Goal: Information Seeking & Learning: Check status

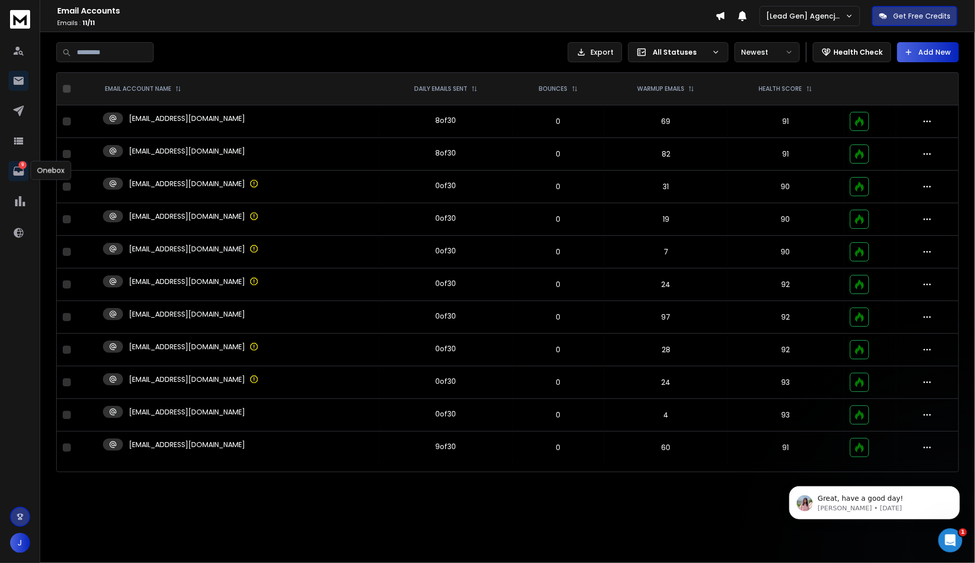
click at [18, 167] on icon at bounding box center [18, 171] width 11 height 9
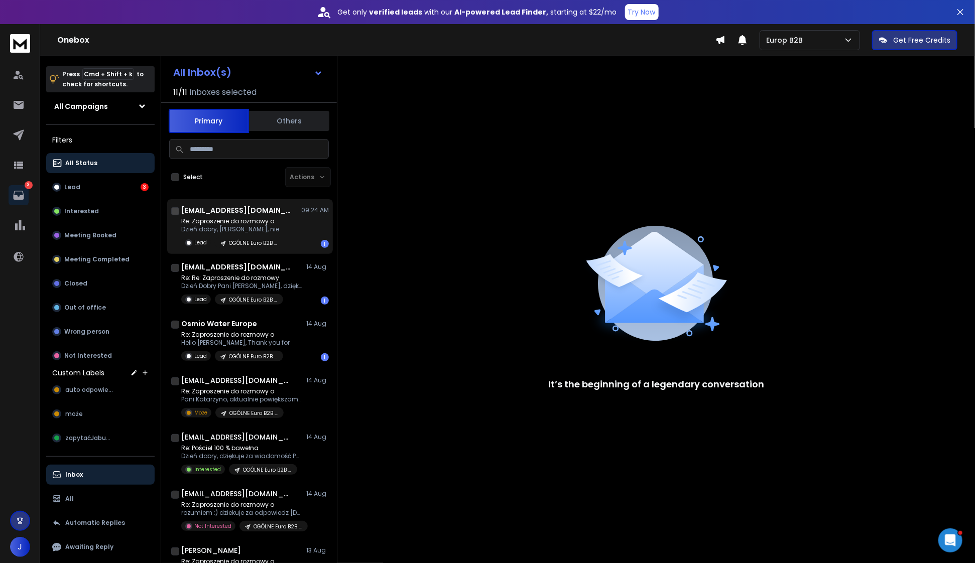
click at [289, 219] on div "Re: Zaproszenie do rozmowy o Dzień dobry, Pani Joanno, nie Lead OGÓLNE Euro B2B…" at bounding box center [255, 232] width 148 height 31
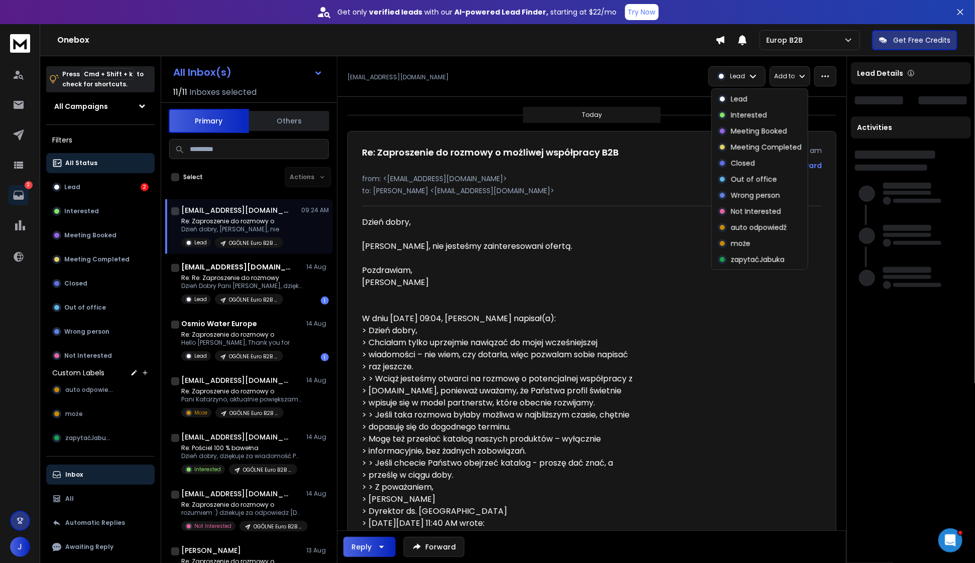
click at [754, 81] on div "Lead" at bounding box center [737, 76] width 56 height 19
click at [756, 213] on p "Not Interested" at bounding box center [756, 211] width 50 height 10
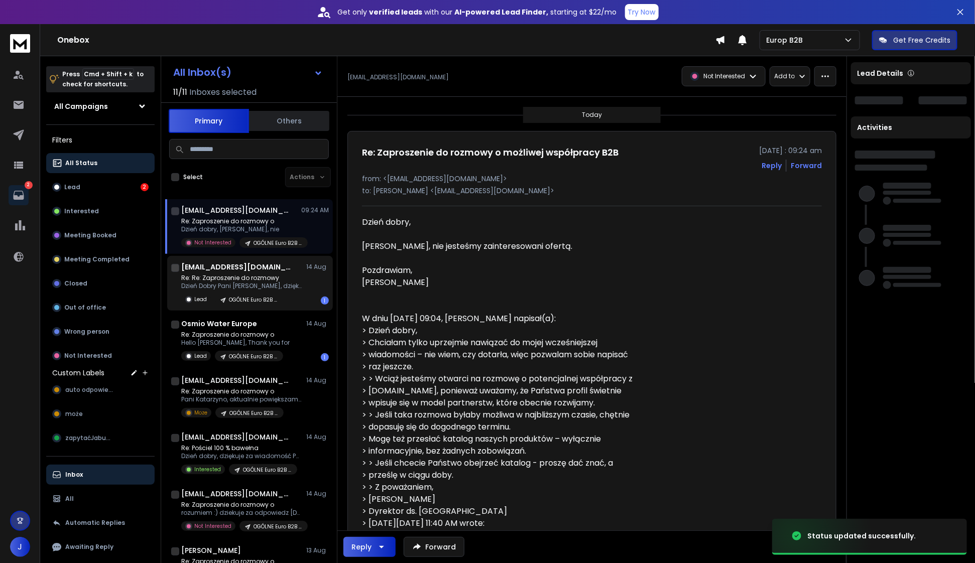
click at [275, 279] on p "Re: Re: Zaproszenie do rozmowy" at bounding box center [241, 278] width 121 height 8
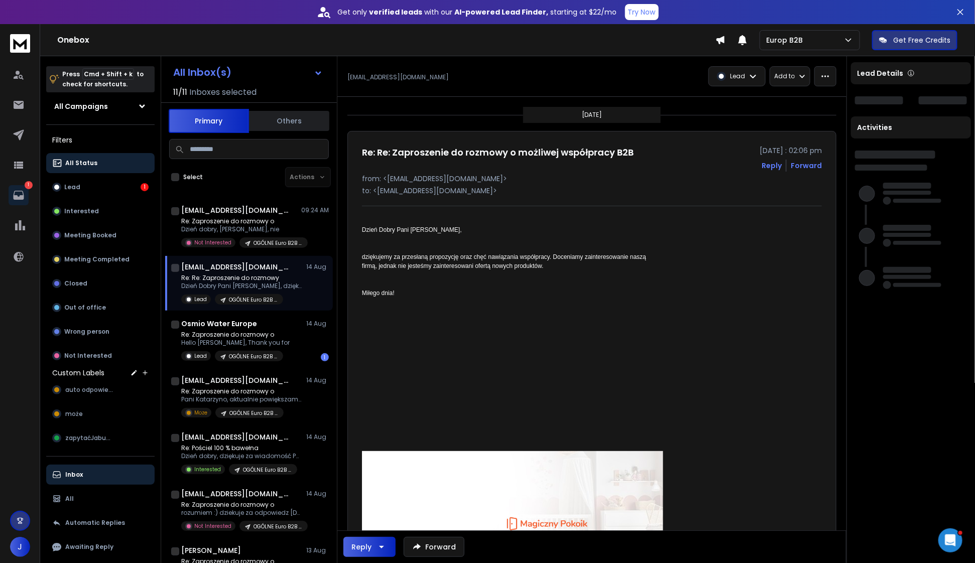
click at [751, 71] on div "Lead" at bounding box center [737, 76] width 56 height 19
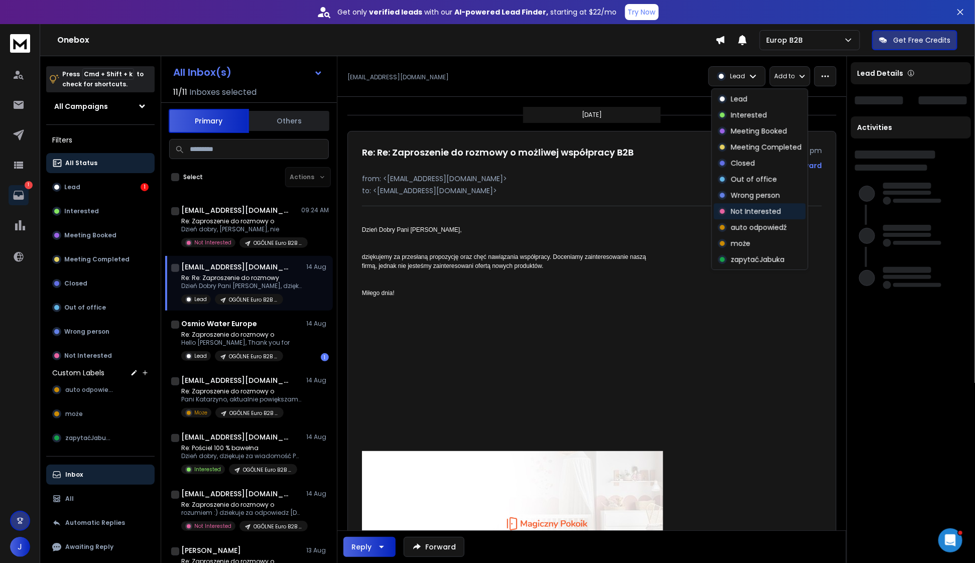
click at [756, 214] on p "Not Interested" at bounding box center [756, 211] width 50 height 10
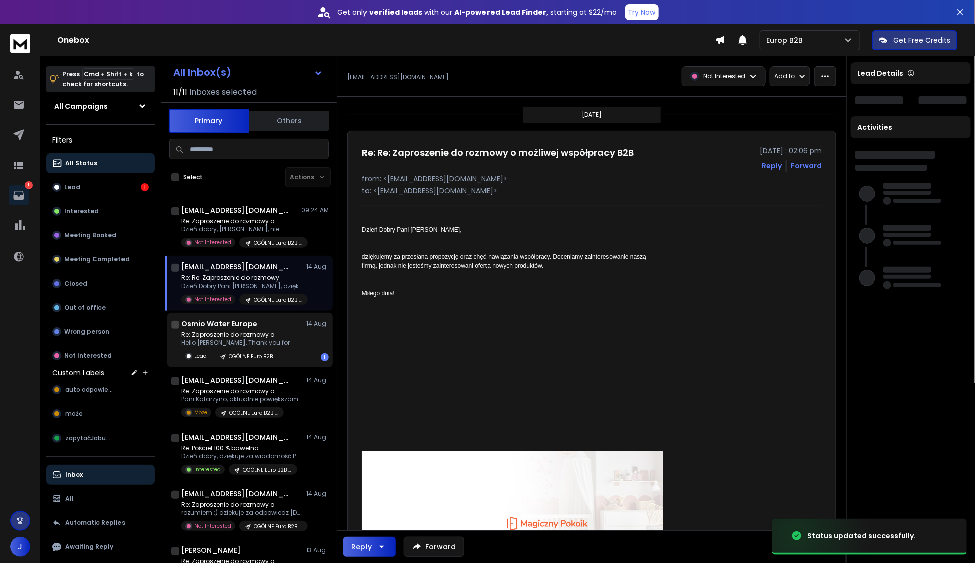
click at [274, 346] on p "Hello [PERSON_NAME], Thank you for" at bounding box center [235, 343] width 108 height 8
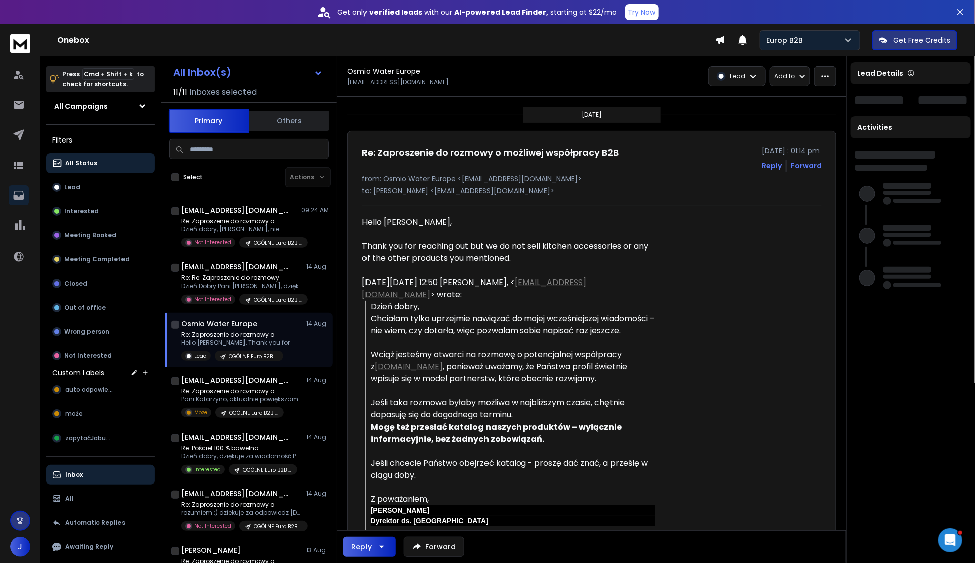
click at [794, 37] on p "Europ B2B" at bounding box center [786, 40] width 41 height 10
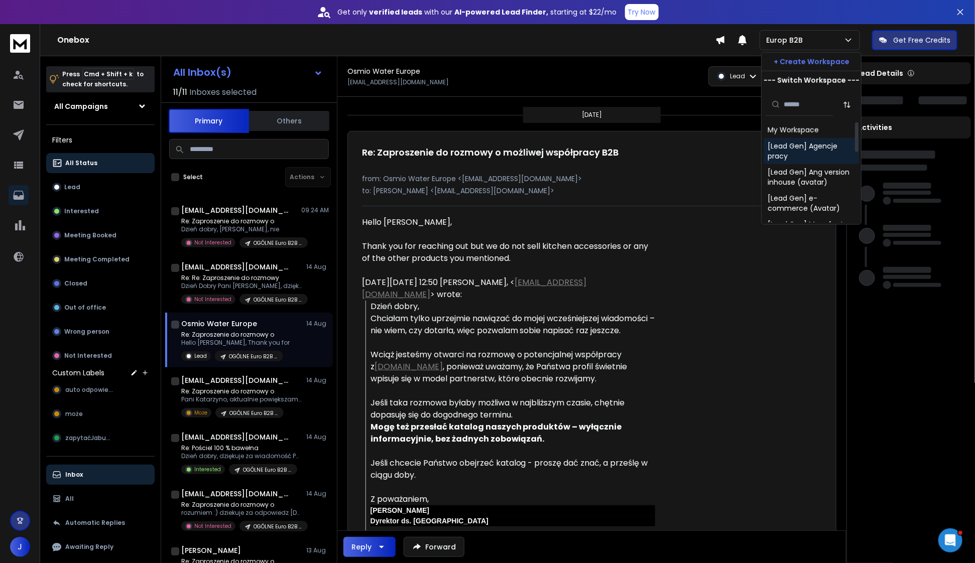
click at [794, 148] on div "[Lead Gen] Agencje pracy" at bounding box center [811, 151] width 87 height 20
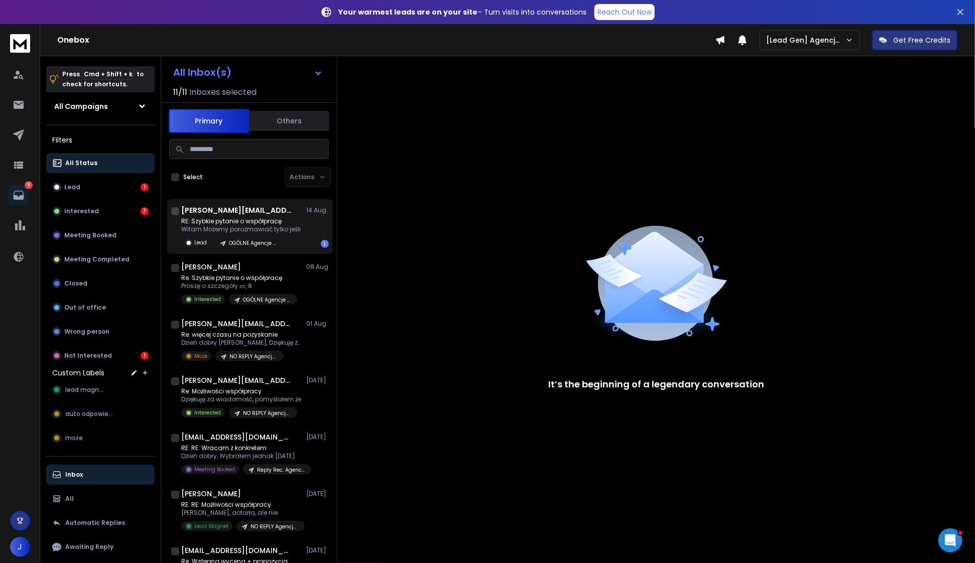
click at [293, 234] on div "RE: Szybkie pytanie o współpracę Witam Możemy porozmawiać tylko jeśli Lead OGÓL…" at bounding box center [241, 232] width 120 height 31
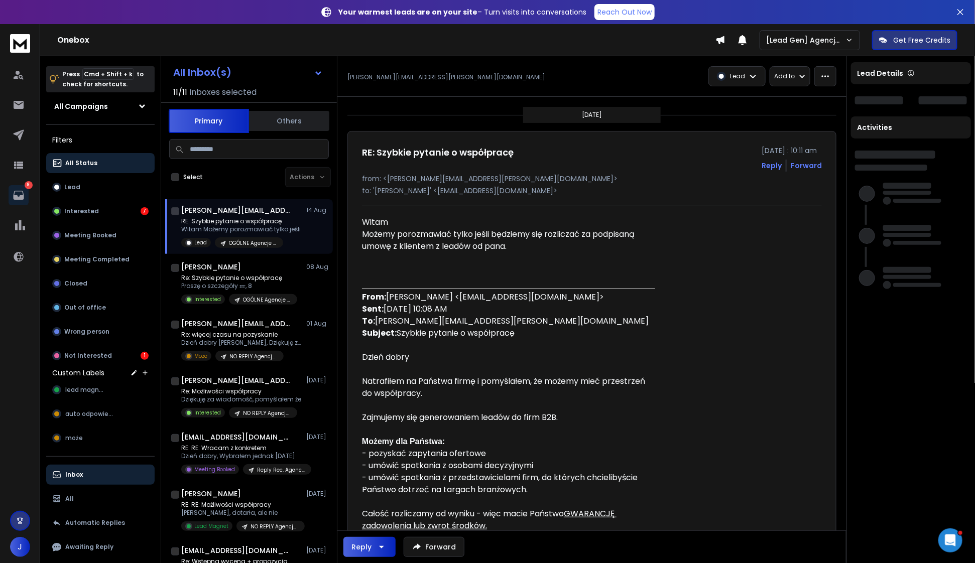
click at [460, 179] on p "from: <kamil.borkowski@silverroads.pl>" at bounding box center [592, 179] width 460 height 10
copy p "silverroads"
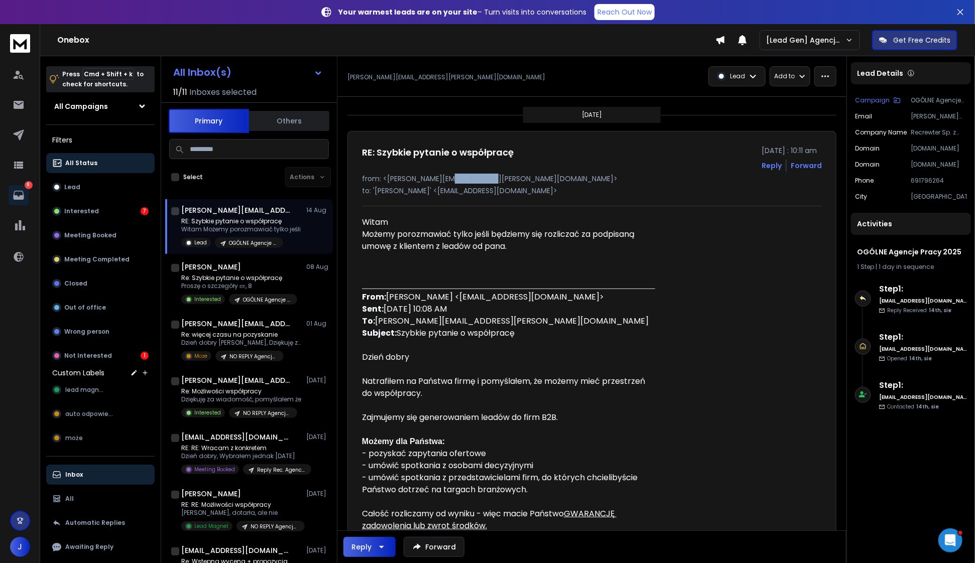
click at [383, 548] on icon "button" at bounding box center [382, 547] width 12 height 12
click at [377, 504] on p "Reply" at bounding box center [369, 502] width 19 height 10
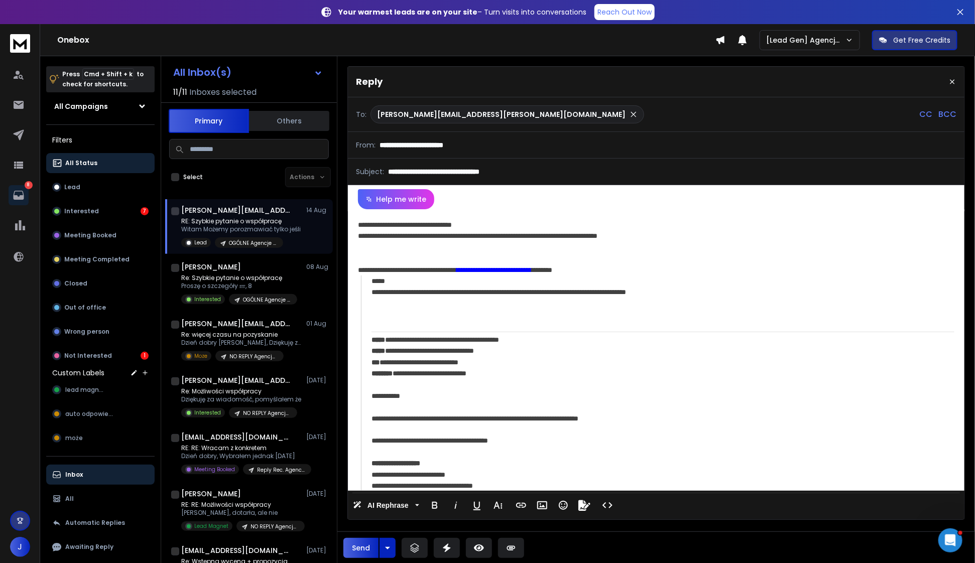
click at [508, 236] on div "**********" at bounding box center [650, 230] width 585 height 23
click at [0, 0] on lt-span "**********" at bounding box center [0, 0] width 0 height 0
click at [684, 237] on div "**********" at bounding box center [650, 230] width 585 height 23
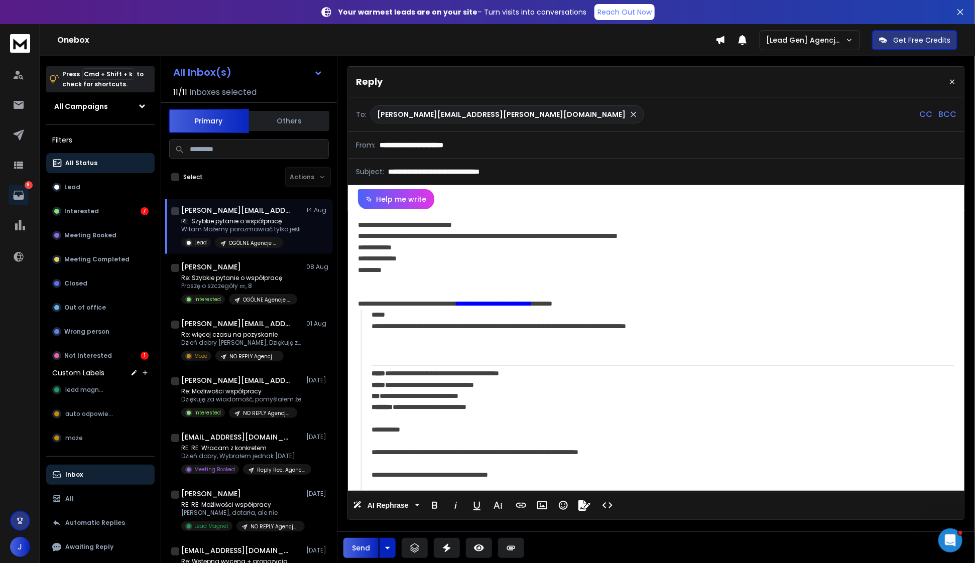
click at [358, 550] on button "Send" at bounding box center [360, 548] width 35 height 20
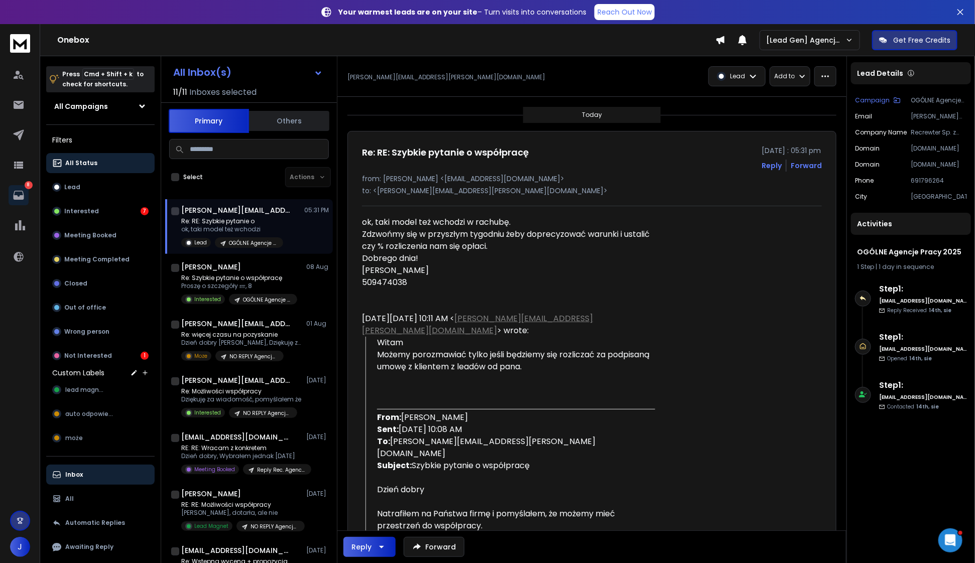
click at [760, 81] on div "Lead" at bounding box center [737, 76] width 56 height 19
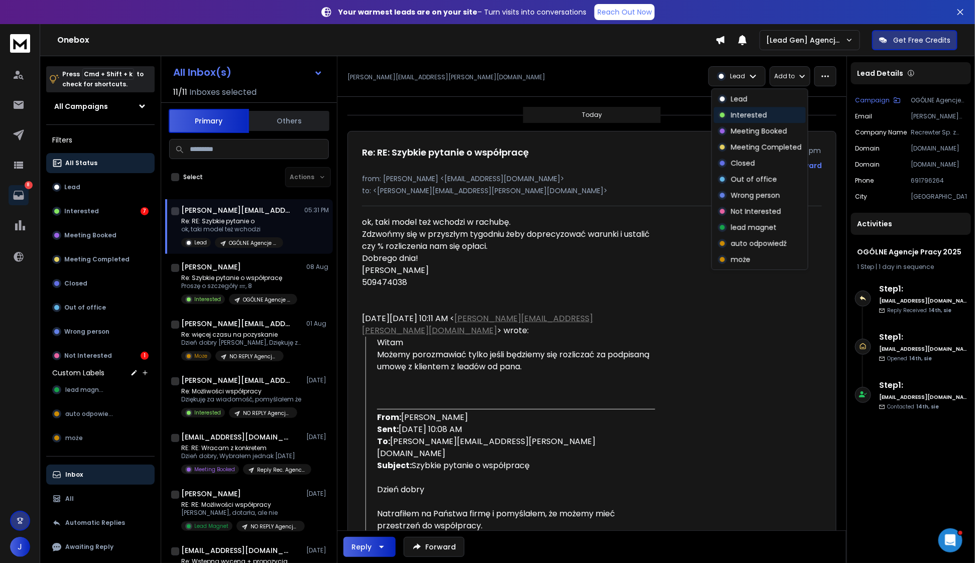
click at [756, 116] on p "Interested" at bounding box center [749, 115] width 36 height 10
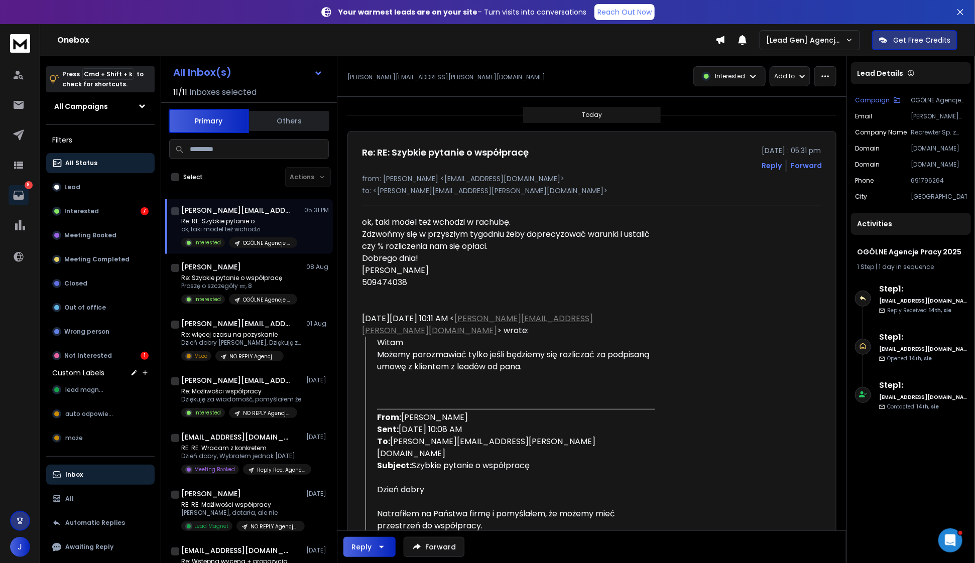
click at [287, 126] on button "Others" at bounding box center [289, 121] width 80 height 22
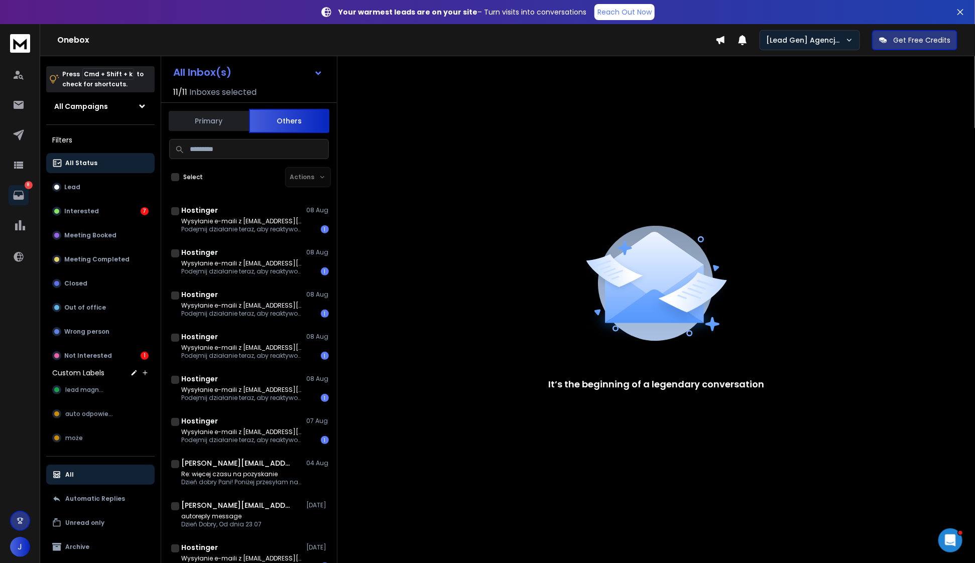
click at [846, 40] on p "[Lead Gen] Agencje pracy" at bounding box center [805, 40] width 79 height 10
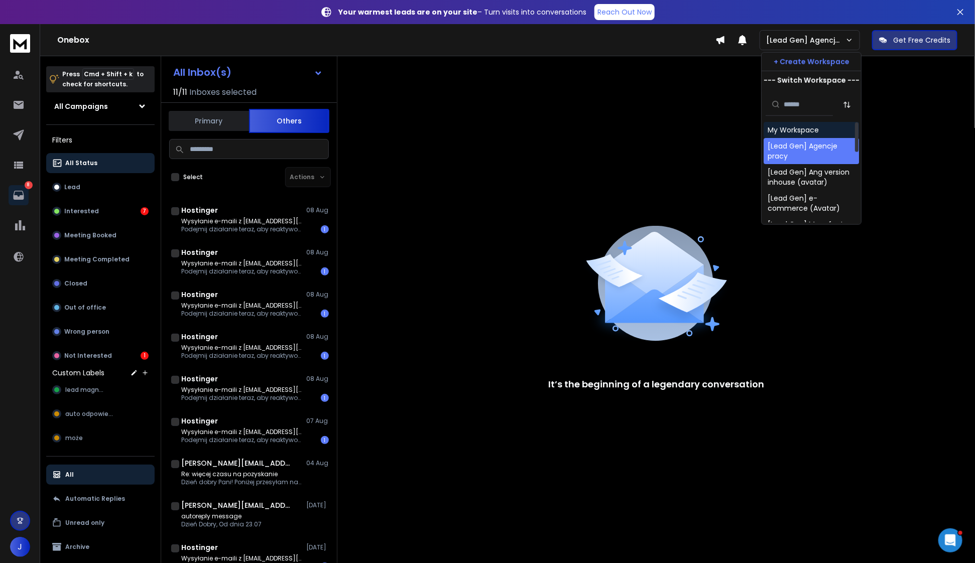
click at [784, 137] on div "My Workspace" at bounding box center [811, 130] width 95 height 16
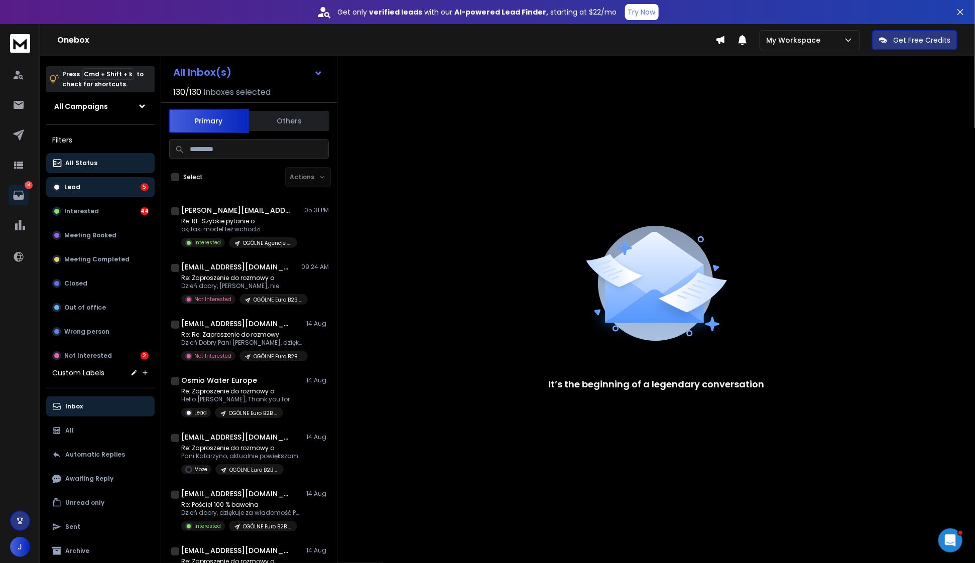
click at [96, 188] on button "Lead 5" at bounding box center [100, 187] width 108 height 20
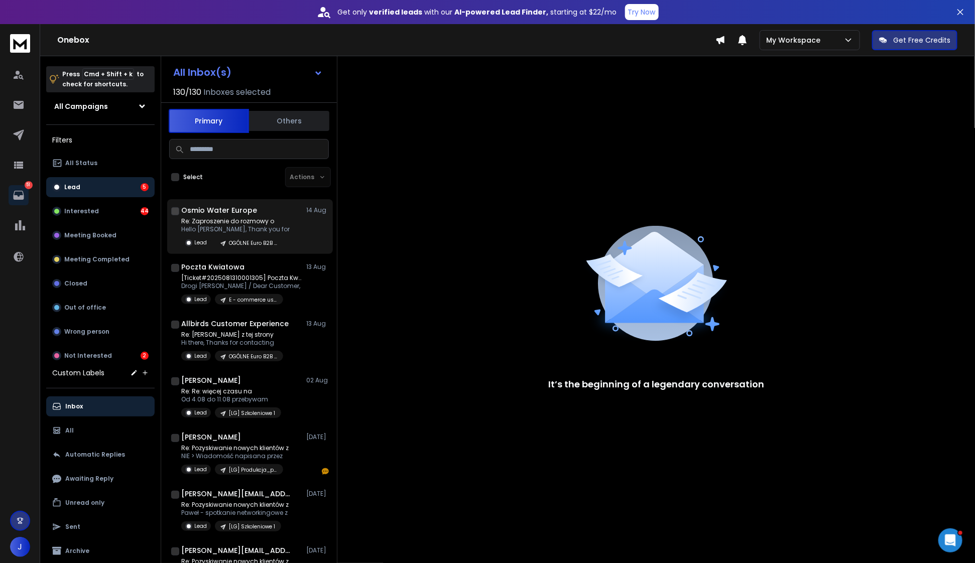
click at [303, 238] on div "Re: Zaproszenie do rozmowy o Hello [PERSON_NAME], Thank you for Lead OGÓLNE Eur…" at bounding box center [255, 232] width 148 height 31
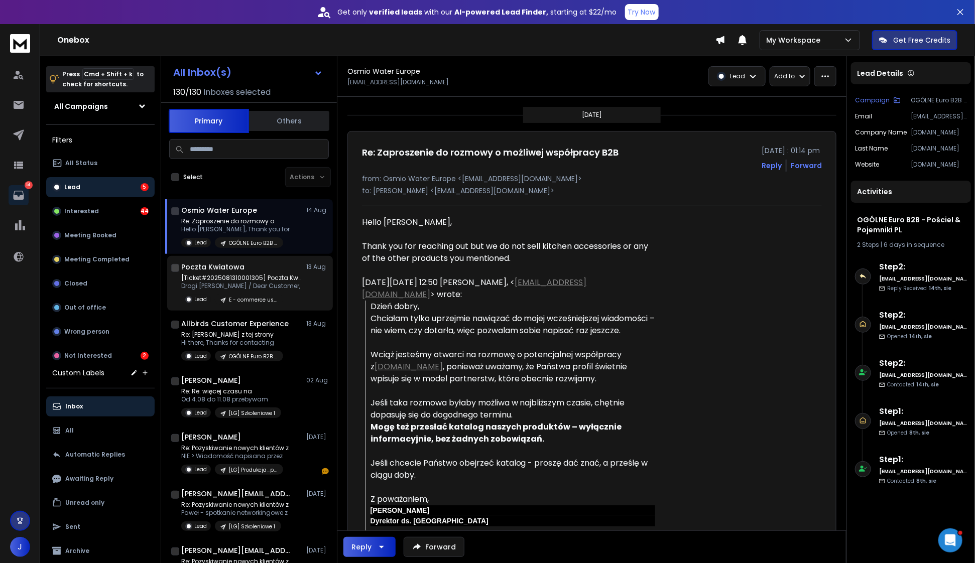
click at [295, 304] on div "Lead E - commerce usługi marketing automation" at bounding box center [241, 299] width 121 height 11
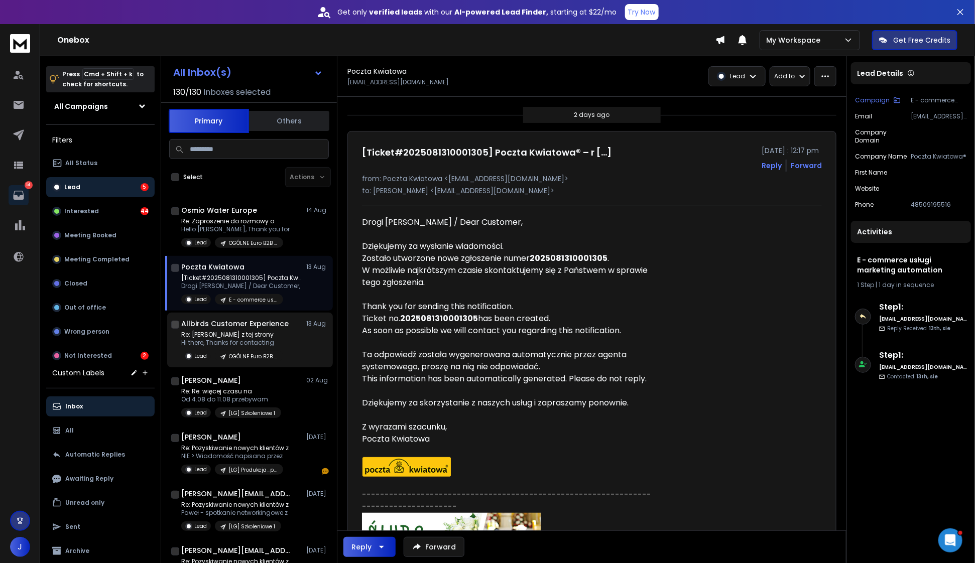
click at [310, 358] on div "Re: Joanna z tej strony Hi there, Thanks for contacting Lead OGÓLNE Euro B2B - …" at bounding box center [255, 346] width 148 height 31
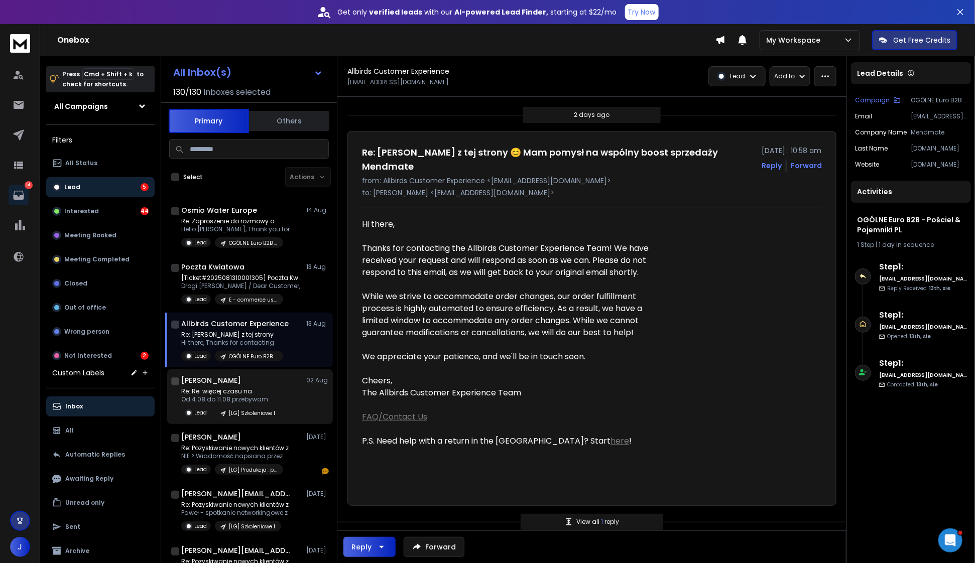
click at [307, 395] on div "Re: Re: więcej czasu na Od 4.08 do 11.08 przebywam Lead [LG] Szkoleniowe 1" at bounding box center [255, 403] width 148 height 31
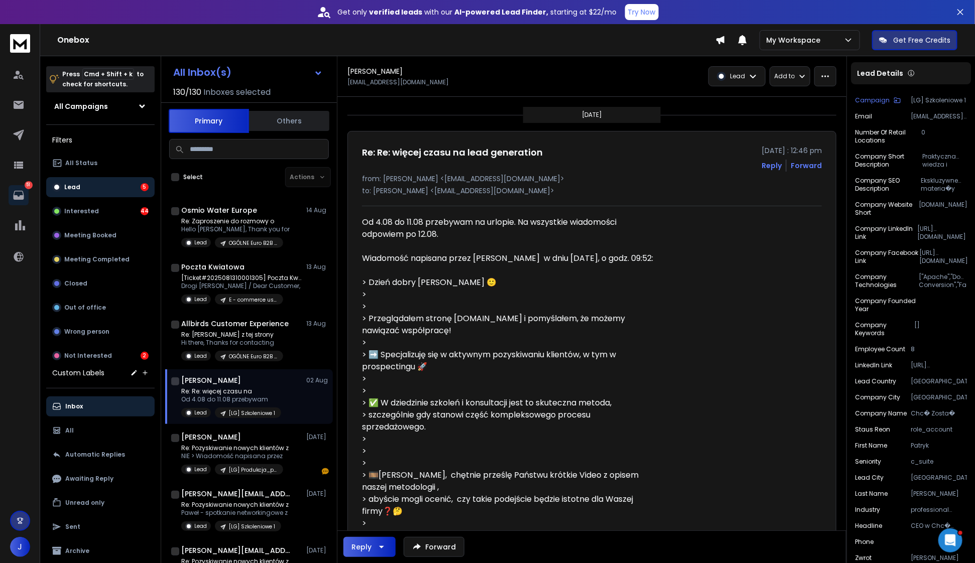
click at [755, 75] on icon at bounding box center [753, 76] width 8 height 8
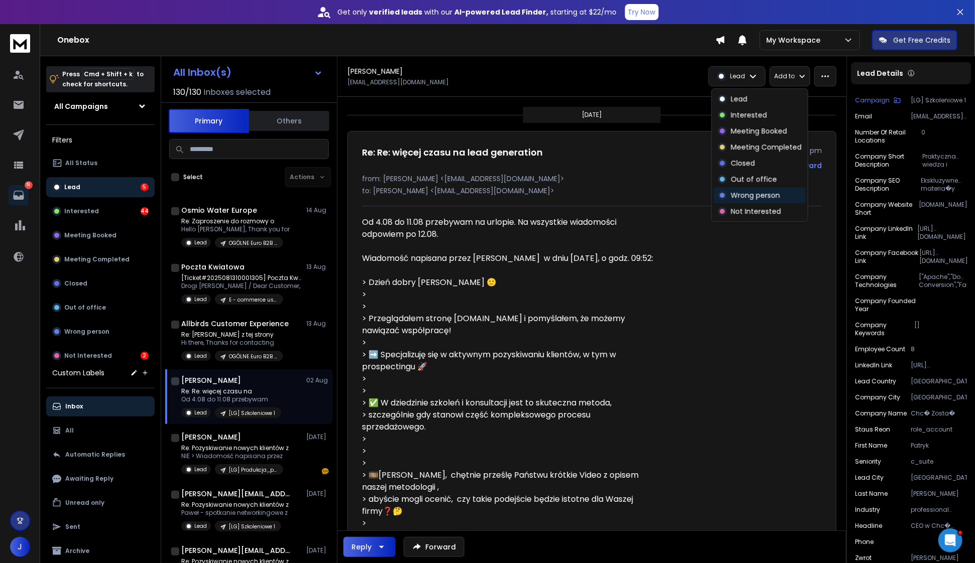
click at [772, 198] on p "Wrong person" at bounding box center [755, 195] width 49 height 10
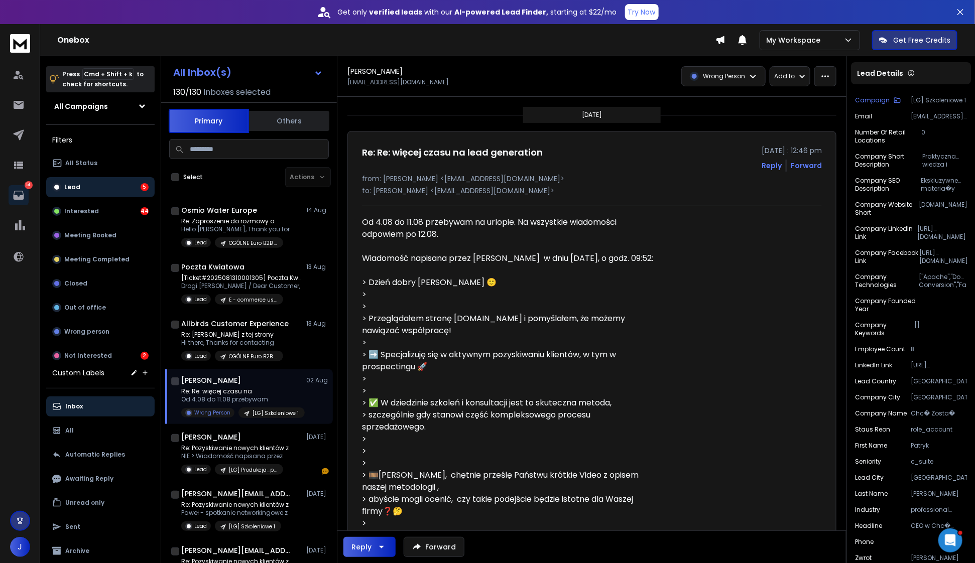
click at [470, 339] on div "Od 4.08 do 11.08 przebywam na urlopie. Na wszystkie wiadomości odpowiem po 12.0…" at bounding box center [512, 437] width 301 height 442
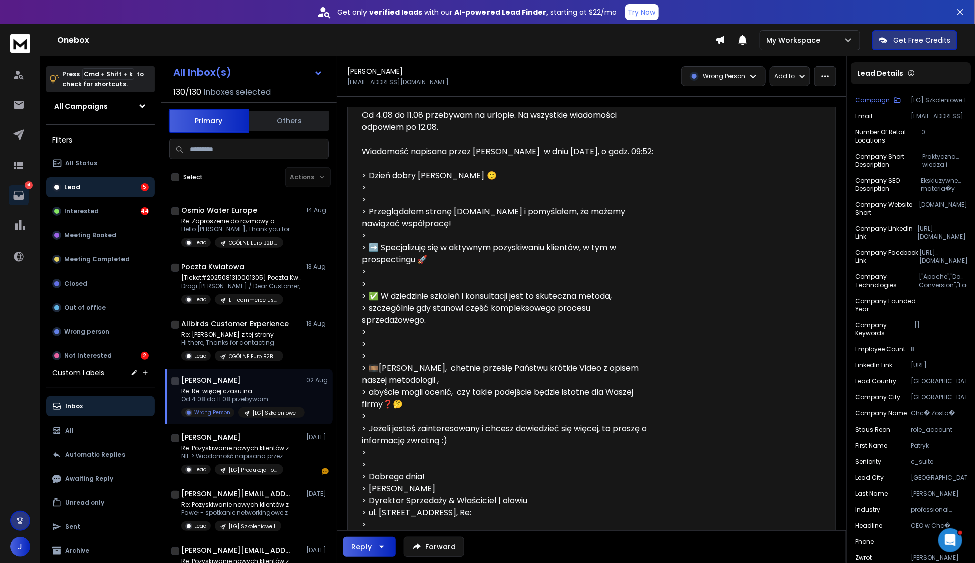
scroll to position [206, 0]
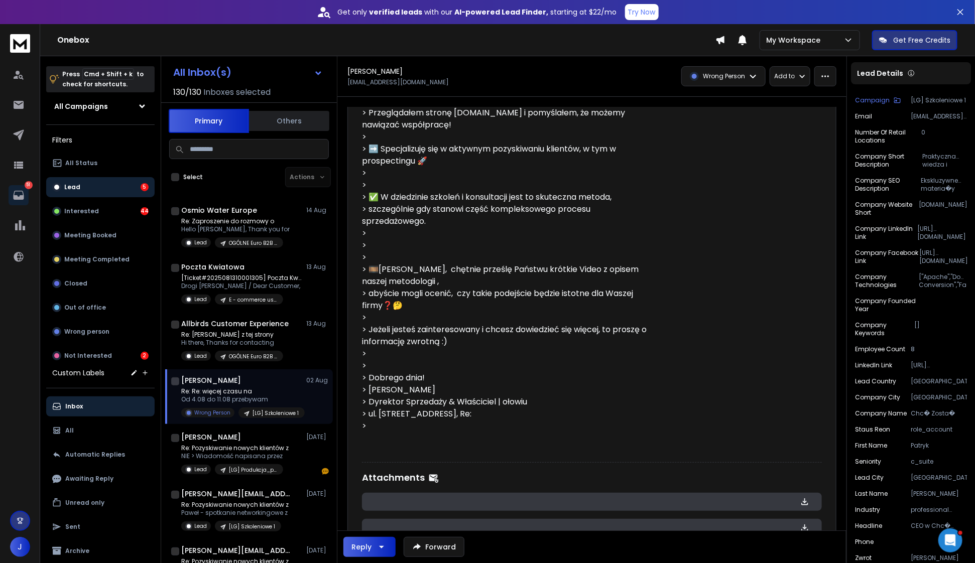
click at [516, 417] on div "Od 4.08 do 11.08 przebywam na urlopie. Na wszystkie wiadomości odpowiem po 12.0…" at bounding box center [512, 232] width 301 height 442
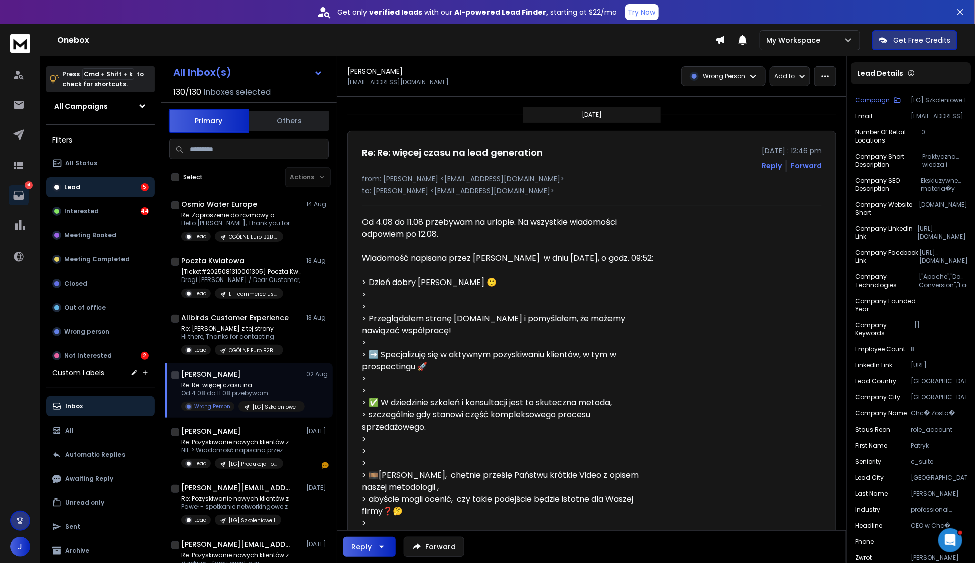
scroll to position [5, 0]
click at [810, 37] on p "My Workspace" at bounding box center [795, 40] width 58 height 10
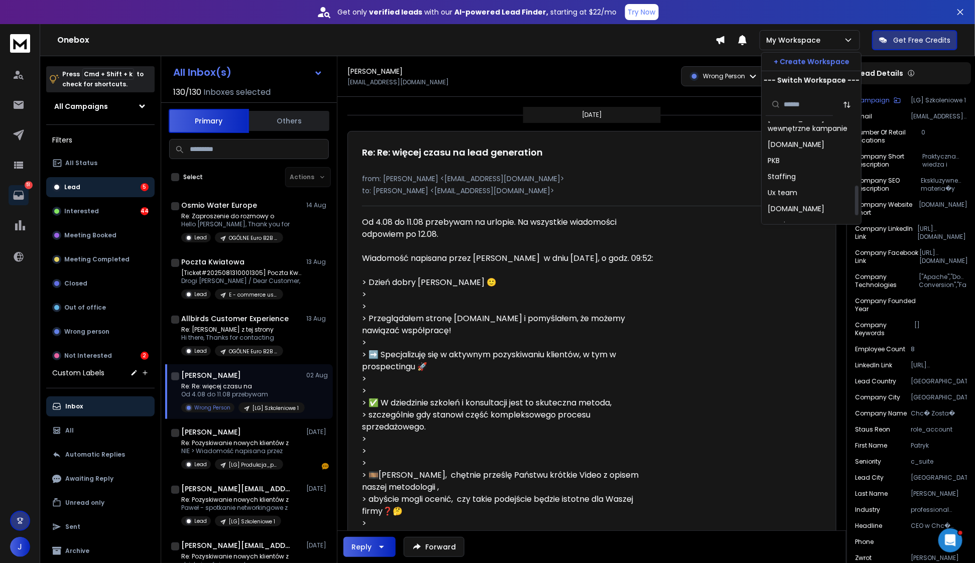
scroll to position [0, 0]
click at [530, 263] on div "Od 4.08 do 11.08 przebywam na urlopie. Na wszystkie wiadomości odpowiem po 12.0…" at bounding box center [512, 437] width 301 height 442
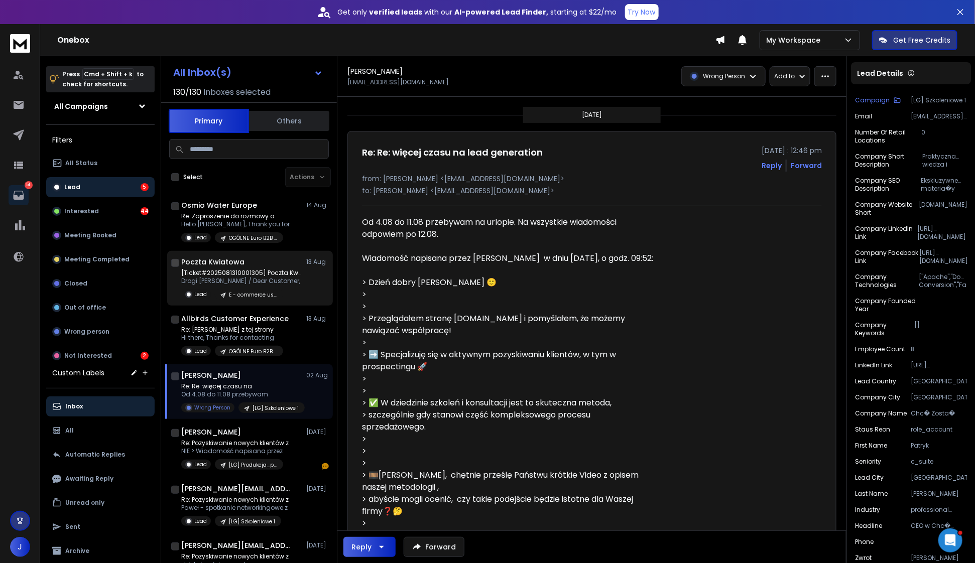
click at [270, 294] on p "E - commerce usługi marketing automation" at bounding box center [253, 295] width 48 height 8
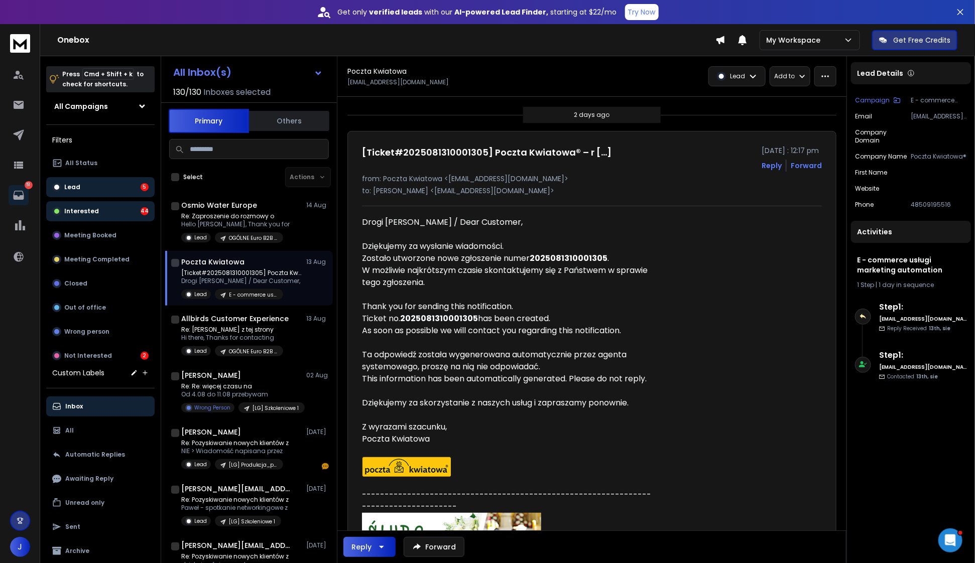
click at [94, 210] on p "Interested" at bounding box center [81, 211] width 35 height 8
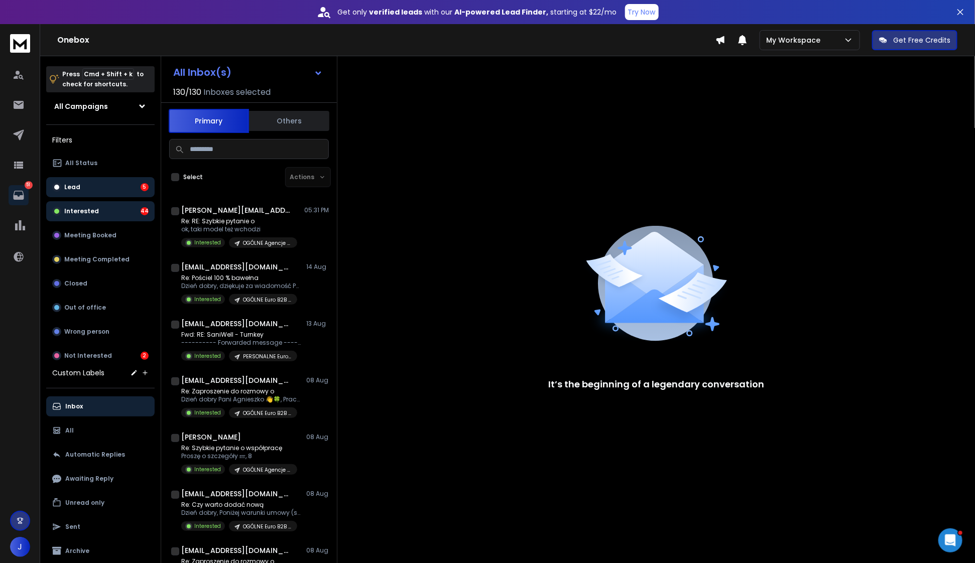
click at [114, 185] on button "Lead 5" at bounding box center [100, 187] width 108 height 20
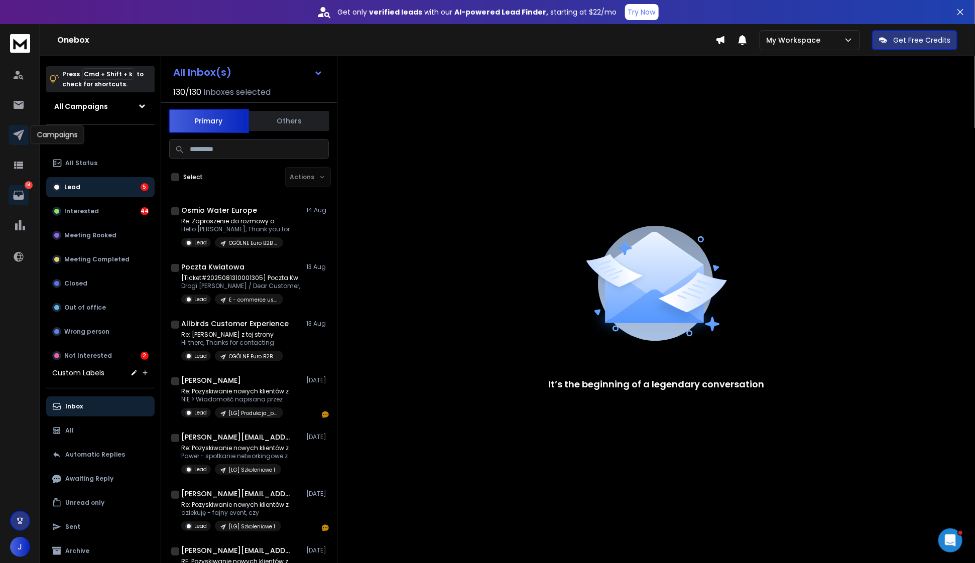
click at [16, 132] on icon at bounding box center [18, 135] width 11 height 11
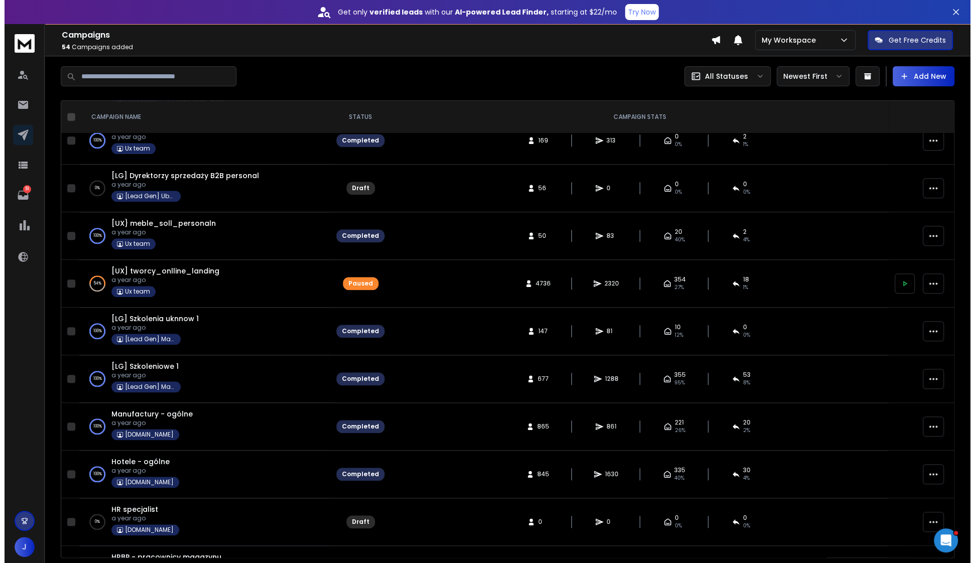
scroll to position [849, 0]
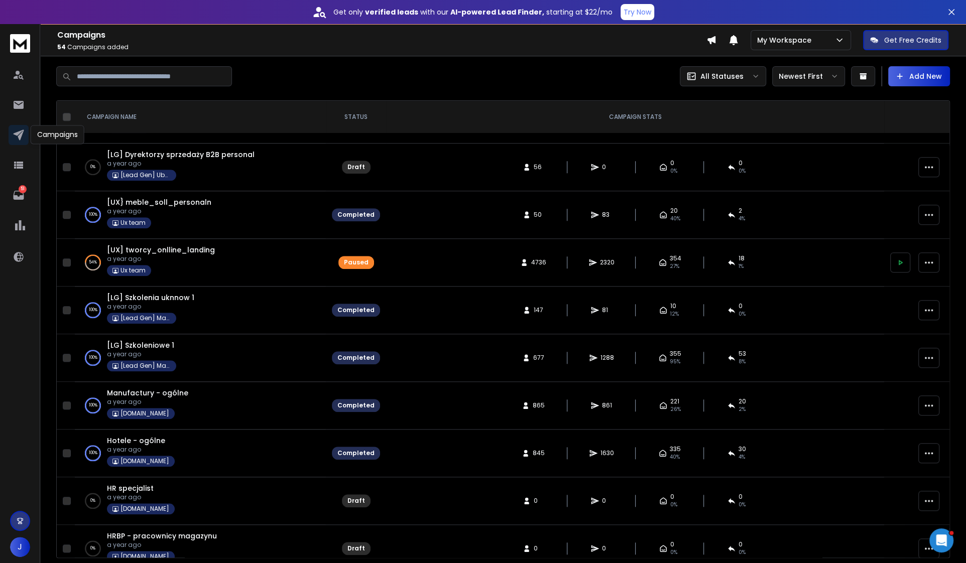
click at [24, 136] on icon at bounding box center [19, 135] width 12 height 12
click at [20, 110] on icon at bounding box center [19, 105] width 12 height 12
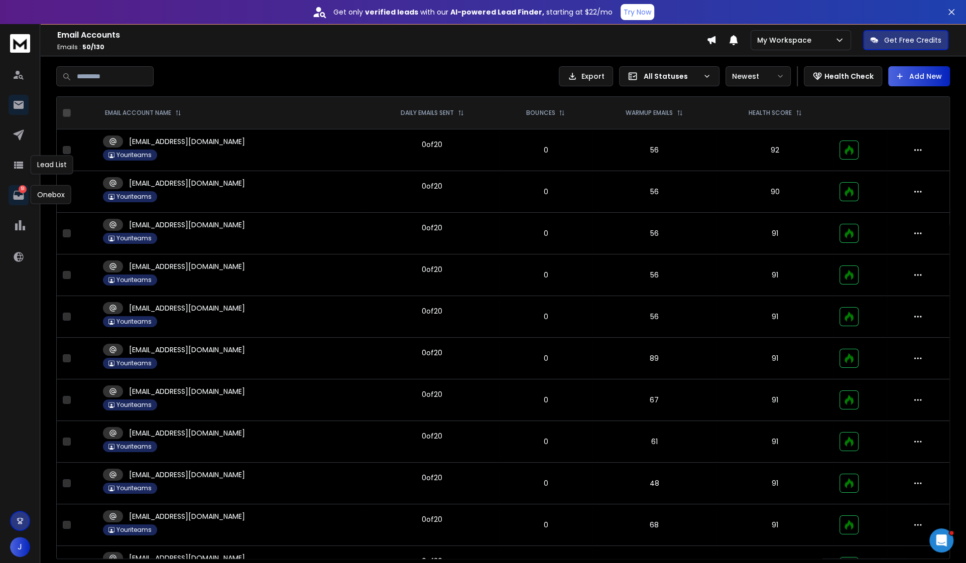
click at [22, 188] on p "51" at bounding box center [23, 189] width 8 height 8
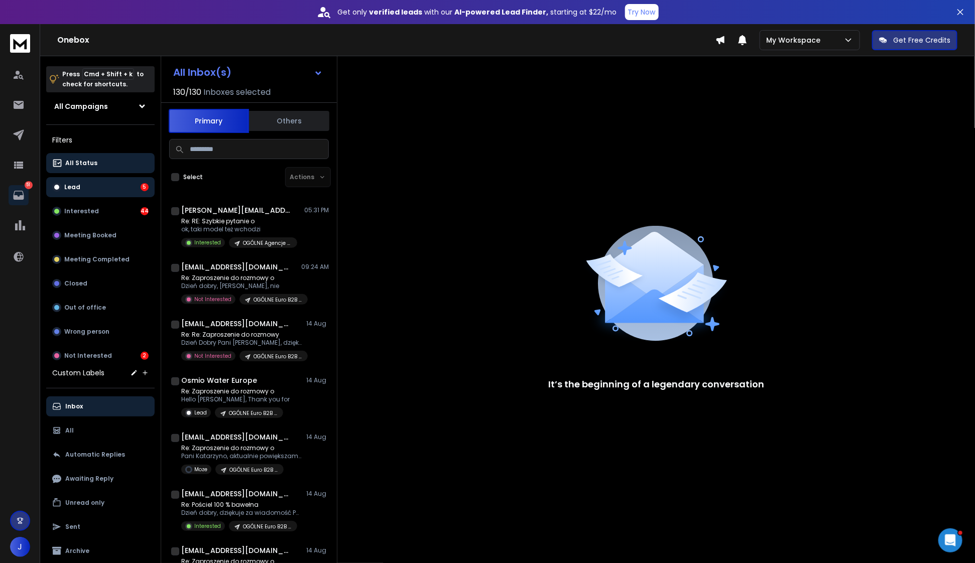
click at [94, 193] on button "Lead 5" at bounding box center [100, 187] width 108 height 20
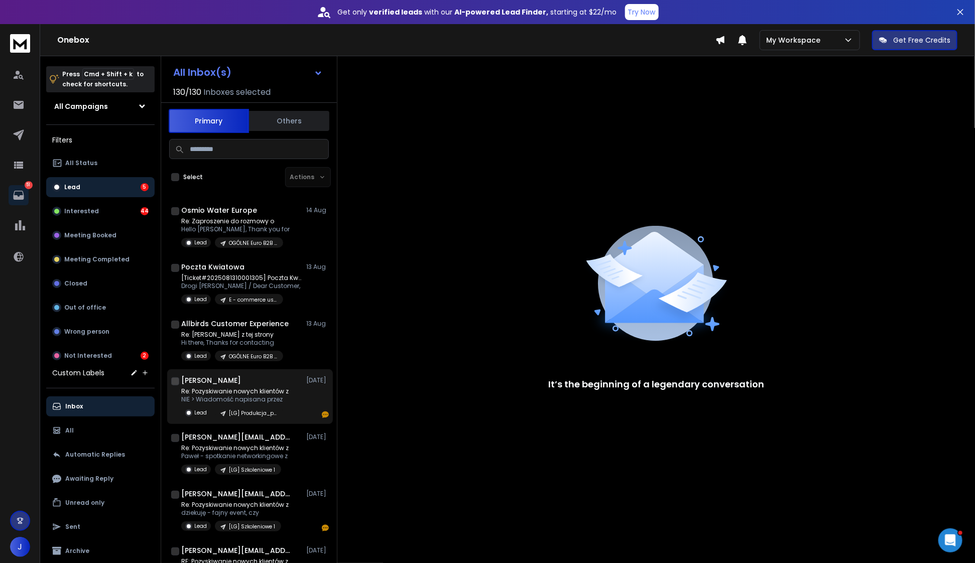
scroll to position [2, 0]
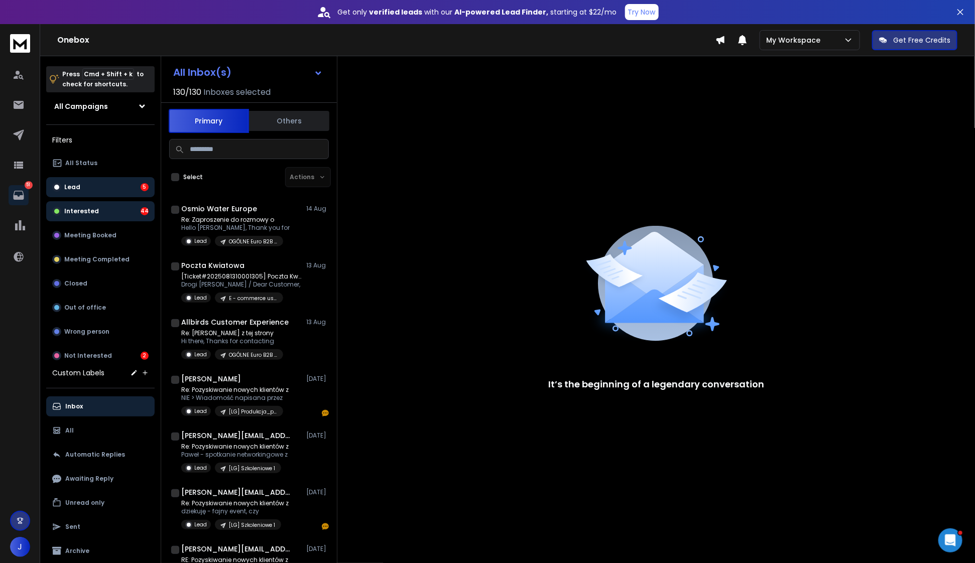
click at [113, 216] on button "Interested 44" at bounding box center [100, 211] width 108 height 20
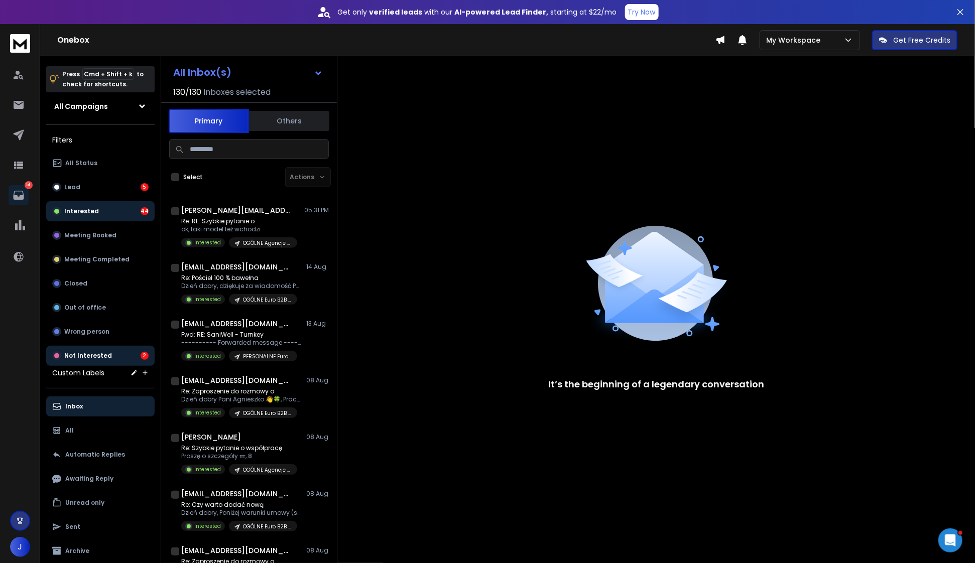
click at [104, 354] on p "Not Interested" at bounding box center [88, 356] width 48 height 8
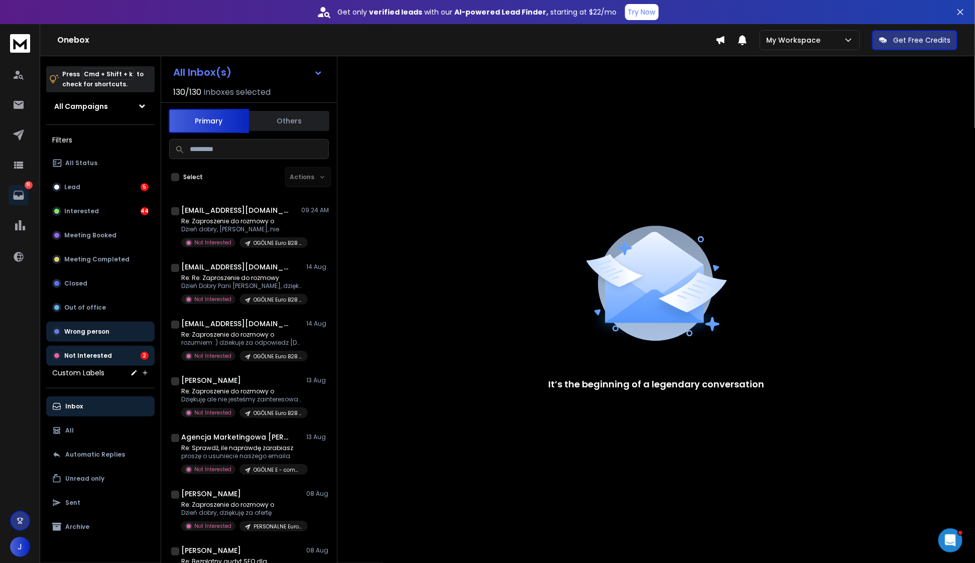
click at [106, 332] on p "Wrong person" at bounding box center [86, 332] width 45 height 8
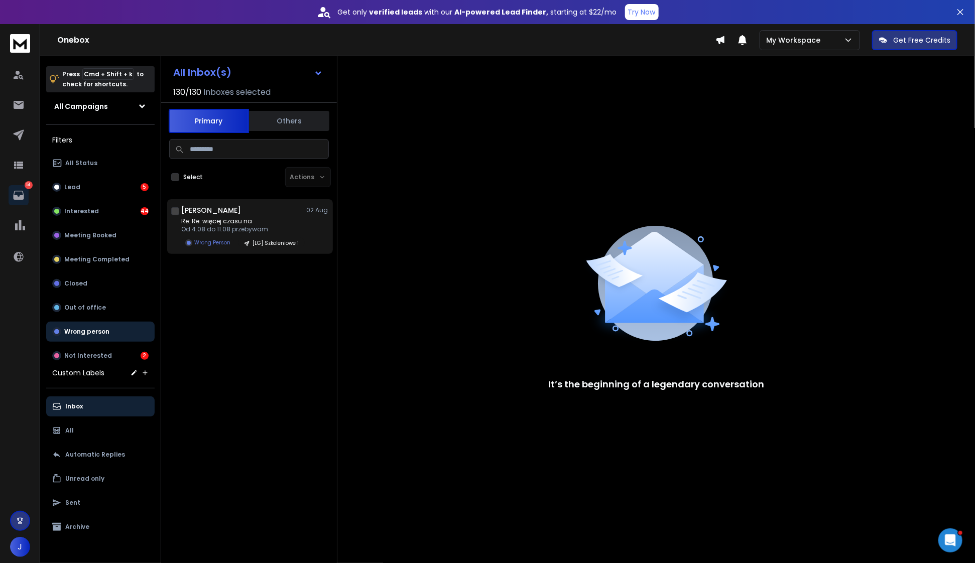
click at [259, 218] on p "Re: Re: więcej czasu na" at bounding box center [241, 221] width 121 height 8
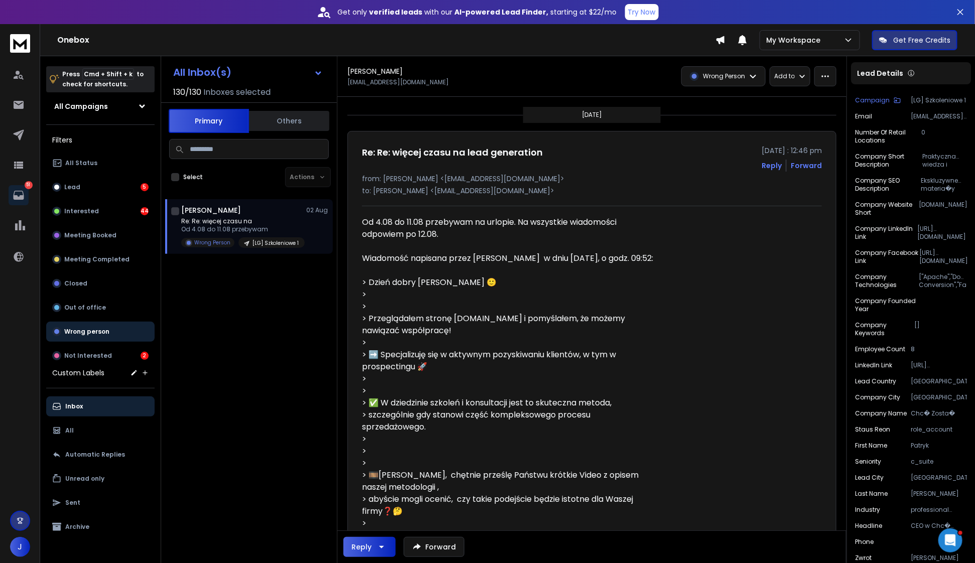
click at [762, 153] on p "2 August 2025 : 12:46 pm" at bounding box center [792, 151] width 60 height 10
click at [724, 201] on div "Re: Re: więcej czasu na lead generation 2 August 2025 : 12:46 pm Reply Forward …" at bounding box center [592, 449] width 460 height 606
click at [875, 101] on p "Campaign" at bounding box center [872, 100] width 35 height 8
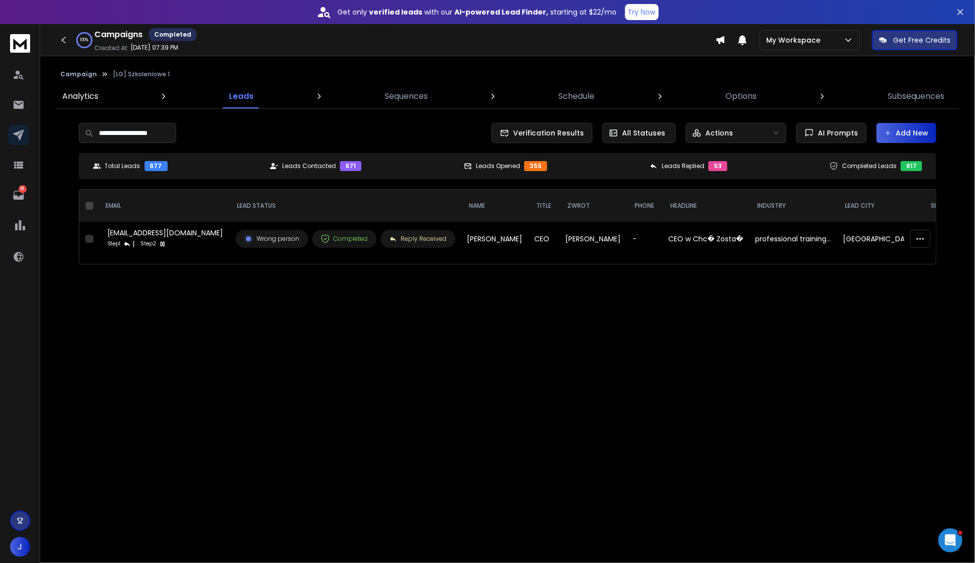
click at [87, 100] on p "Analytics" at bounding box center [80, 96] width 36 height 12
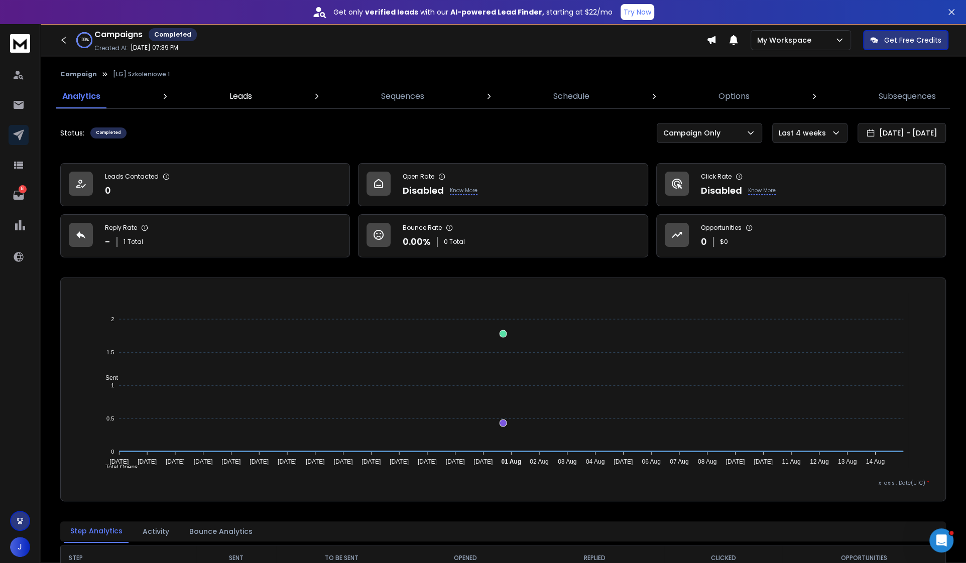
click at [244, 98] on p "Leads" at bounding box center [240, 96] width 23 height 12
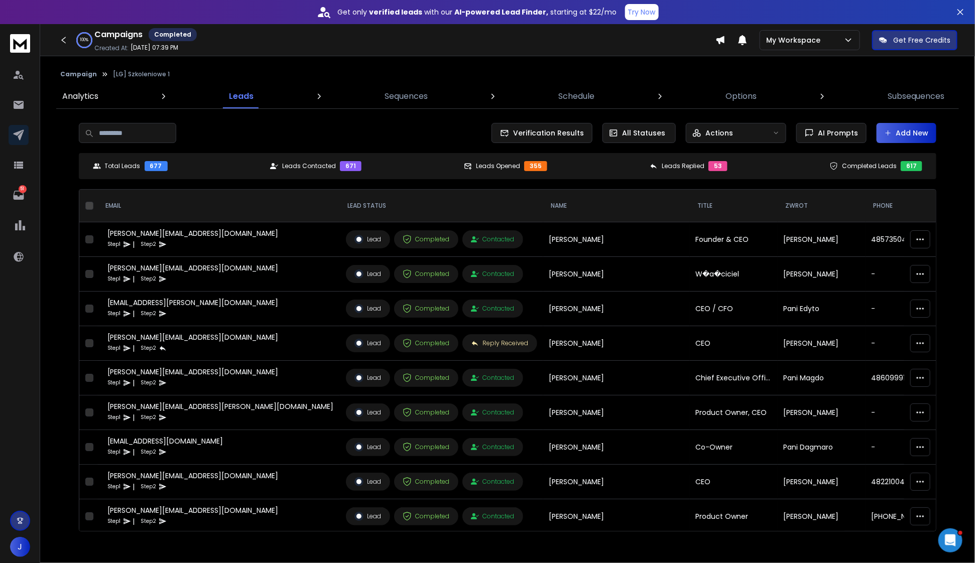
click at [83, 100] on p "Analytics" at bounding box center [80, 96] width 36 height 12
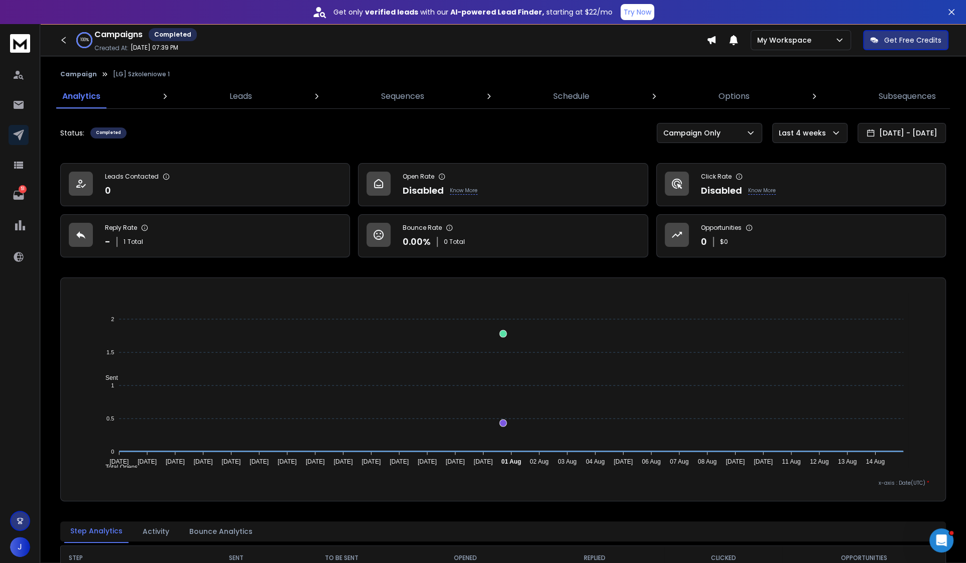
click at [129, 72] on p "[LG] Szkoleniowe 1" at bounding box center [141, 74] width 57 height 8
click at [18, 136] on icon at bounding box center [18, 135] width 11 height 11
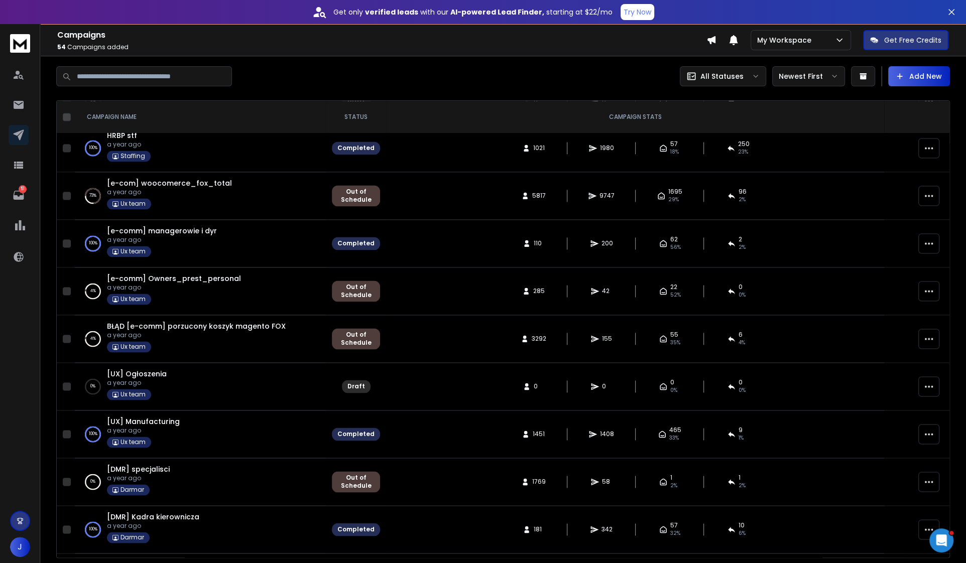
scroll to position [1954, 0]
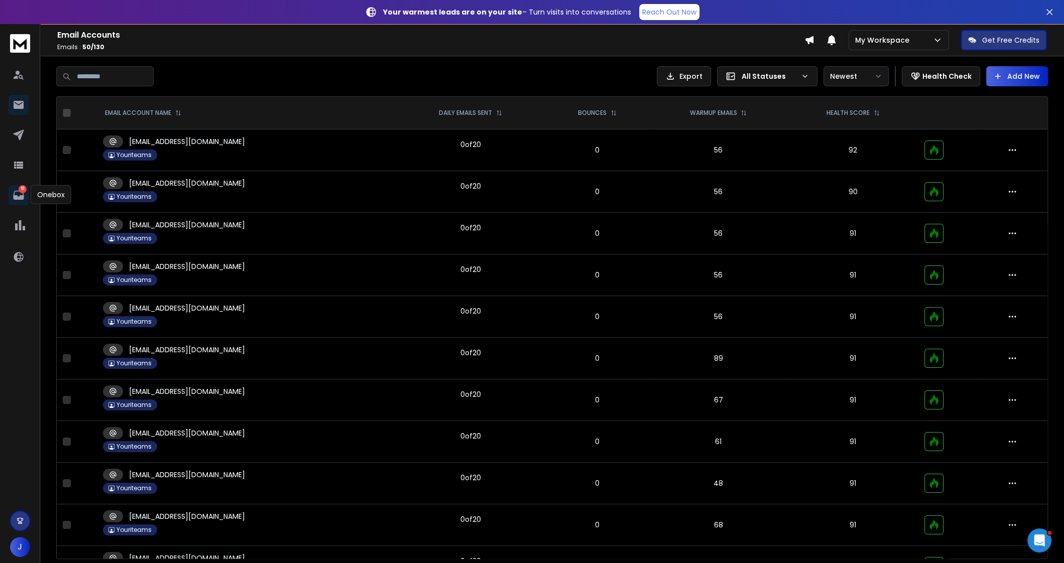
click at [18, 197] on icon at bounding box center [18, 195] width 11 height 9
click at [169, 141] on p "[EMAIL_ADDRESS][DOMAIN_NAME]" at bounding box center [187, 142] width 116 height 10
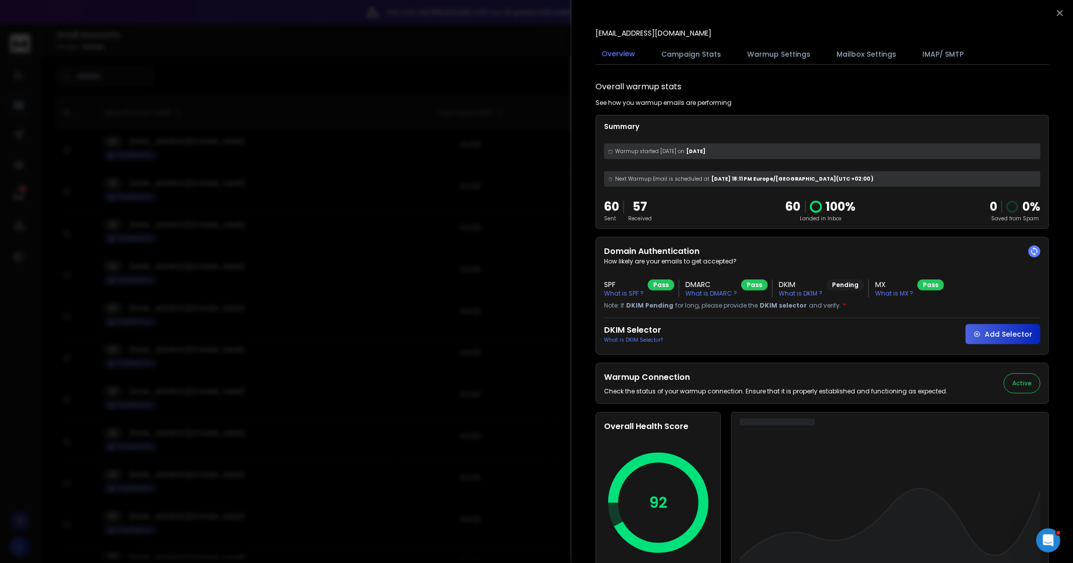
click at [700, 54] on button "Campaign Stats" at bounding box center [691, 54] width 72 height 22
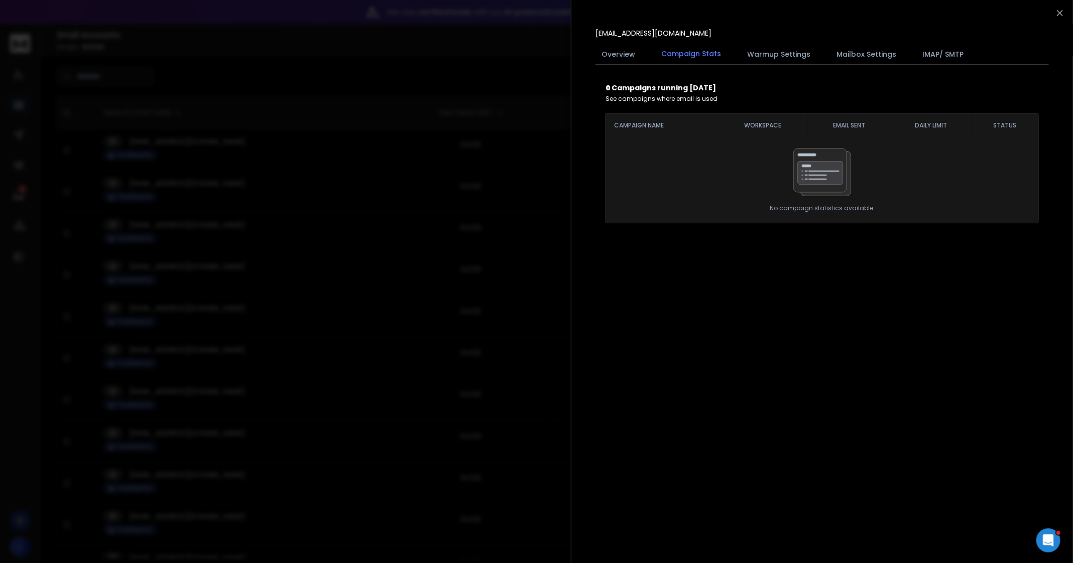
click at [750, 50] on button "Warmup Settings" at bounding box center [778, 54] width 75 height 22
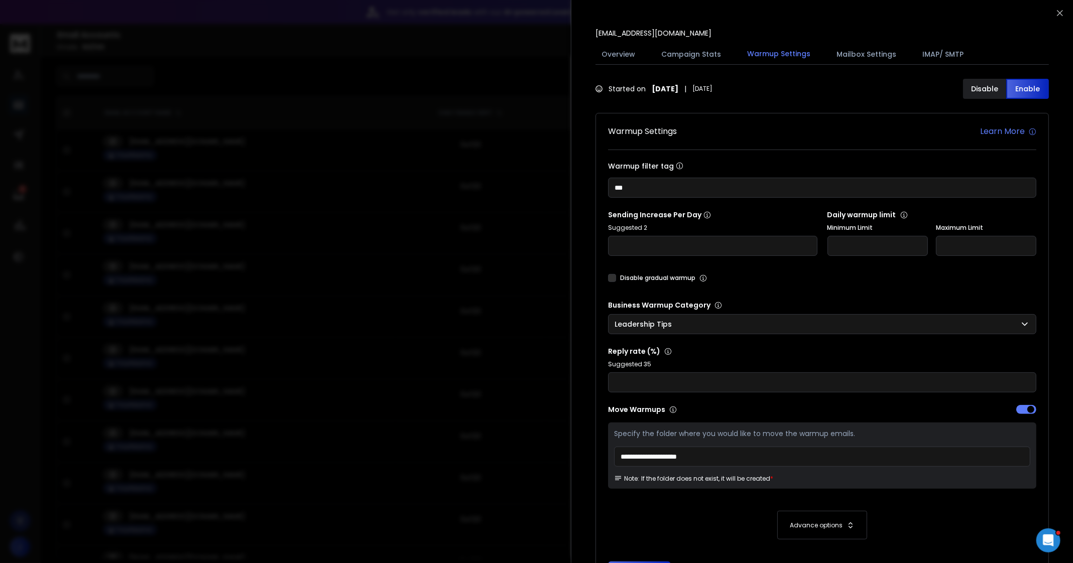
click at [872, 50] on button "Mailbox Settings" at bounding box center [867, 54] width 72 height 22
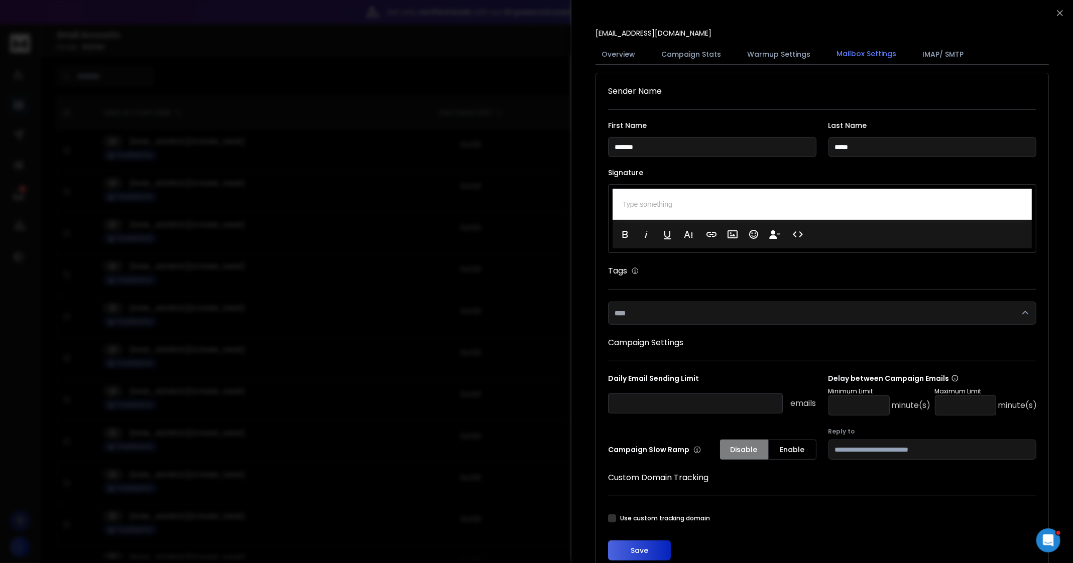
click at [831, 318] on div at bounding box center [822, 313] width 428 height 23
click at [935, 277] on form "First Name ******* Last Name ***** Signature Type something Clear Formatting Fo…" at bounding box center [822, 341] width 428 height 439
click at [944, 52] on button "IMAP/ SMTP" at bounding box center [942, 54] width 53 height 22
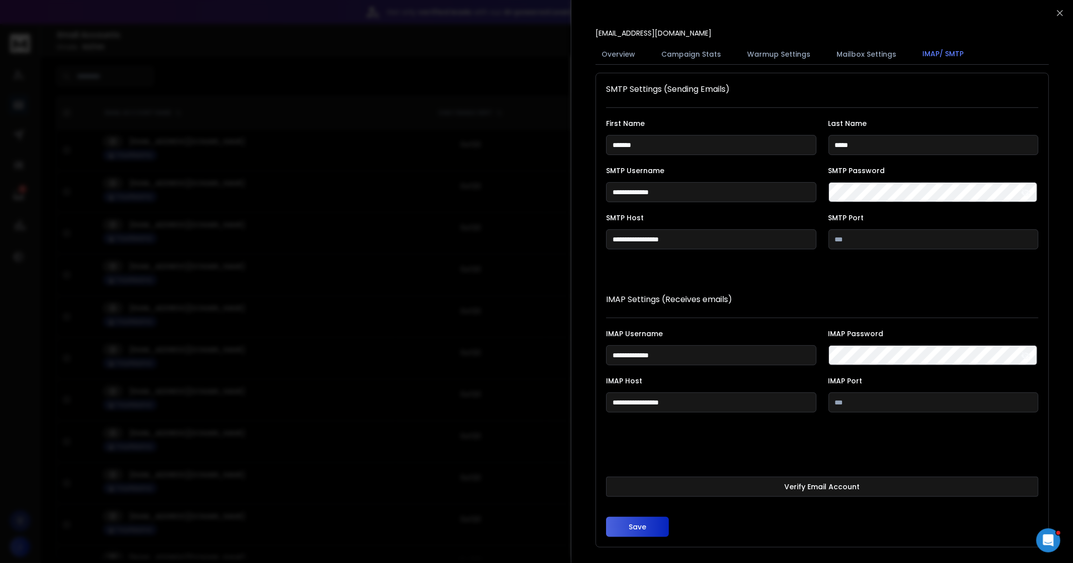
click at [622, 47] on button "Overview" at bounding box center [619, 54] width 46 height 22
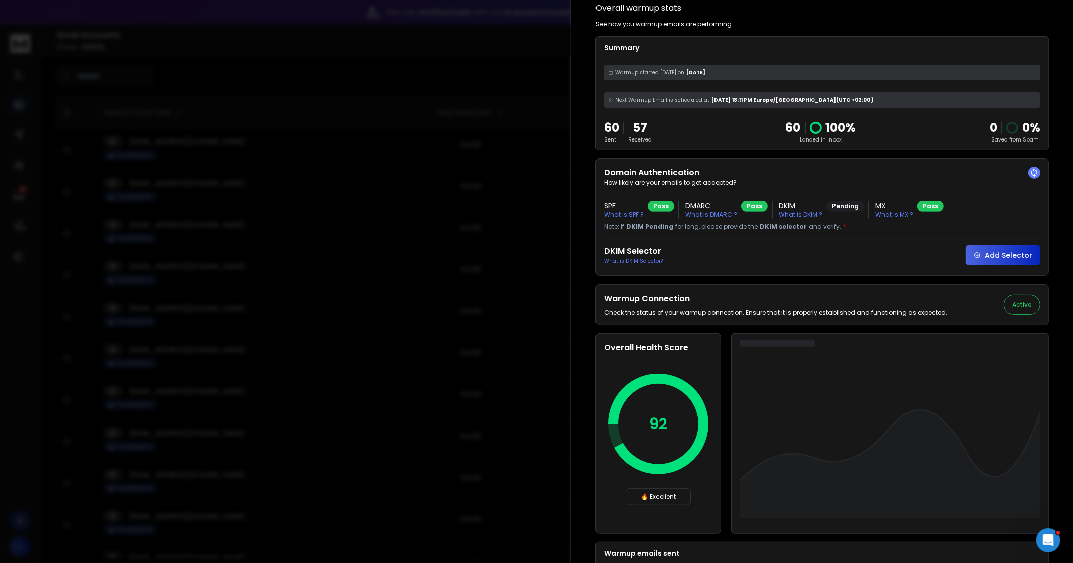
scroll to position [74, 0]
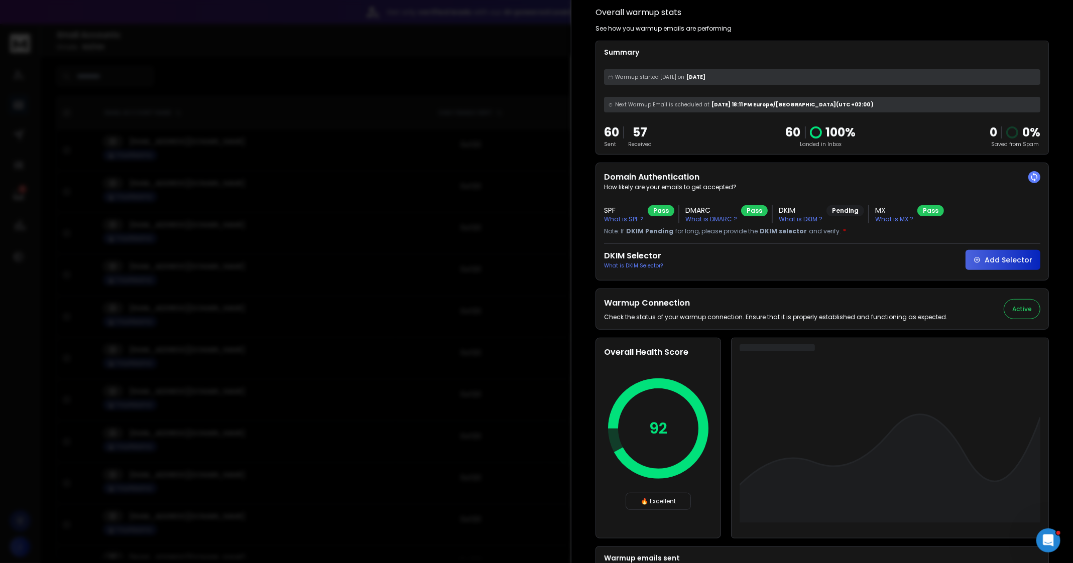
click at [783, 346] on div at bounding box center [777, 347] width 75 height 7
click at [667, 502] on div "🔥 Excellent" at bounding box center [658, 501] width 65 height 17
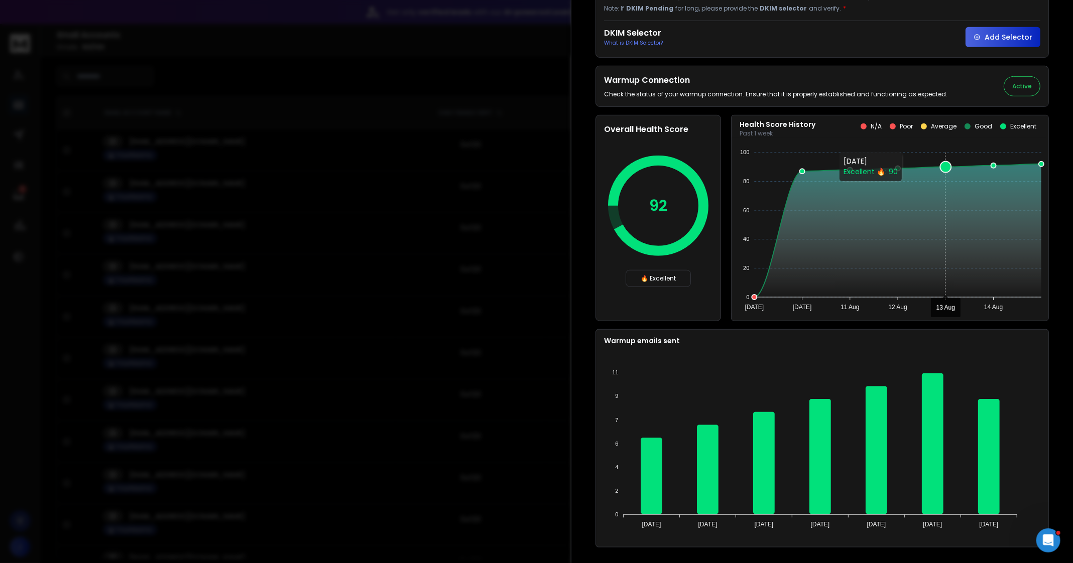
scroll to position [307, 0]
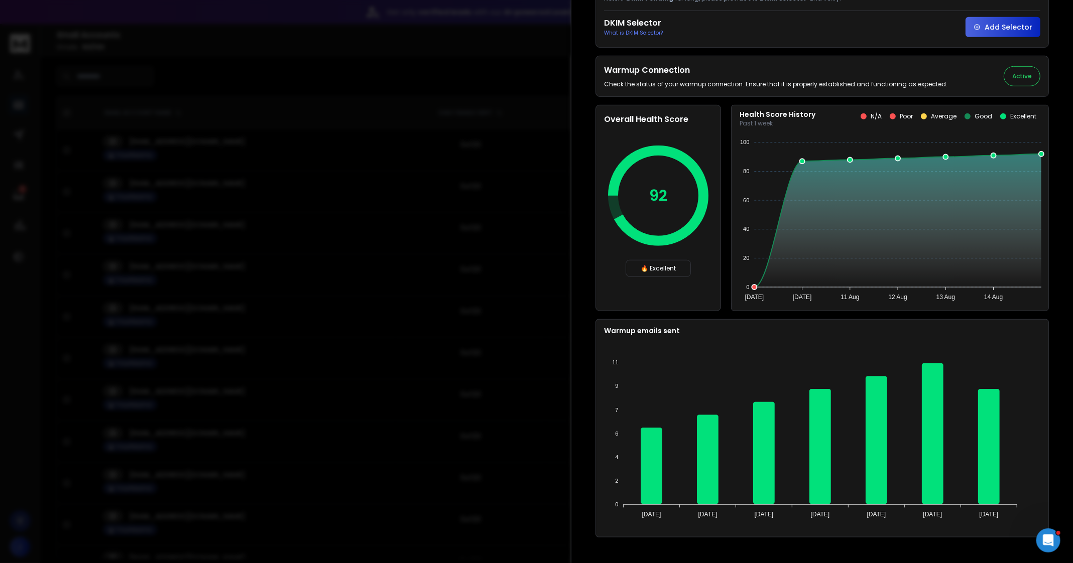
click at [431, 152] on div at bounding box center [536, 281] width 1073 height 563
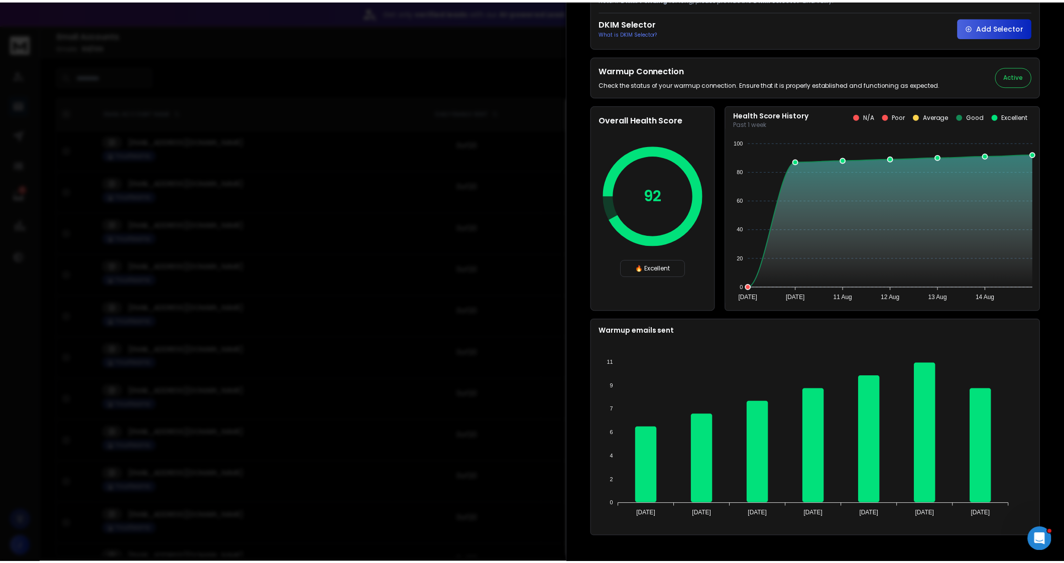
scroll to position [231, 0]
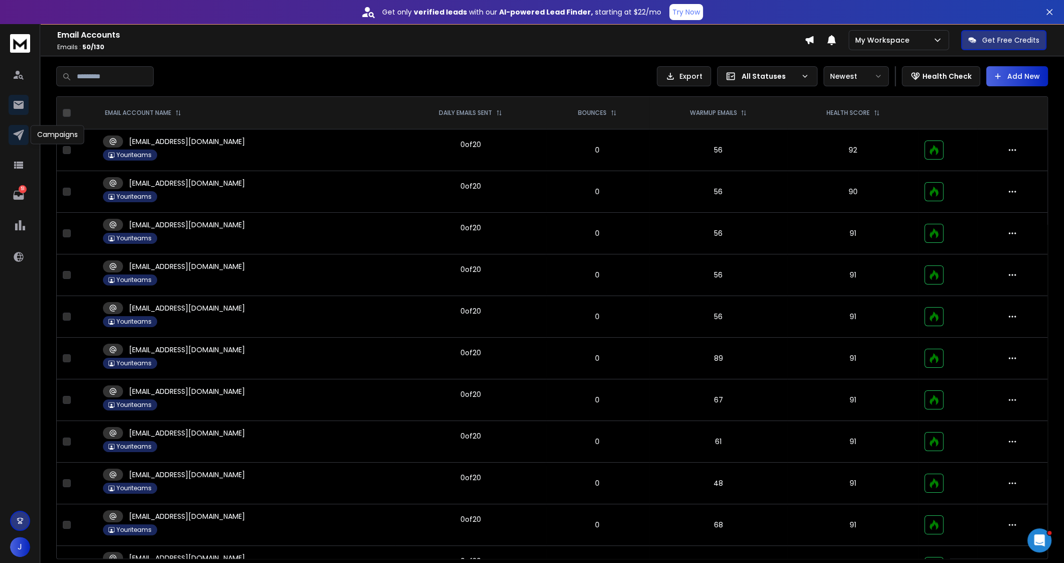
click at [23, 139] on icon at bounding box center [19, 135] width 12 height 12
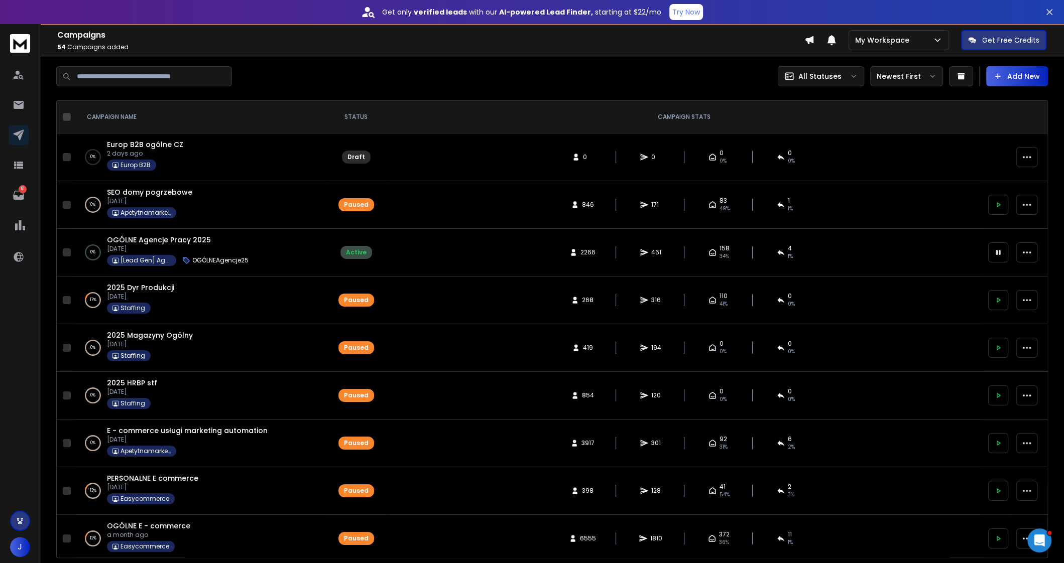
click at [195, 200] on div "0 % SEO domy pogrzebowe 9 days ago Apetytnamarketing" at bounding box center [200, 204] width 231 height 35
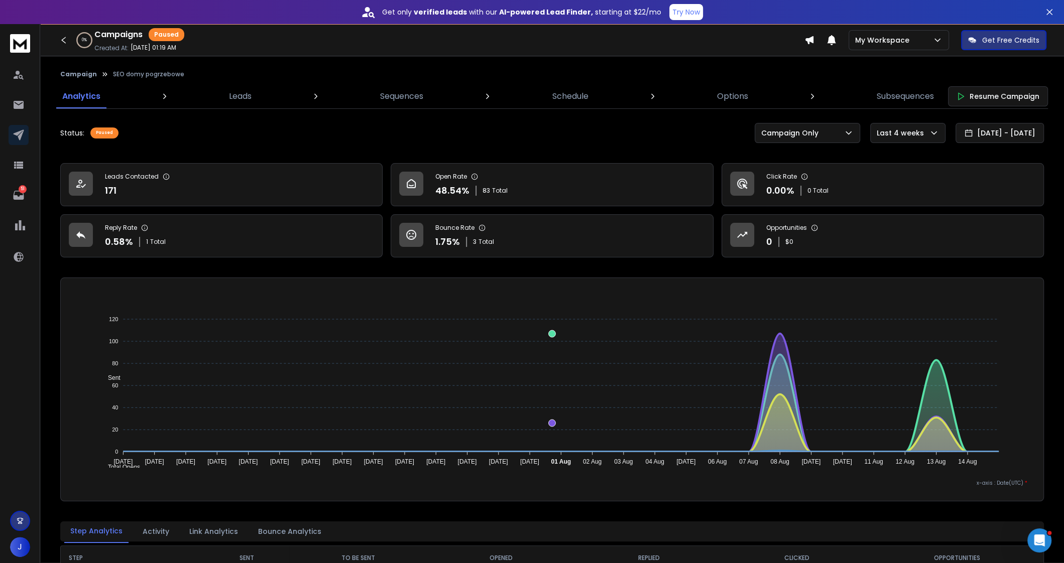
scroll to position [106, 0]
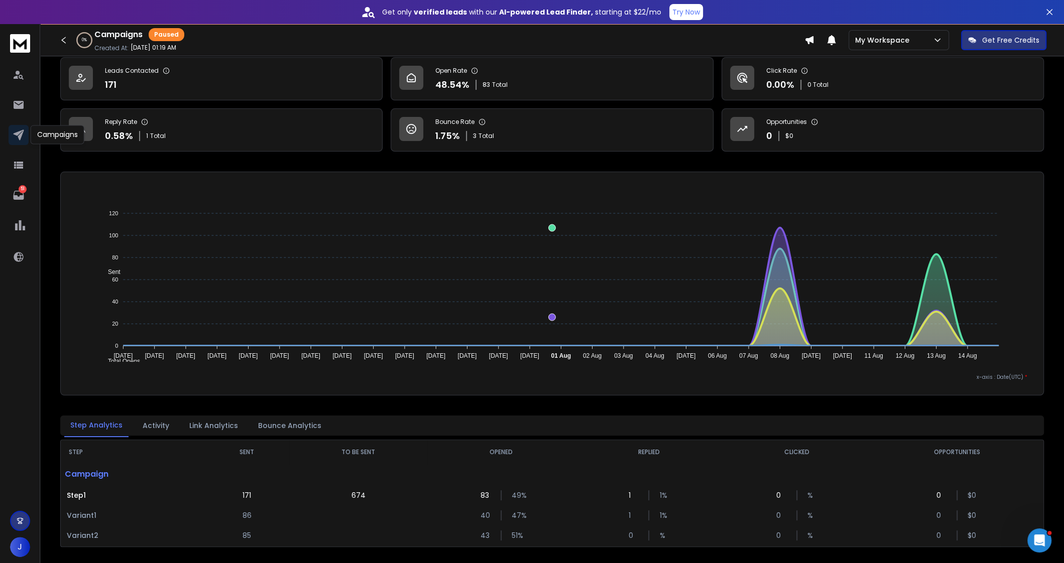
click at [18, 139] on icon at bounding box center [19, 135] width 12 height 12
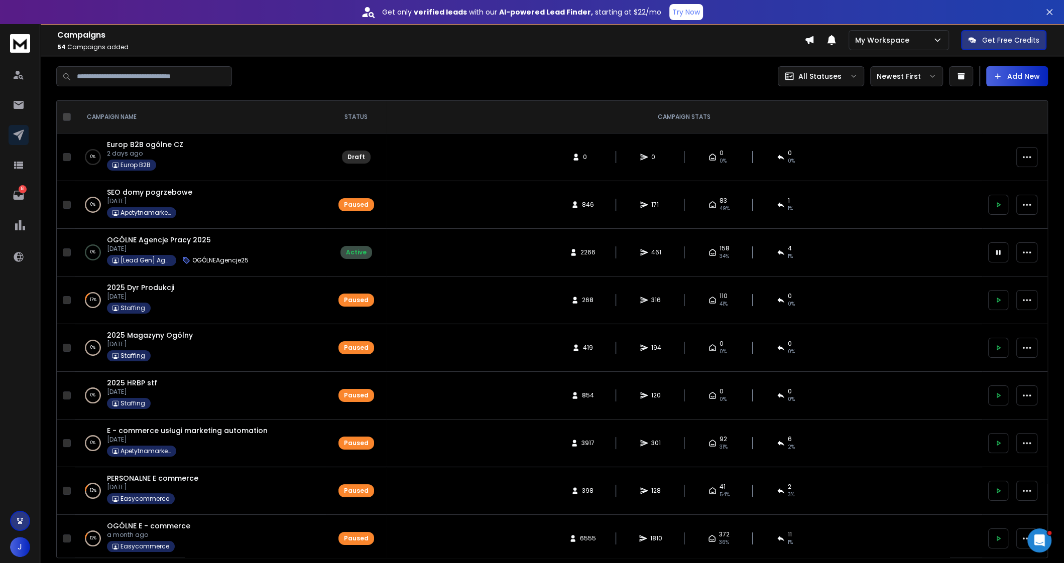
click at [225, 237] on h1 "OGÓLNE Agencje Pracy 2025" at bounding box center [178, 240] width 142 height 10
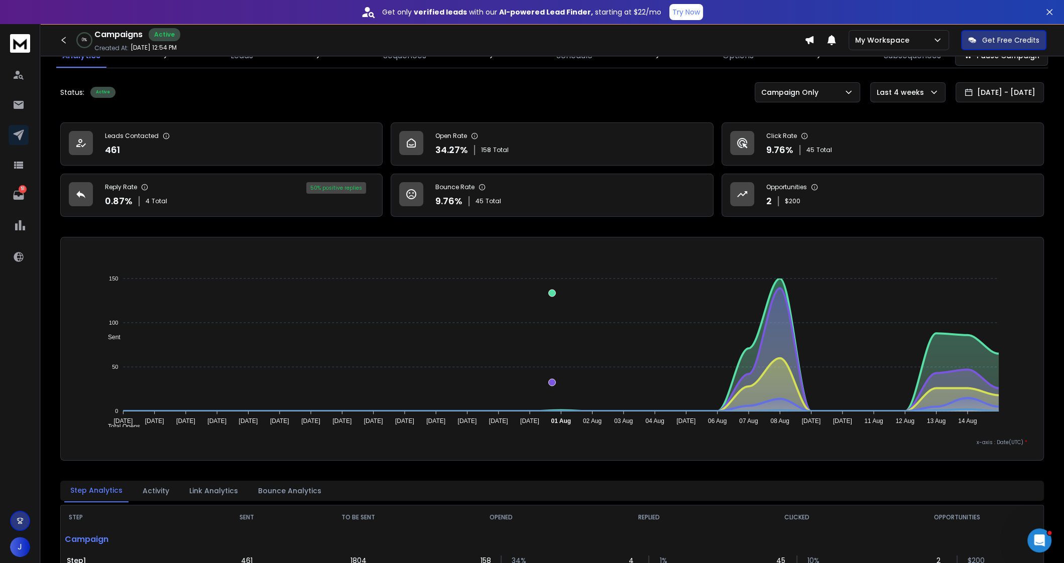
scroll to position [106, 0]
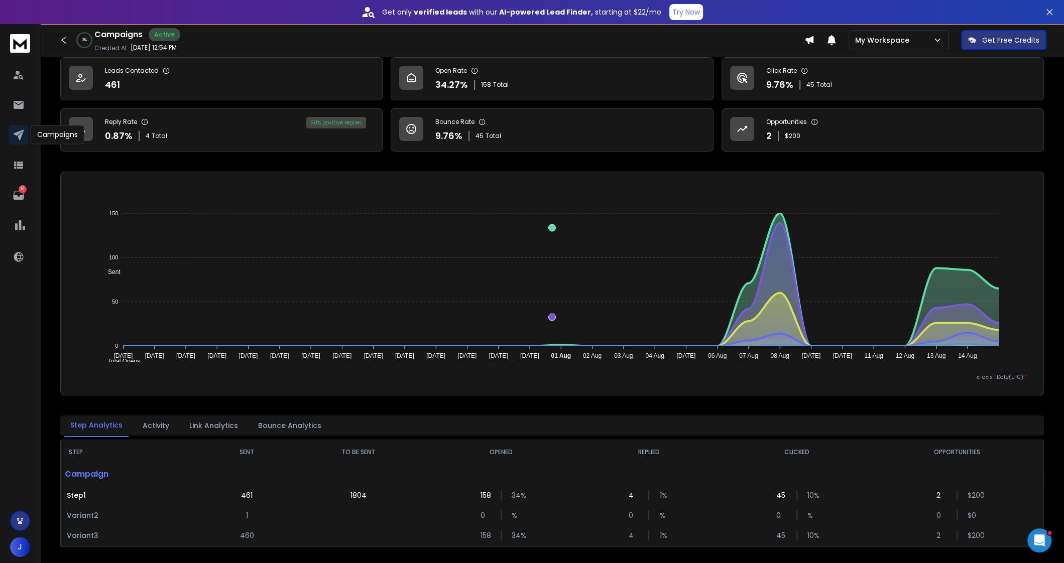
click at [19, 142] on link at bounding box center [19, 135] width 20 height 20
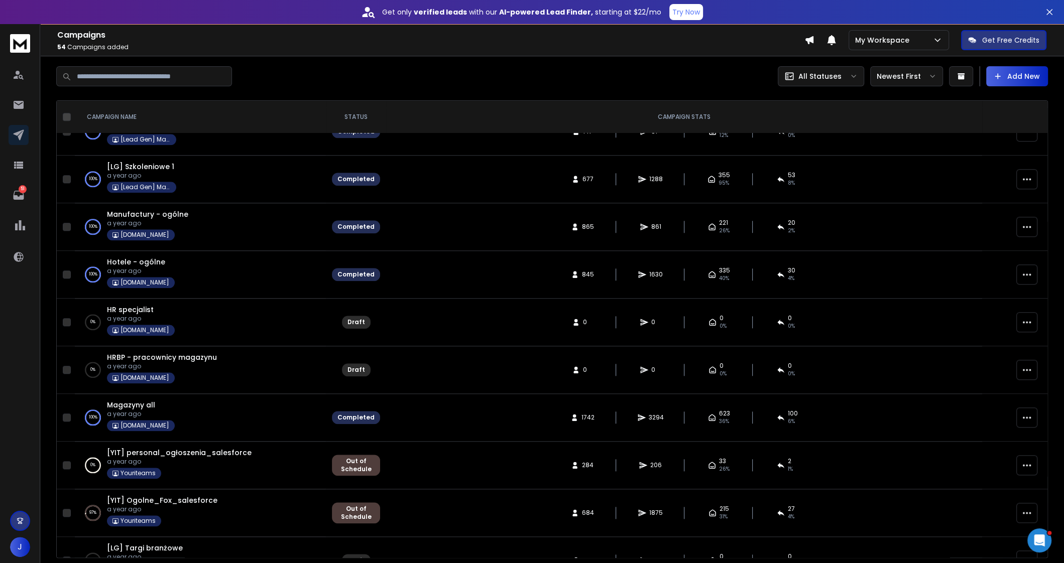
scroll to position [1097, 0]
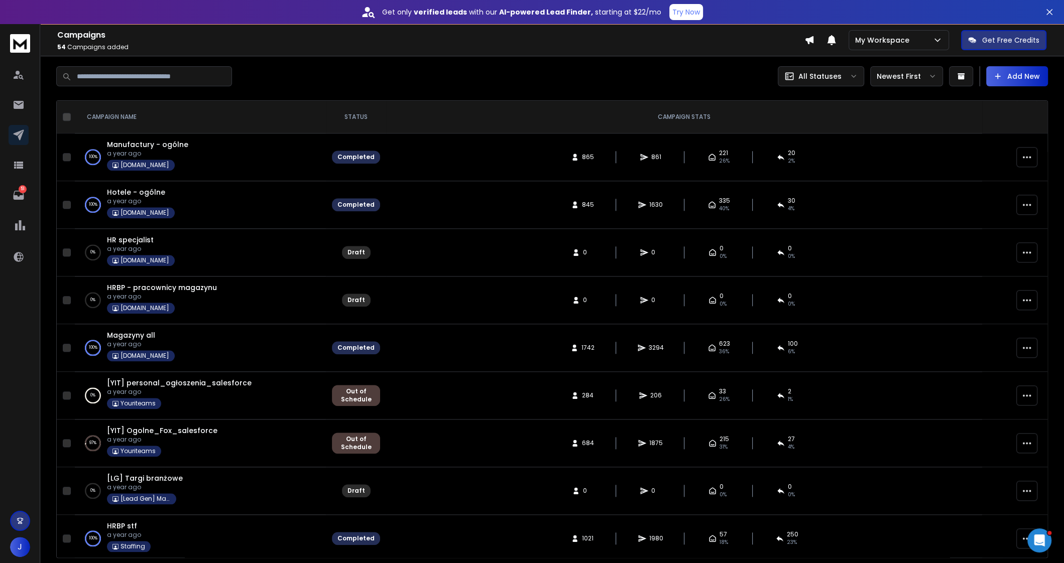
click at [246, 378] on div "0 % [YIT] personal_ogłoszenia_salesforce a year ago Youriteams" at bounding box center [200, 395] width 231 height 35
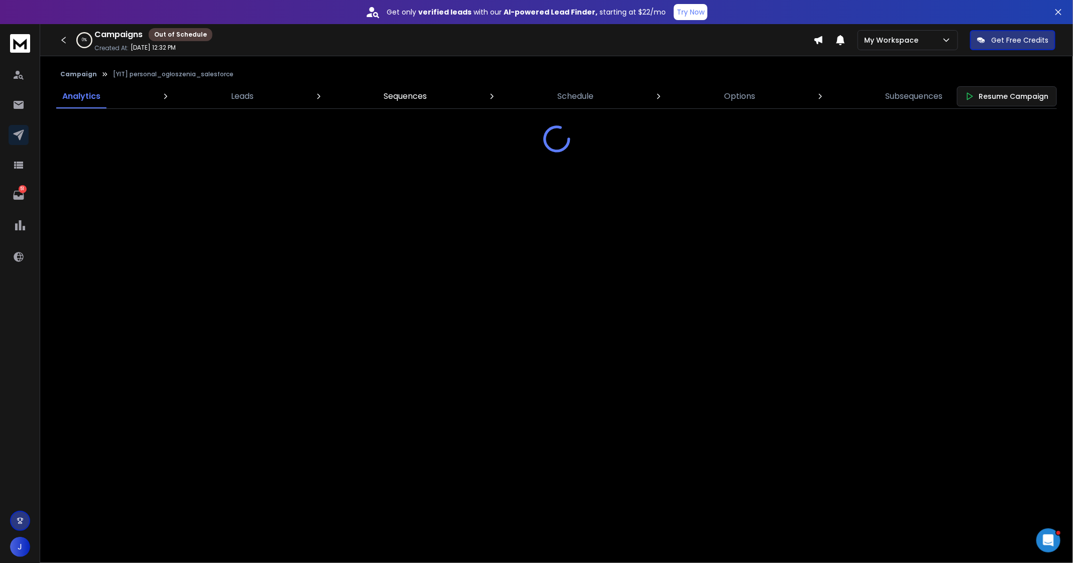
click at [410, 90] on link "Sequences" at bounding box center [405, 96] width 55 height 24
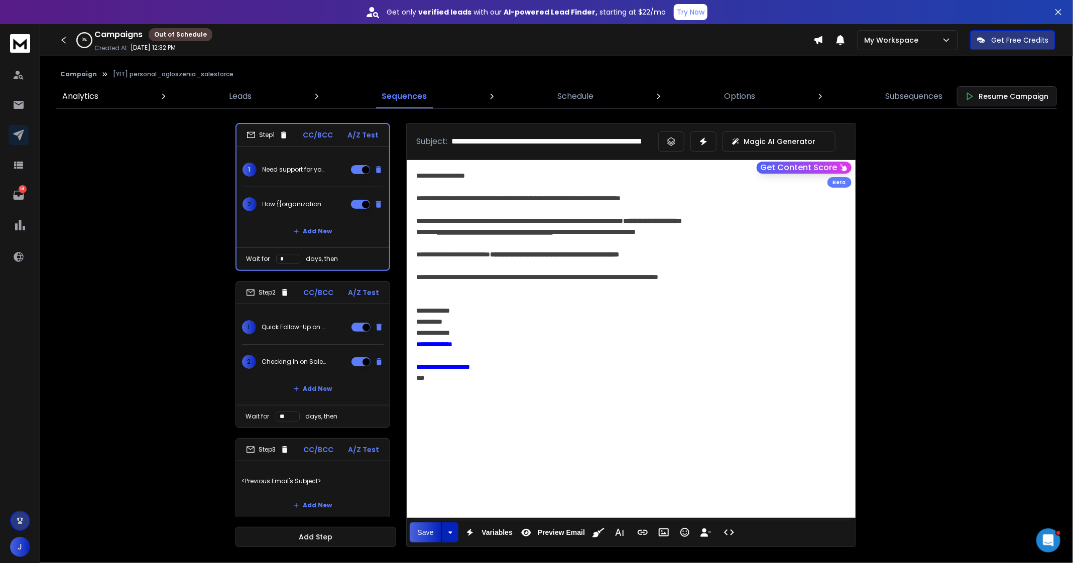
click at [97, 99] on p "Analytics" at bounding box center [80, 96] width 36 height 12
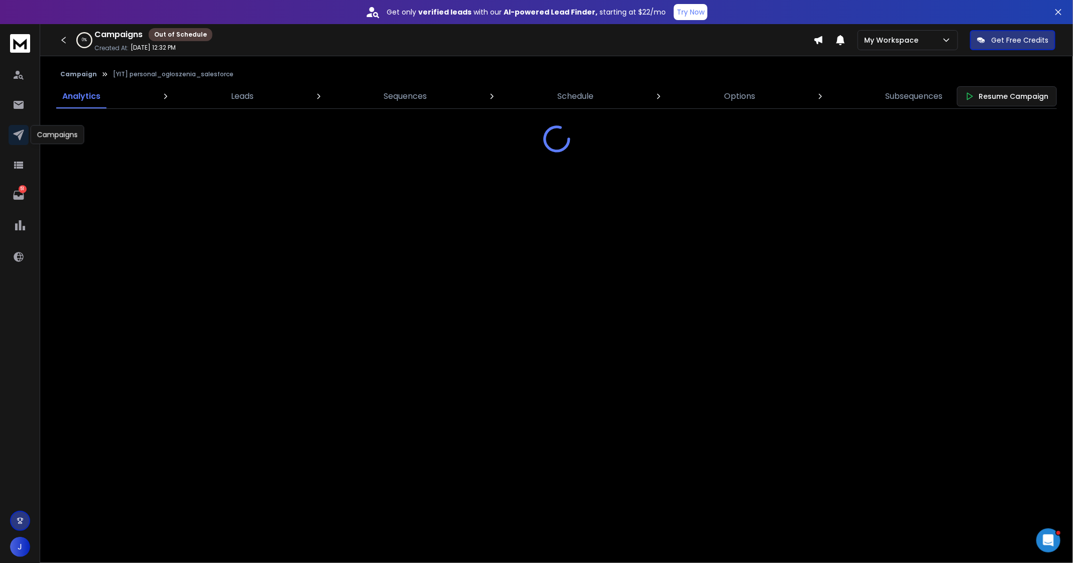
click at [21, 133] on icon at bounding box center [18, 135] width 11 height 11
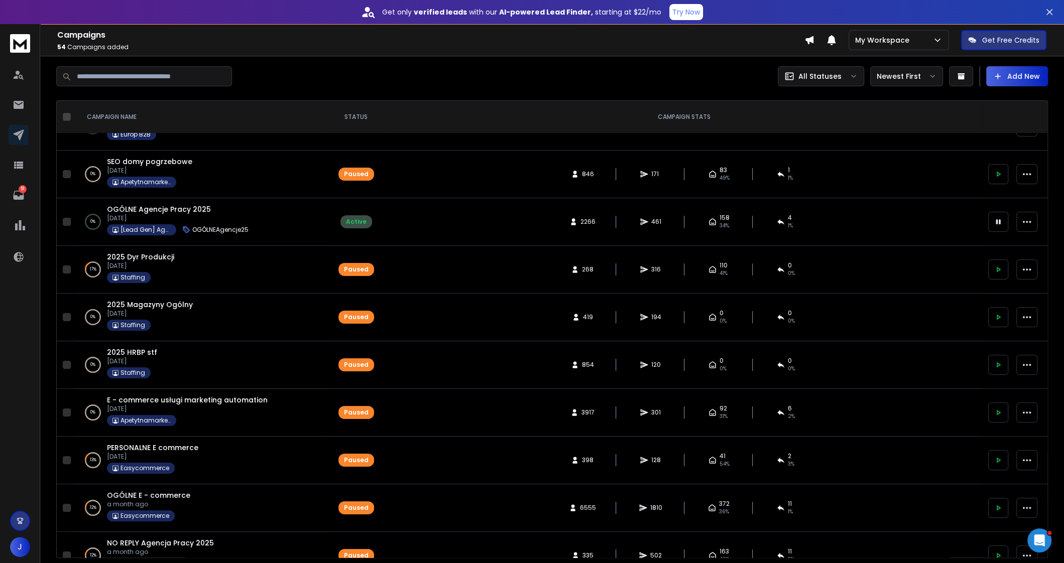
scroll to position [31, 0]
click at [184, 399] on span "E - commerce usługi marketing automation" at bounding box center [187, 400] width 161 height 10
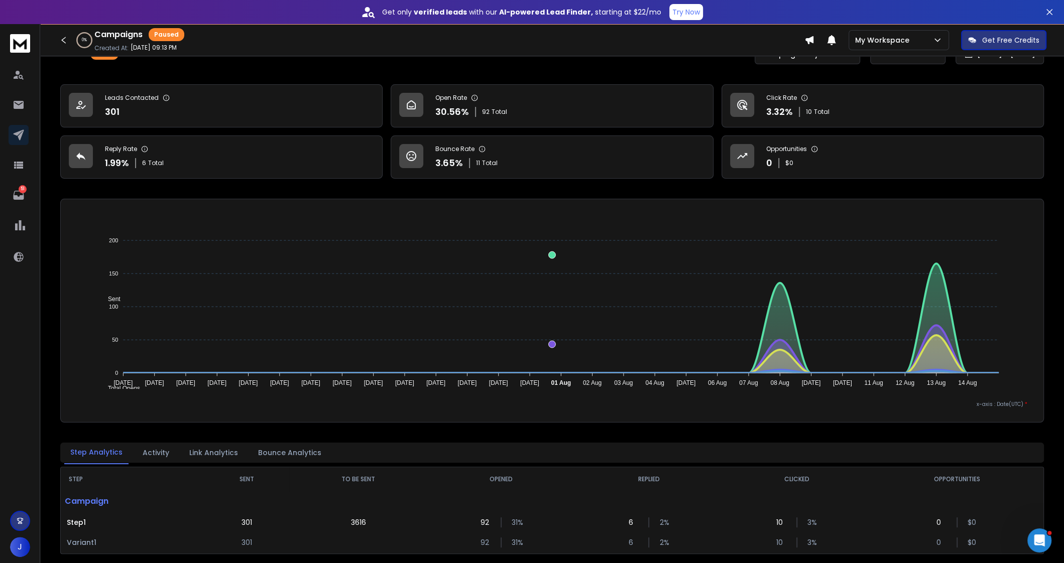
scroll to position [86, 0]
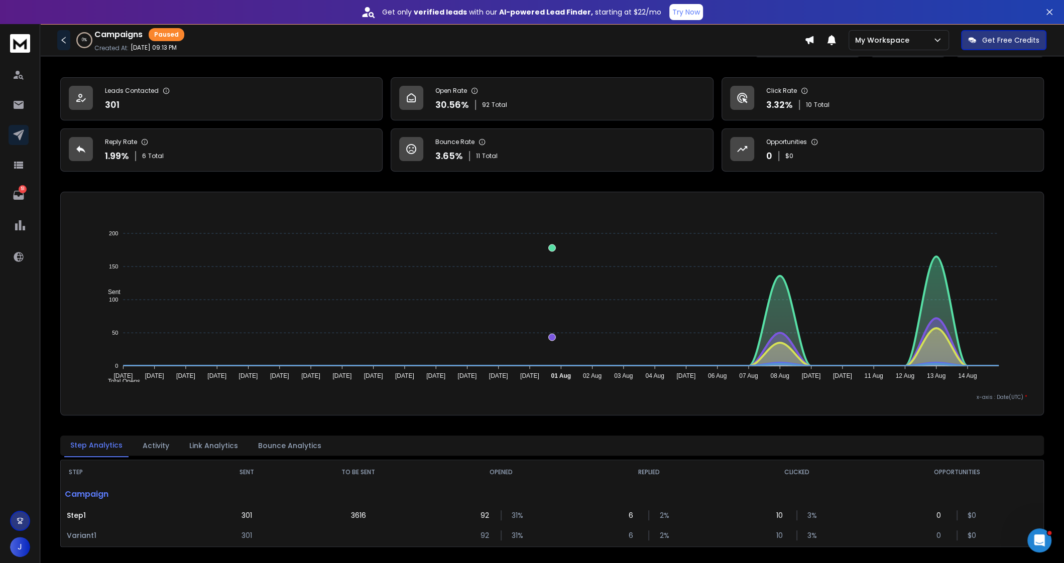
click at [66, 41] on icon at bounding box center [63, 40] width 9 height 9
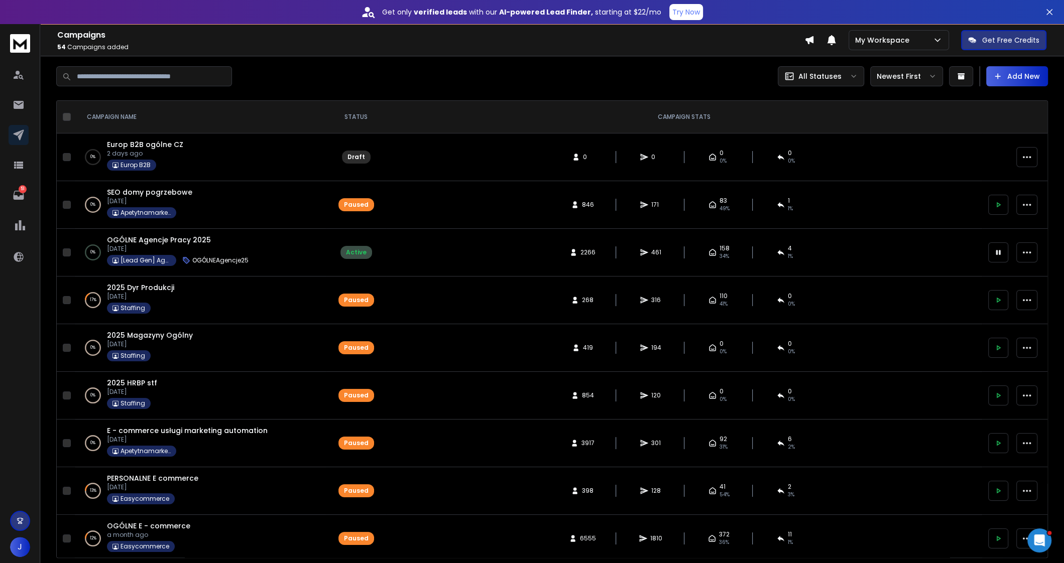
scroll to position [2, 0]
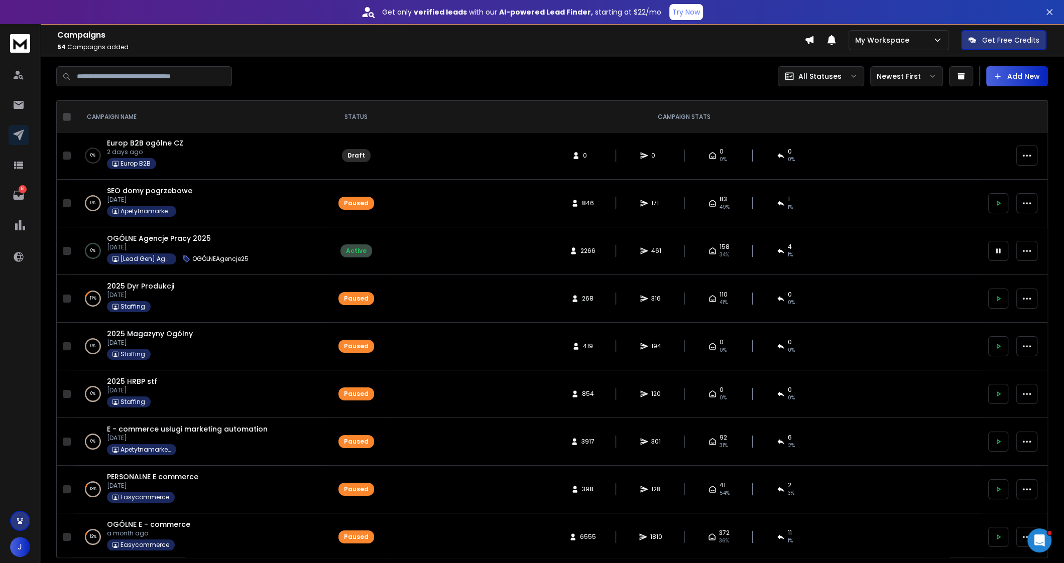
click at [199, 193] on div "0 % SEO domy pogrzebowe 9 days ago Apetytnamarketing" at bounding box center [200, 203] width 231 height 35
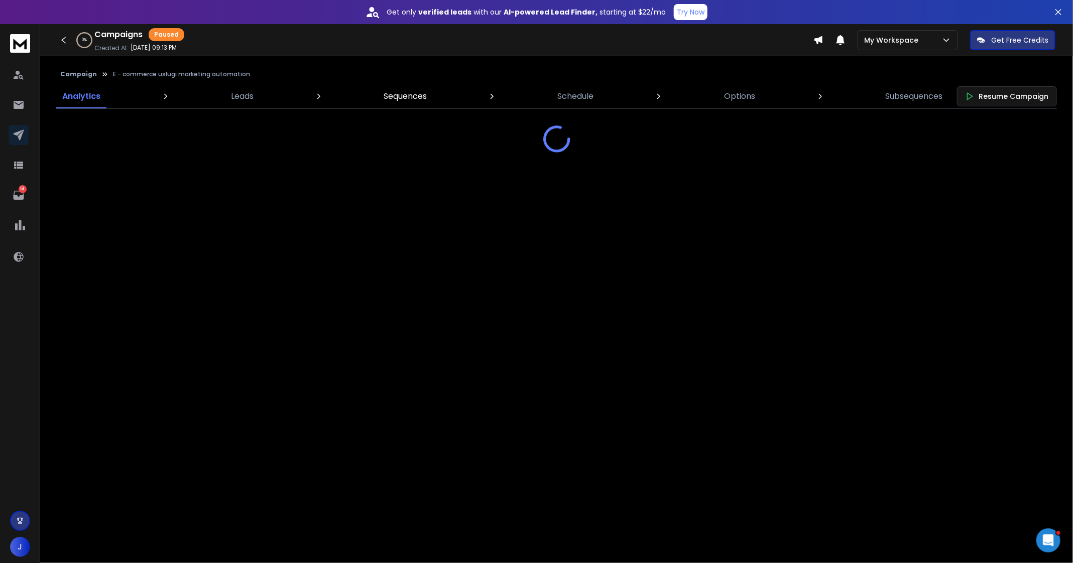
click at [429, 94] on link "Sequences" at bounding box center [405, 96] width 55 height 24
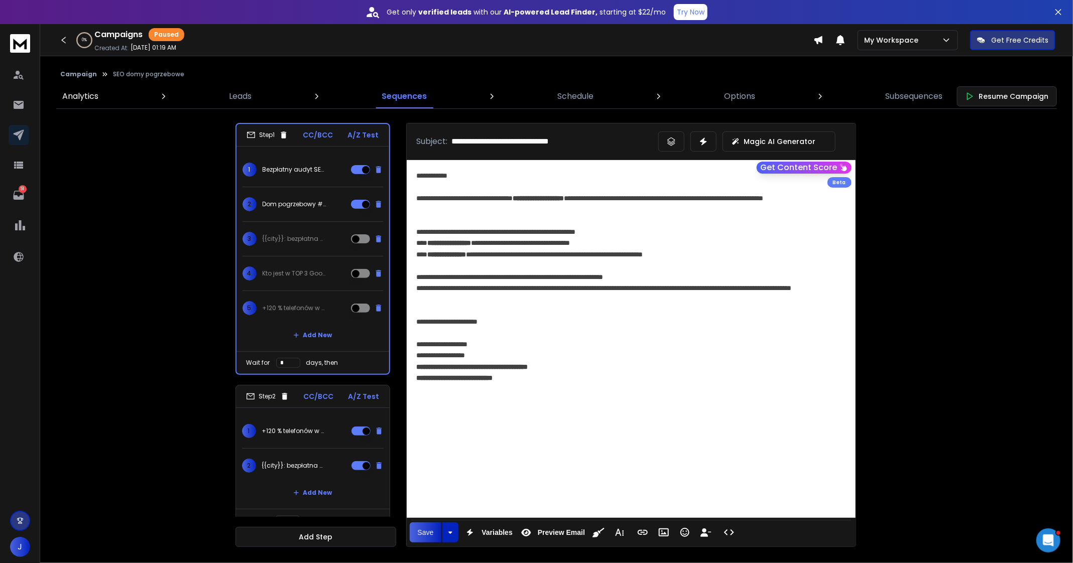
click at [94, 103] on link "Analytics" at bounding box center [80, 96] width 48 height 24
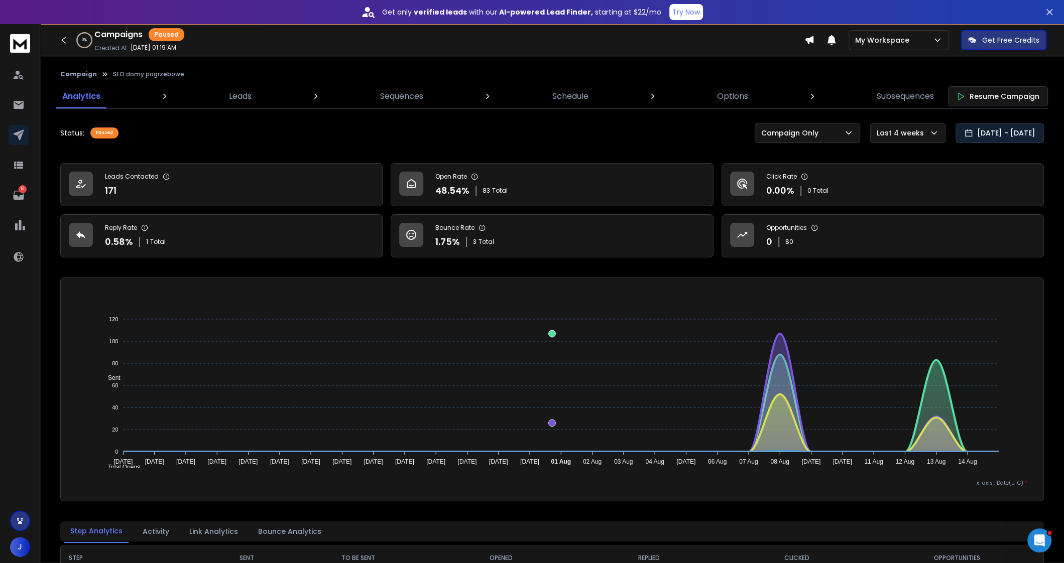
click at [967, 131] on button "[DATE] - [DATE]" at bounding box center [1000, 133] width 88 height 20
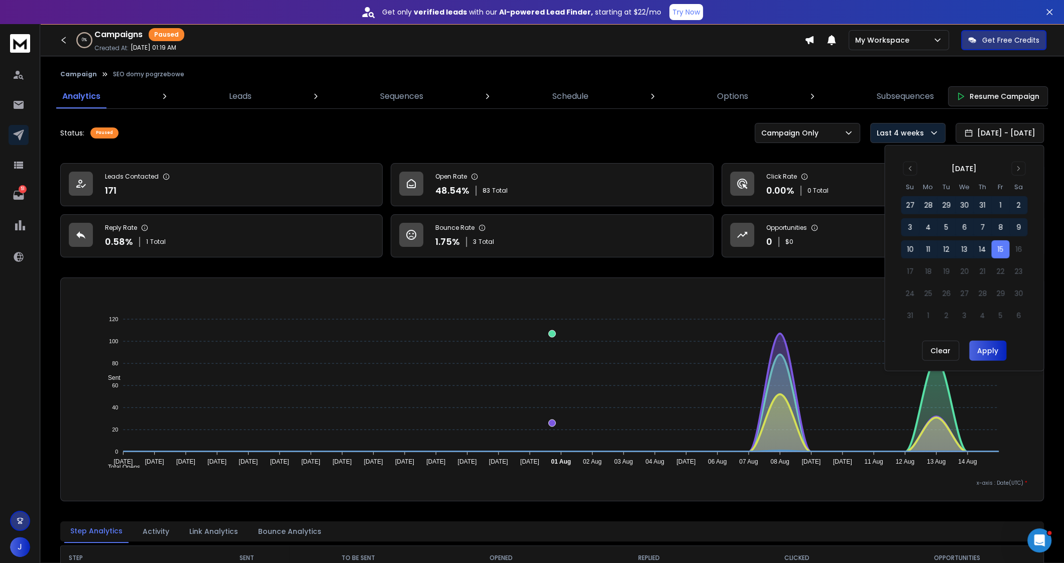
click at [889, 127] on button "Last 4 weeks" at bounding box center [907, 133] width 75 height 20
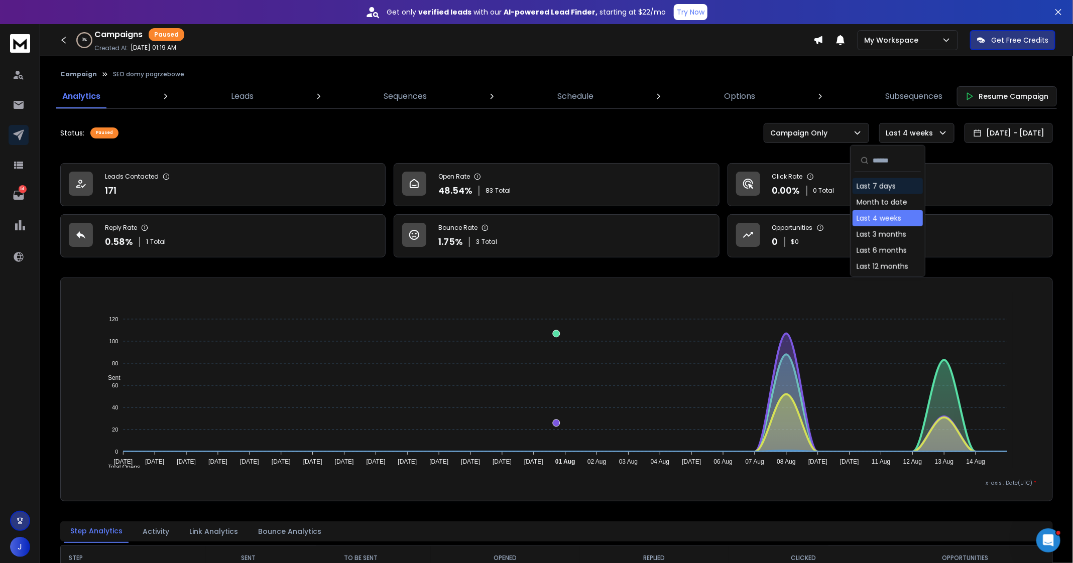
click at [876, 185] on div "Last 7 days" at bounding box center [876, 186] width 39 height 10
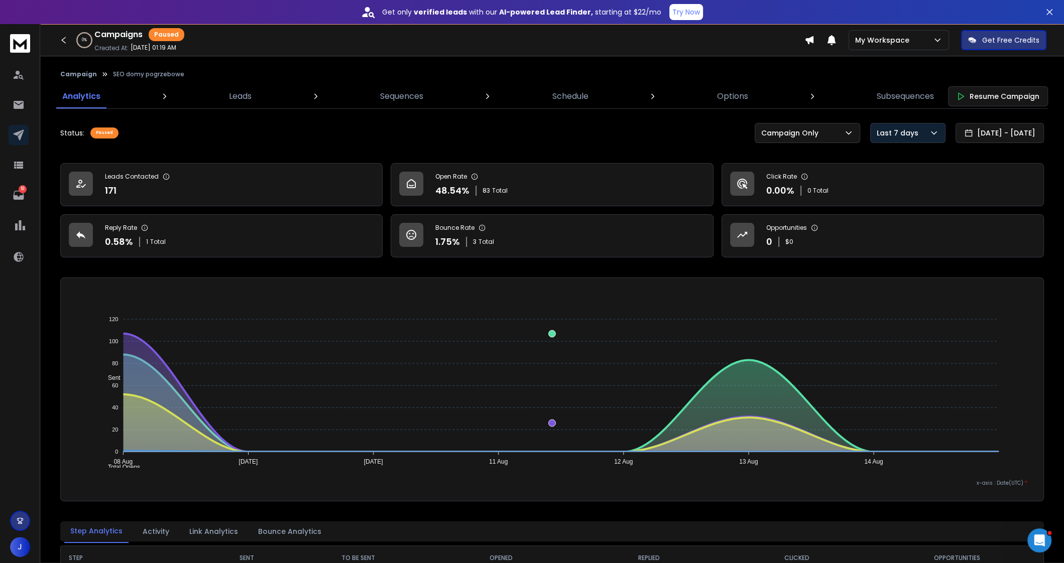
click at [877, 131] on p "Last 7 days" at bounding box center [900, 133] width 46 height 10
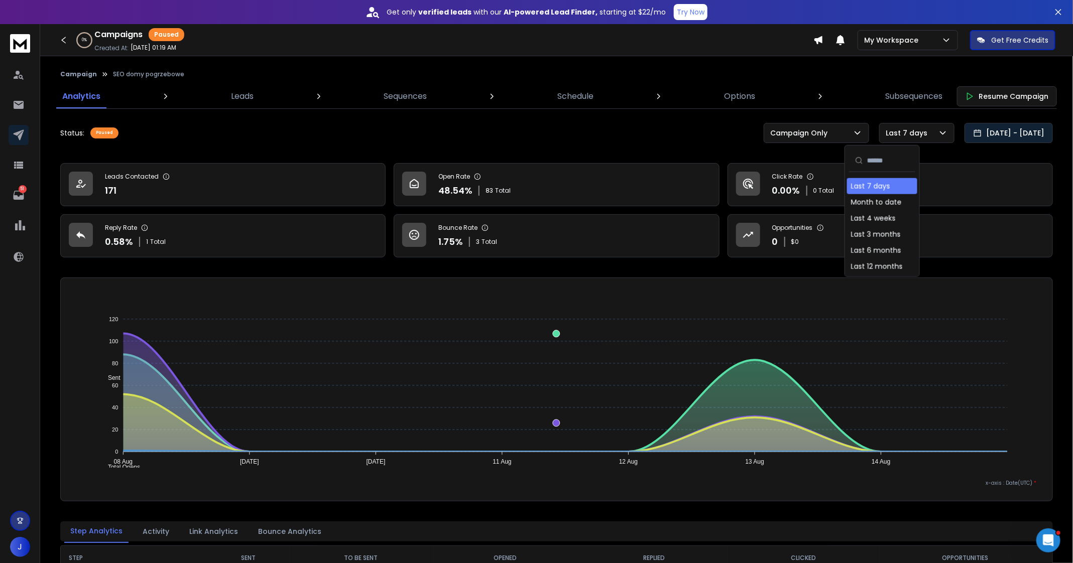
click at [985, 132] on button "[DATE] - [DATE]" at bounding box center [1009, 133] width 88 height 20
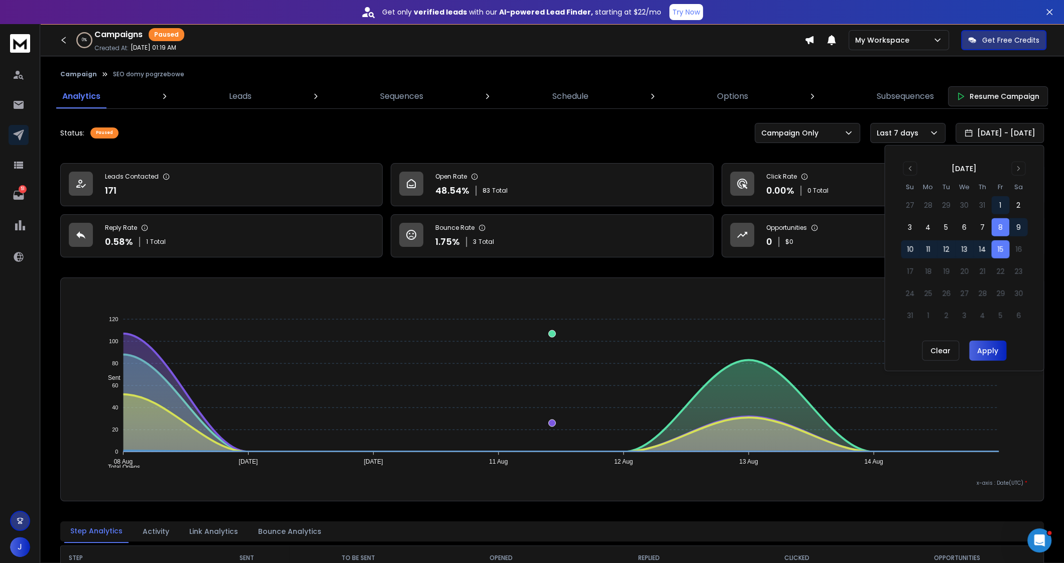
click at [1005, 200] on button "1" at bounding box center [1000, 205] width 18 height 18
click at [985, 356] on button "Apply" at bounding box center [987, 351] width 37 height 20
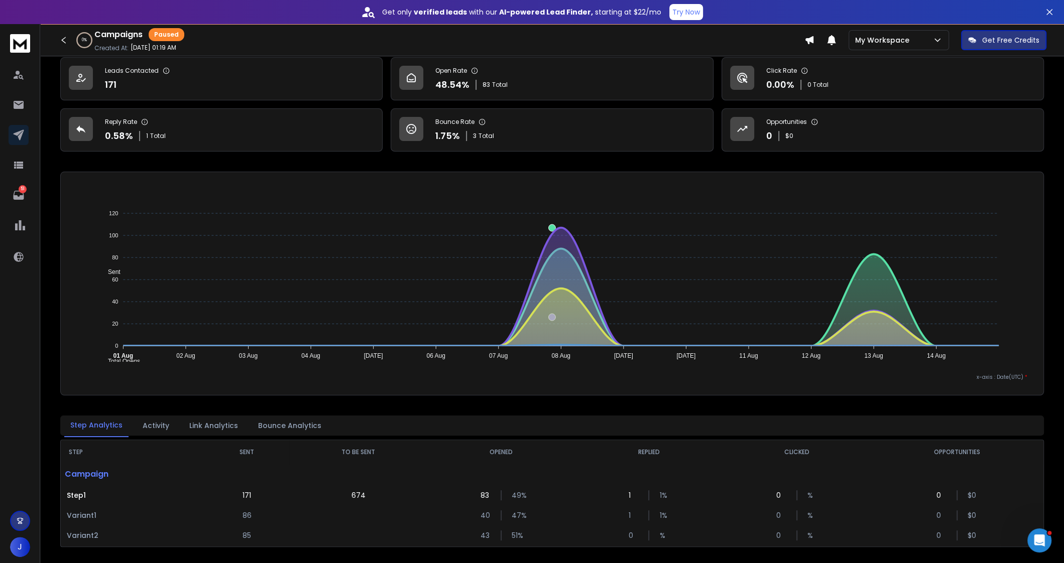
scroll to position [105, 0]
click at [908, 39] on p "My Workspace" at bounding box center [884, 40] width 58 height 10
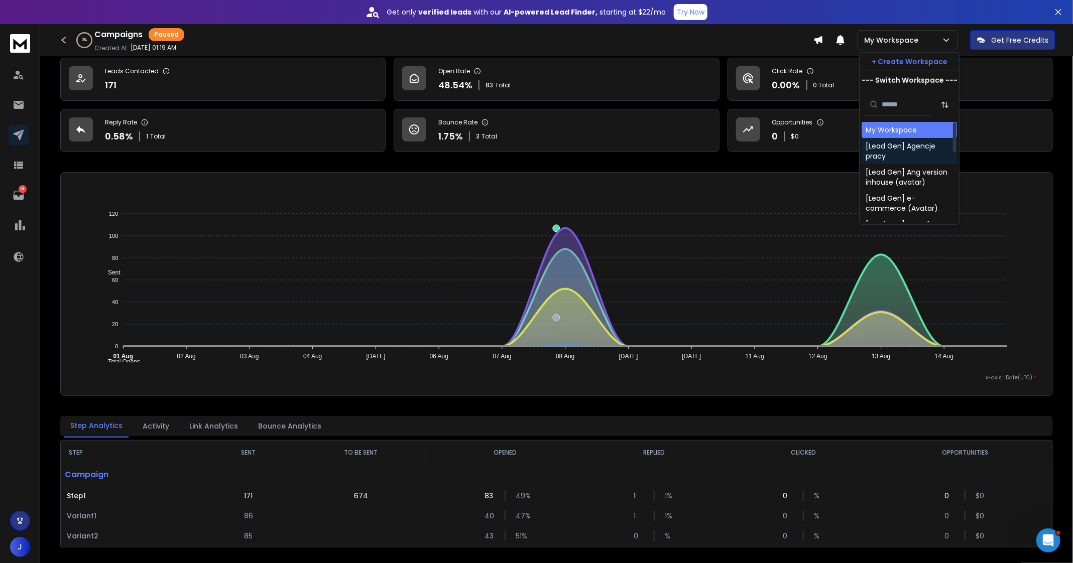
click at [887, 153] on div "[Lead Gen] Agencje pracy" at bounding box center [909, 151] width 87 height 20
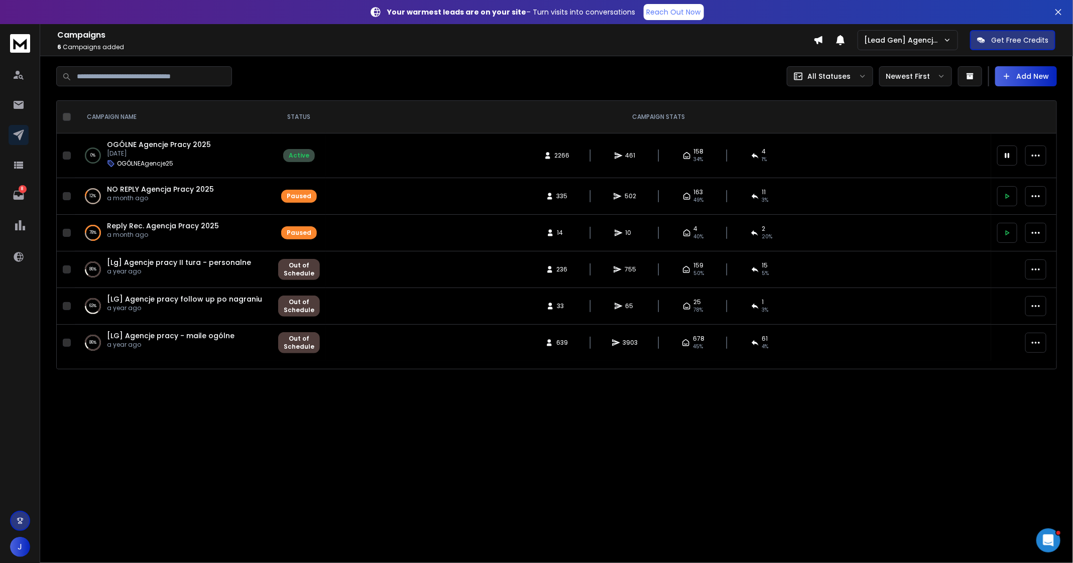
click at [179, 189] on span "NO REPLY Agencja Pracy 2025" at bounding box center [160, 189] width 107 height 10
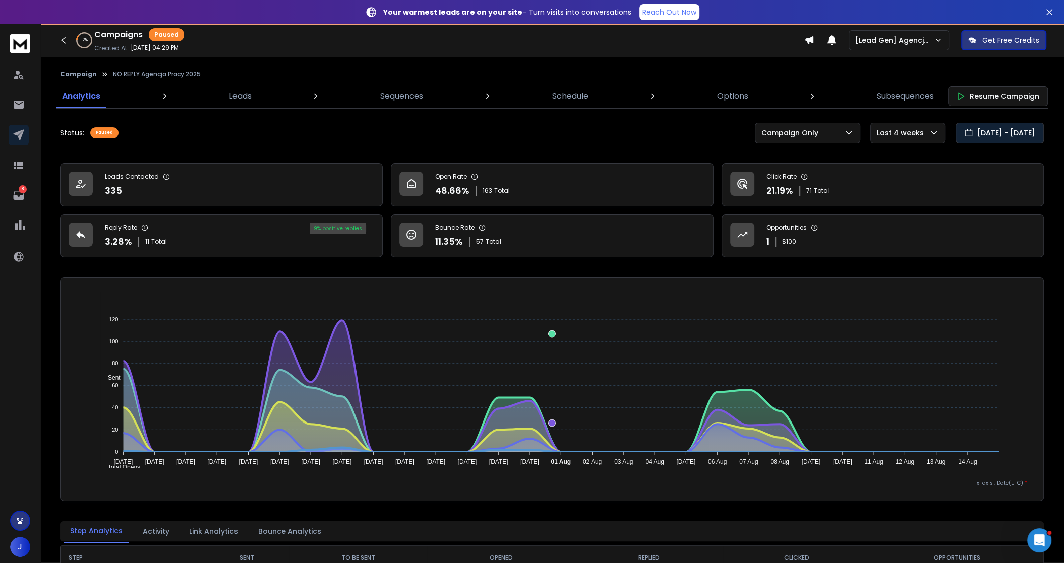
click at [956, 134] on button "[DATE] - [DATE]" at bounding box center [1000, 133] width 88 height 20
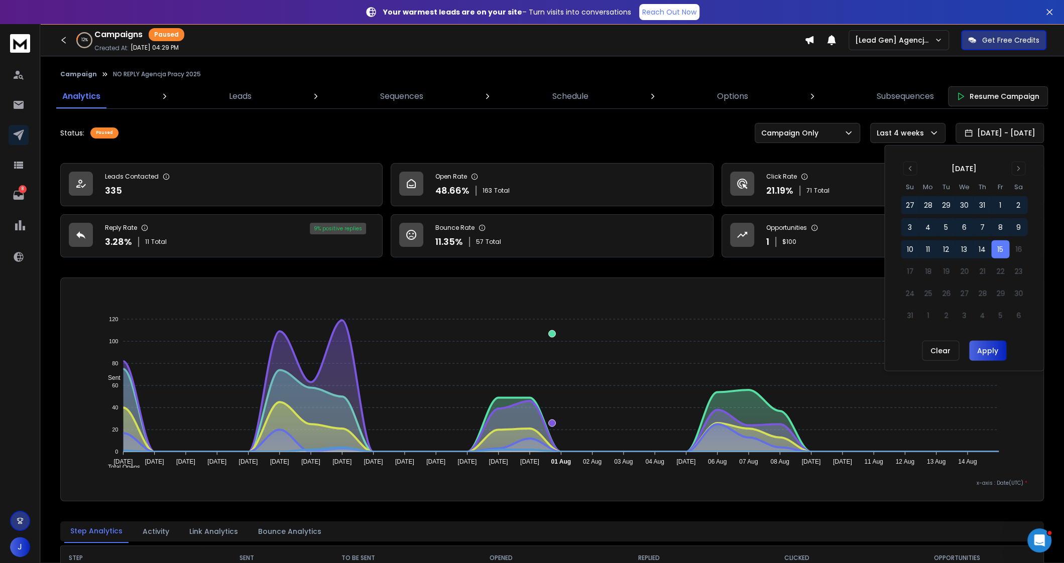
click at [905, 205] on button "27" at bounding box center [910, 205] width 18 height 18
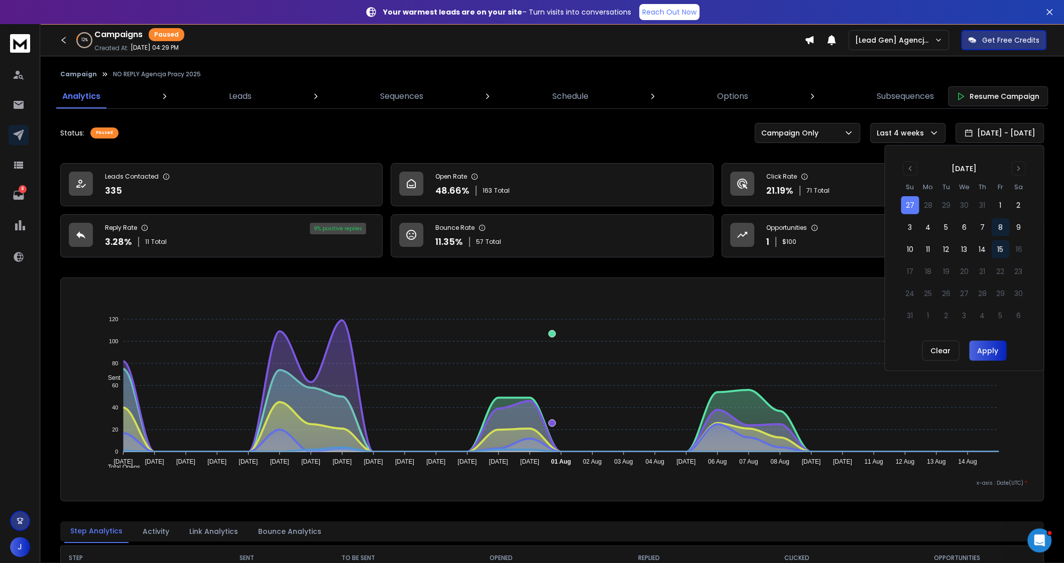
click at [998, 226] on button "8" at bounding box center [1000, 227] width 18 height 18
click at [993, 356] on button "Apply" at bounding box center [987, 351] width 37 height 20
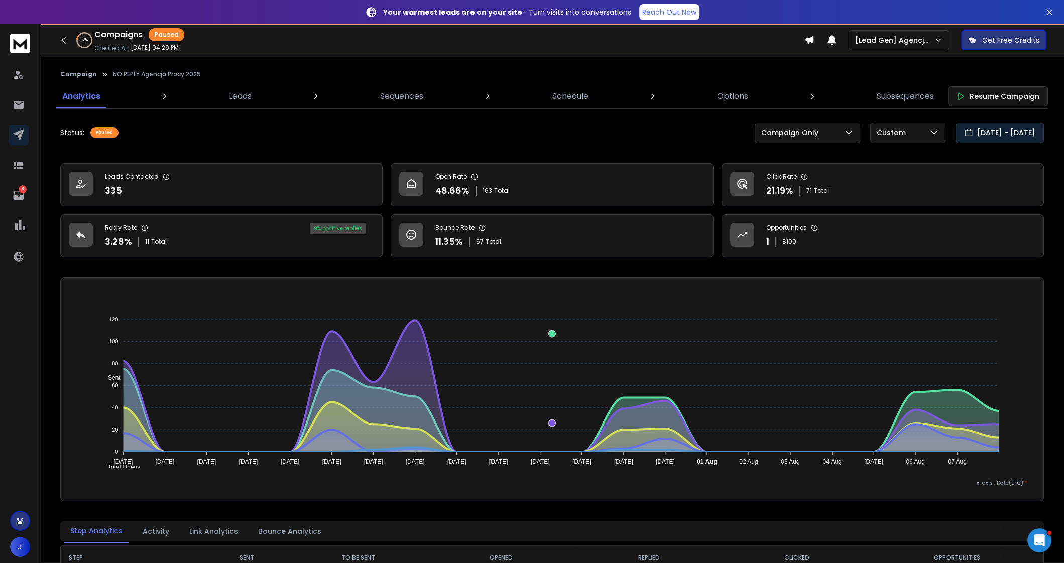
click at [956, 133] on button "18 Jul 2025 - 08 Aug 2025" at bounding box center [1000, 133] width 88 height 20
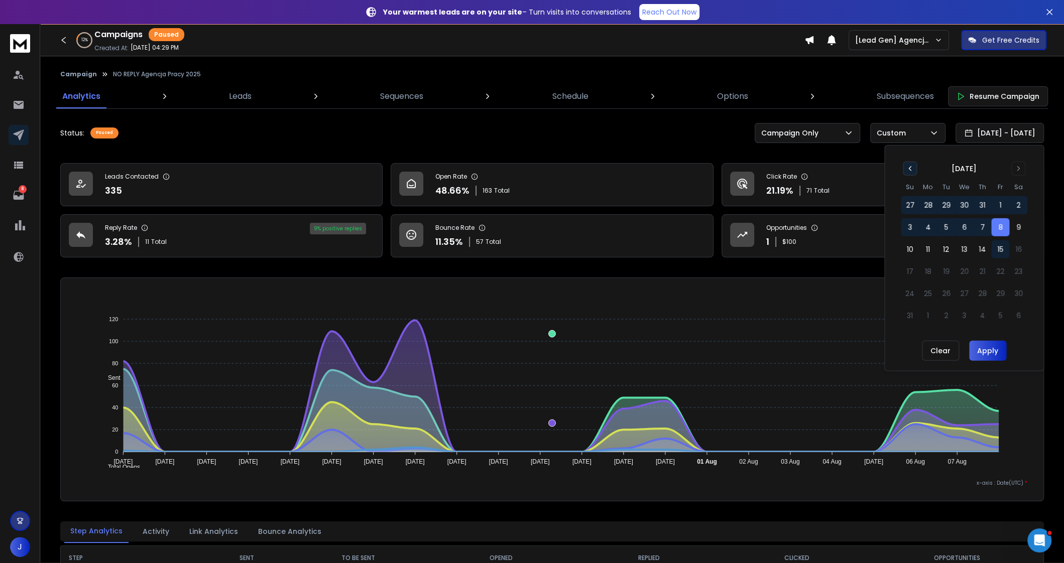
click at [910, 173] on button "Go to previous month" at bounding box center [910, 169] width 14 height 14
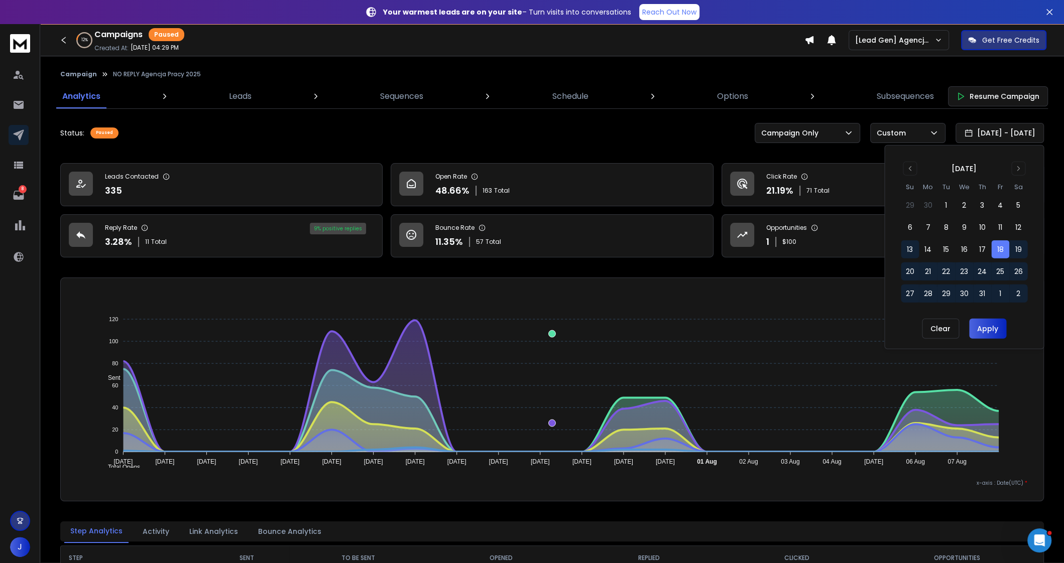
click at [906, 252] on button "13" at bounding box center [910, 250] width 18 height 18
click at [962, 231] on button "9" at bounding box center [964, 227] width 18 height 18
click at [980, 329] on button "Apply" at bounding box center [987, 329] width 37 height 20
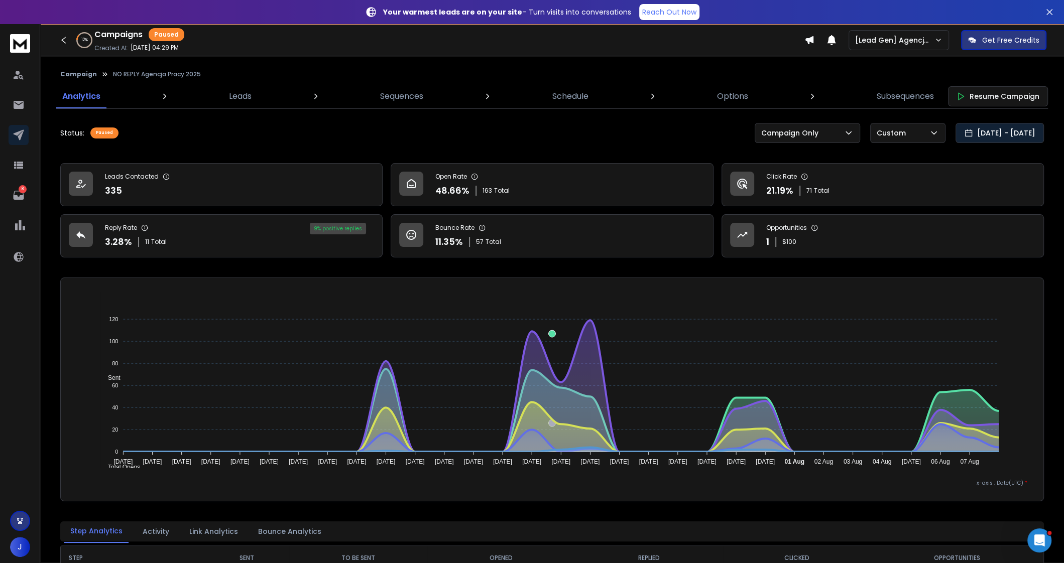
click at [967, 134] on button "09 Jul 2025 - 08 Aug 2025" at bounding box center [1000, 133] width 88 height 20
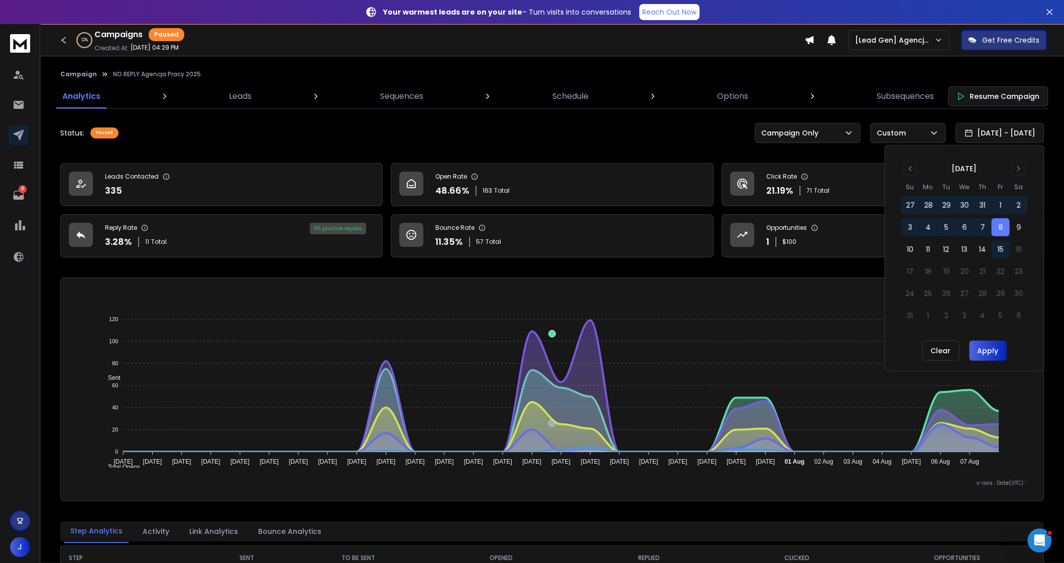
click at [785, 298] on div "Sent Total Opens Unique Opens Links Clicked Total Replies" at bounding box center [551, 338] width 903 height 88
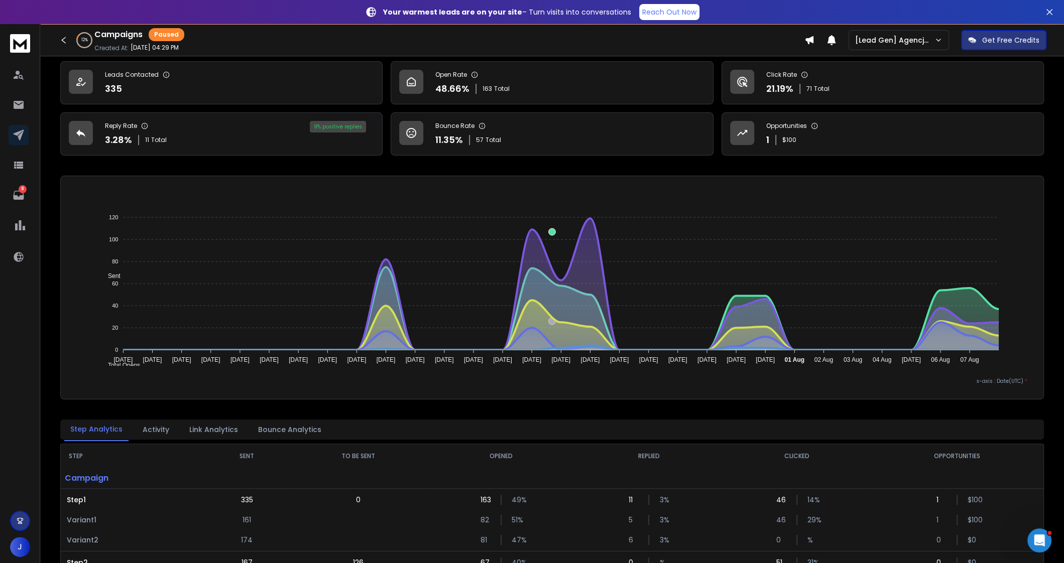
scroll to position [99, 0]
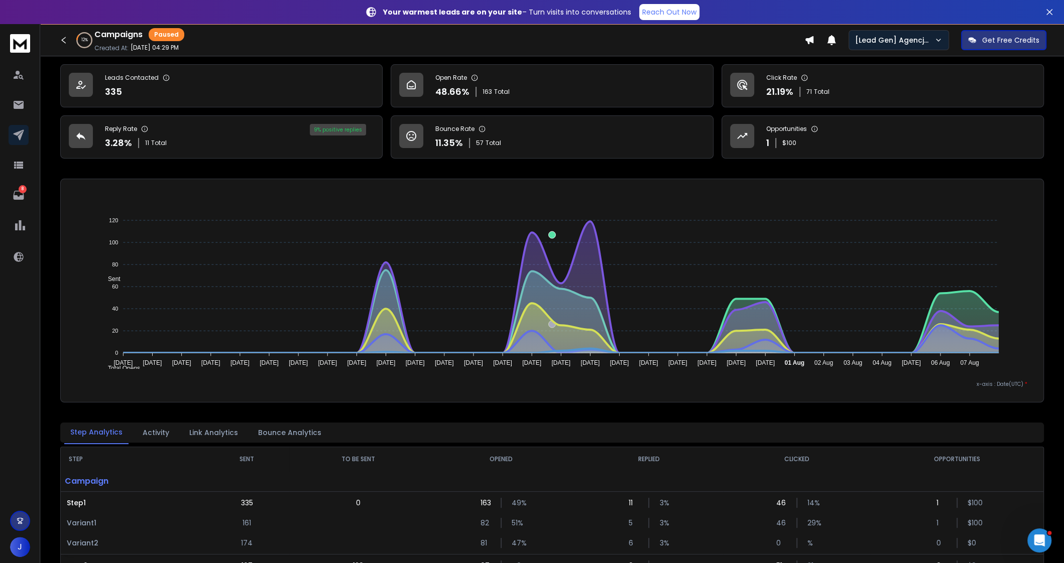
click at [917, 41] on p "[Lead Gen] Agencje pracy" at bounding box center [894, 40] width 79 height 10
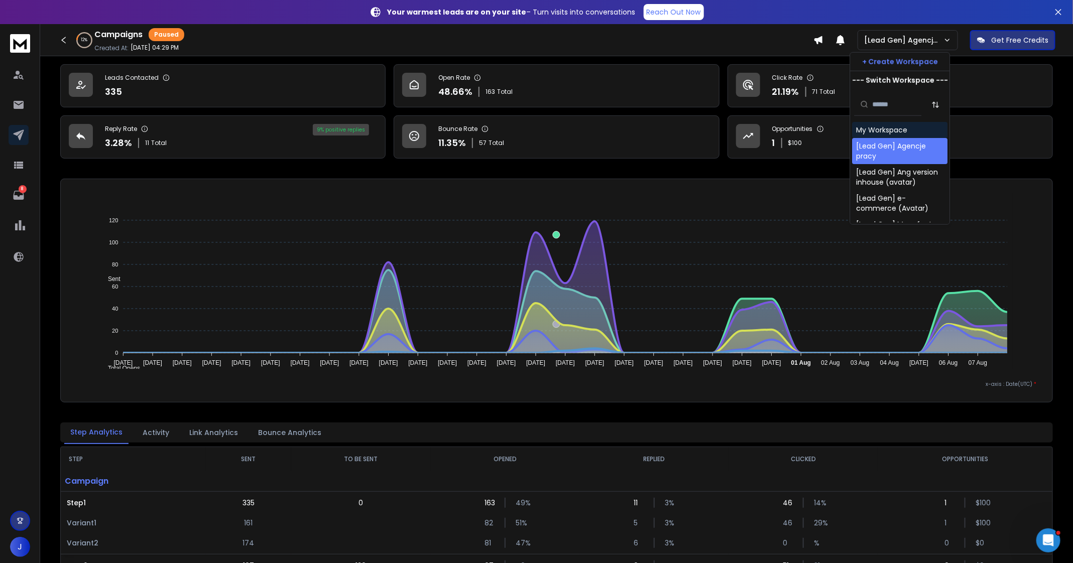
click at [1040, 153] on link "Opportunities 1 $ 100" at bounding box center [890, 137] width 325 height 43
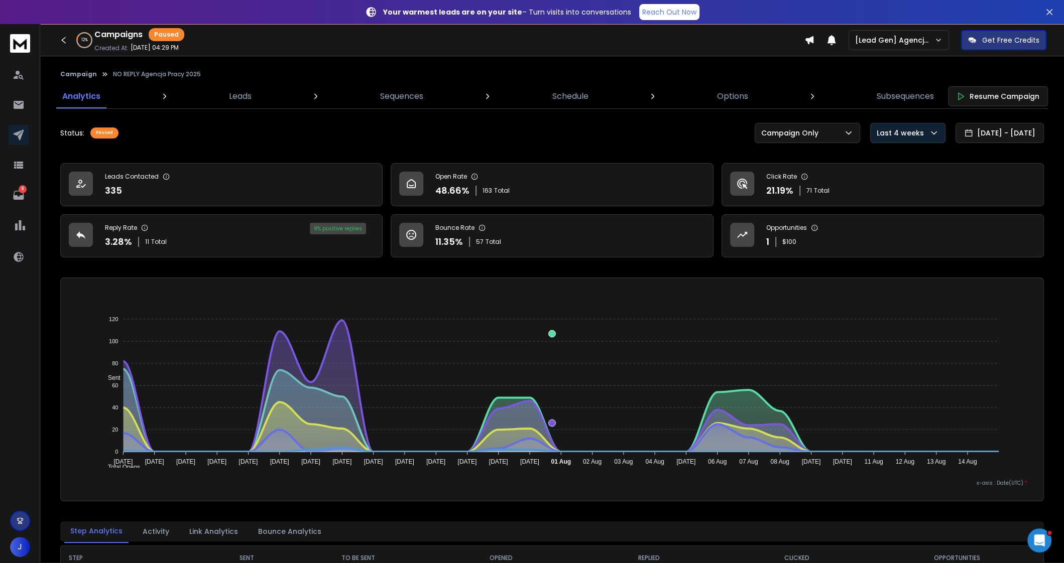
click at [896, 131] on div "Last 4 weeks" at bounding box center [908, 133] width 62 height 10
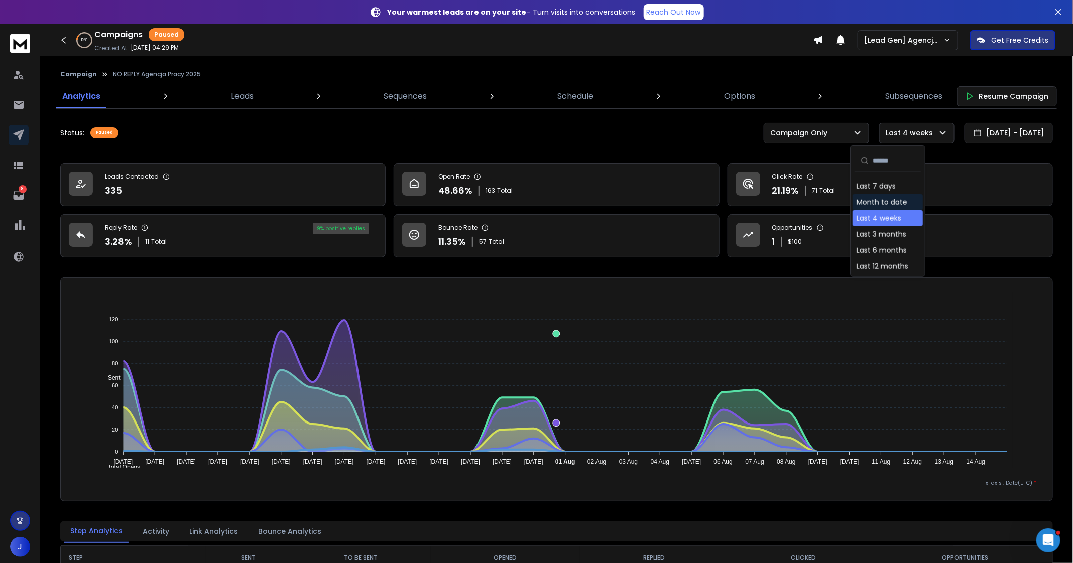
click at [897, 202] on div "Month to date" at bounding box center [882, 202] width 51 height 10
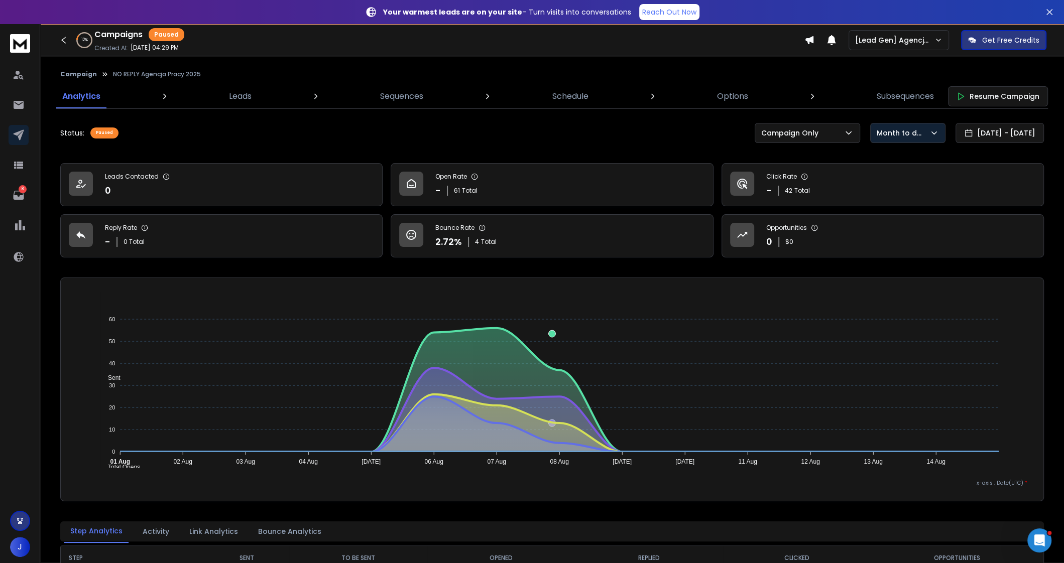
click at [930, 134] on icon "button" at bounding box center [935, 133] width 10 height 10
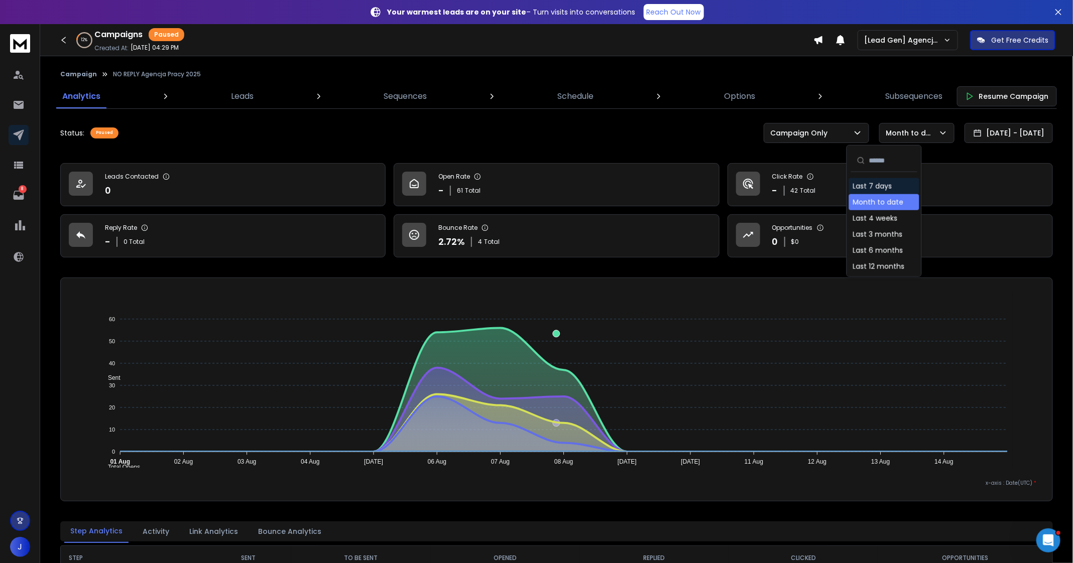
click at [891, 188] on div "Last 7 days" at bounding box center [884, 186] width 70 height 16
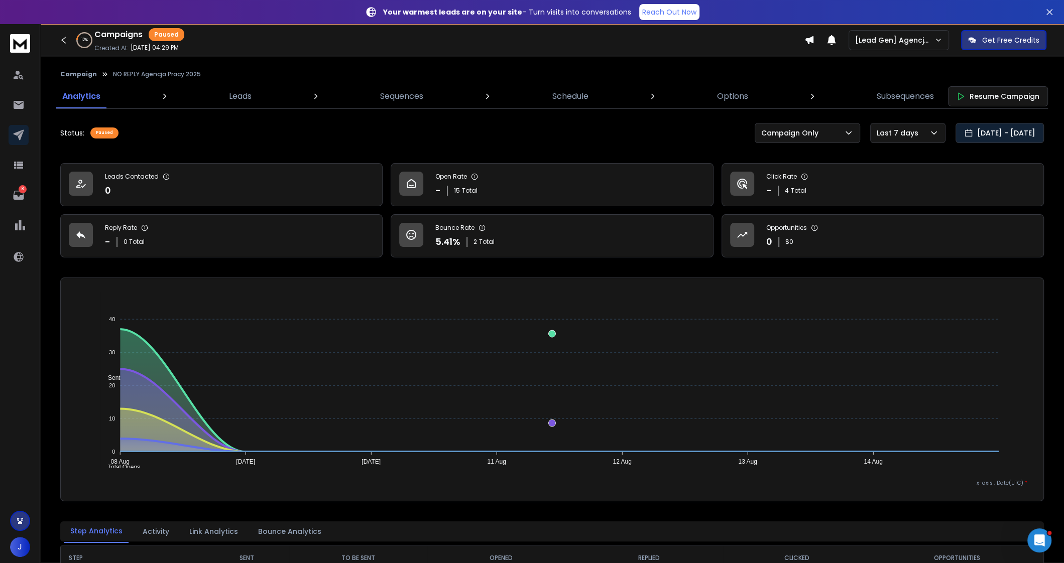
click at [969, 126] on button "[DATE] - [DATE]" at bounding box center [1000, 133] width 88 height 20
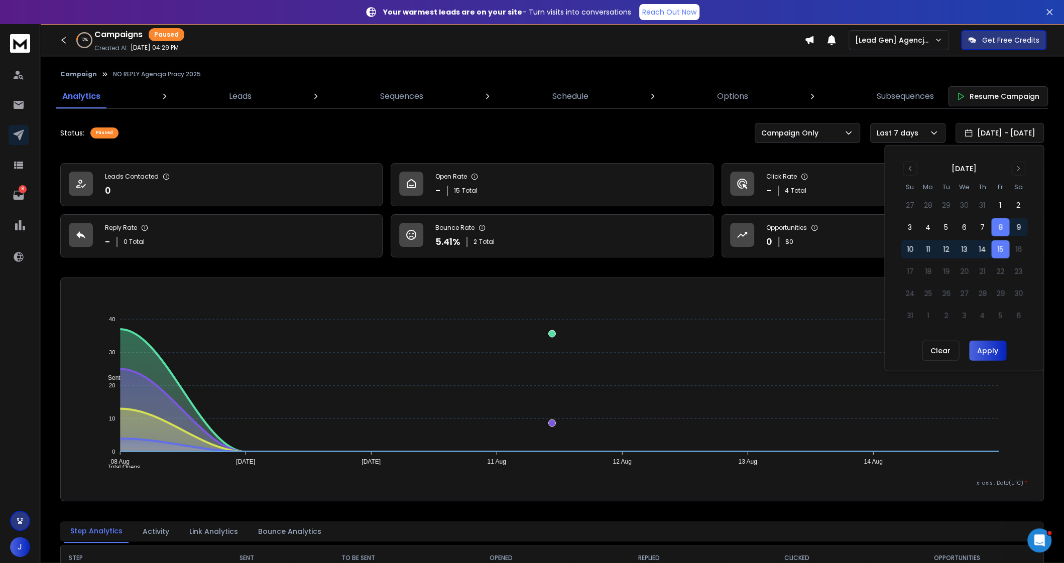
click at [1000, 228] on button "8" at bounding box center [1000, 227] width 18 height 18
click at [1000, 226] on button "8" at bounding box center [1000, 227] width 18 height 18
click at [904, 168] on button "Go to previous month" at bounding box center [910, 169] width 14 height 14
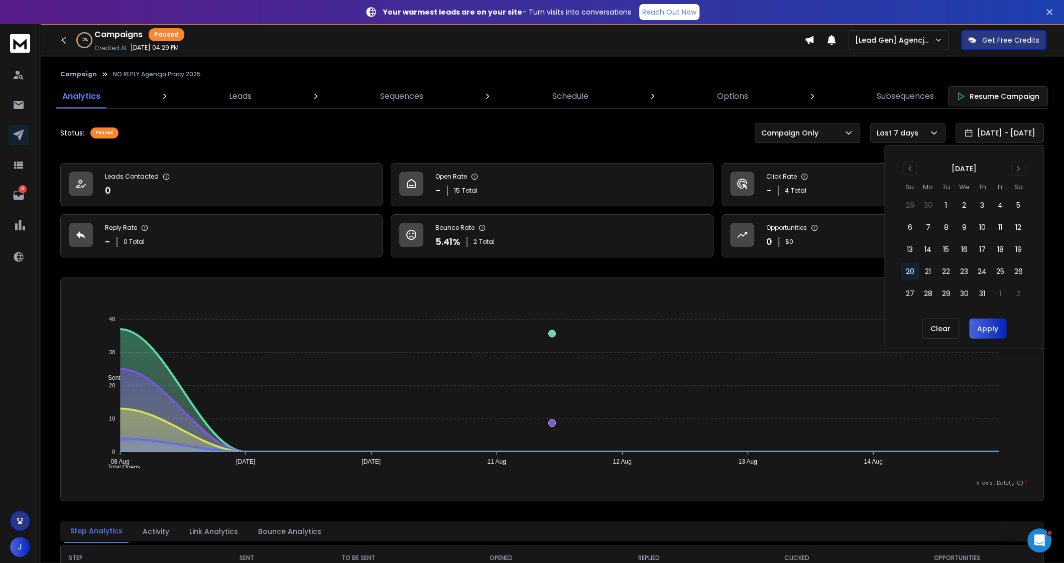
click at [909, 271] on button "20" at bounding box center [910, 272] width 18 height 18
click at [992, 329] on button "Apply" at bounding box center [987, 329] width 37 height 20
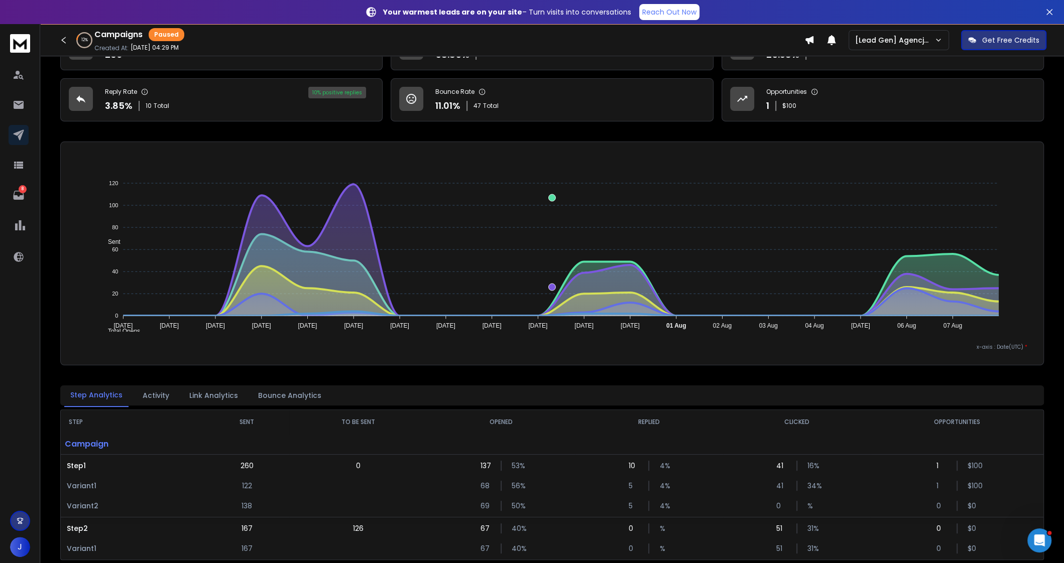
scroll to position [149, 0]
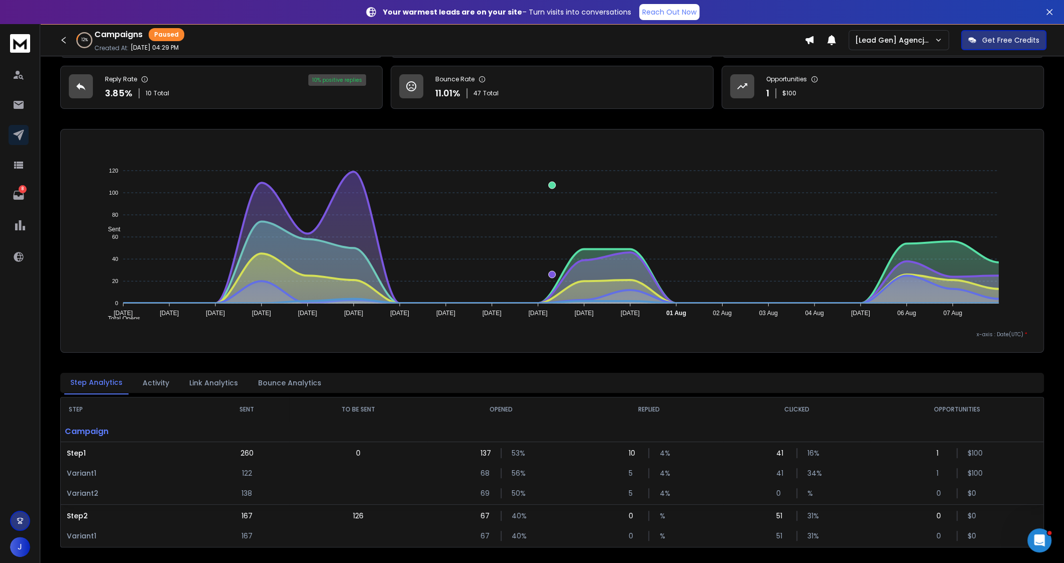
click at [345, 155] on div "Sent Total Opens Unique Opens Links Clicked Total Replies" at bounding box center [551, 190] width 903 height 88
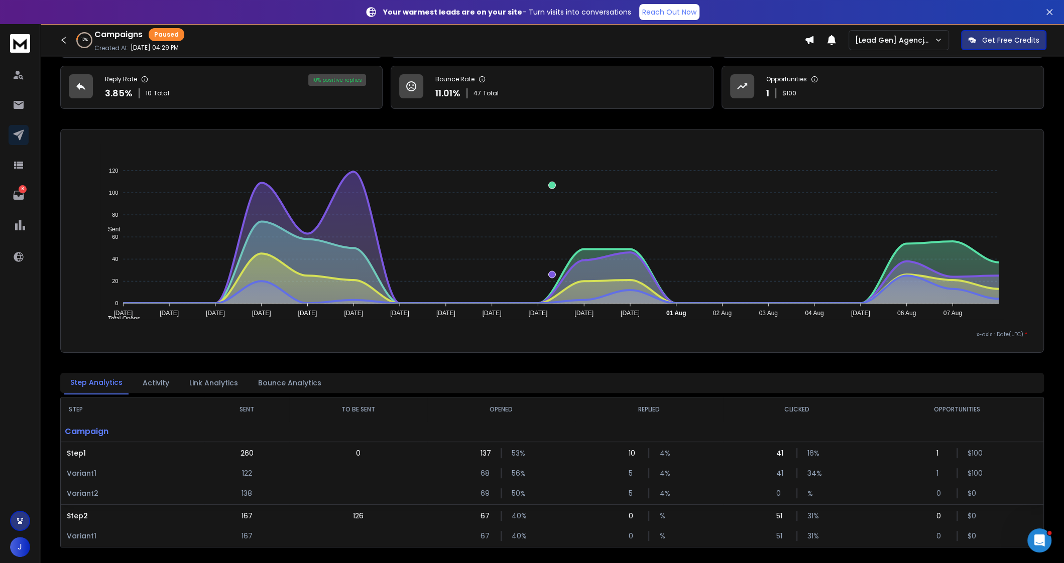
click at [18, 129] on icon at bounding box center [19, 135] width 12 height 12
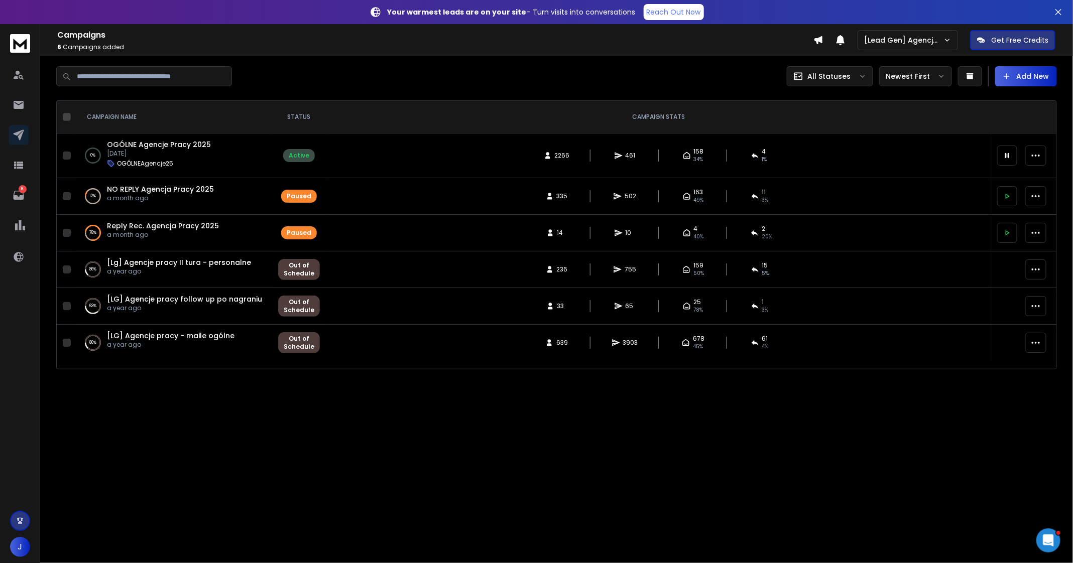
click at [164, 149] on span "OGÓLNE Agencje Pracy 2025" at bounding box center [159, 145] width 104 height 10
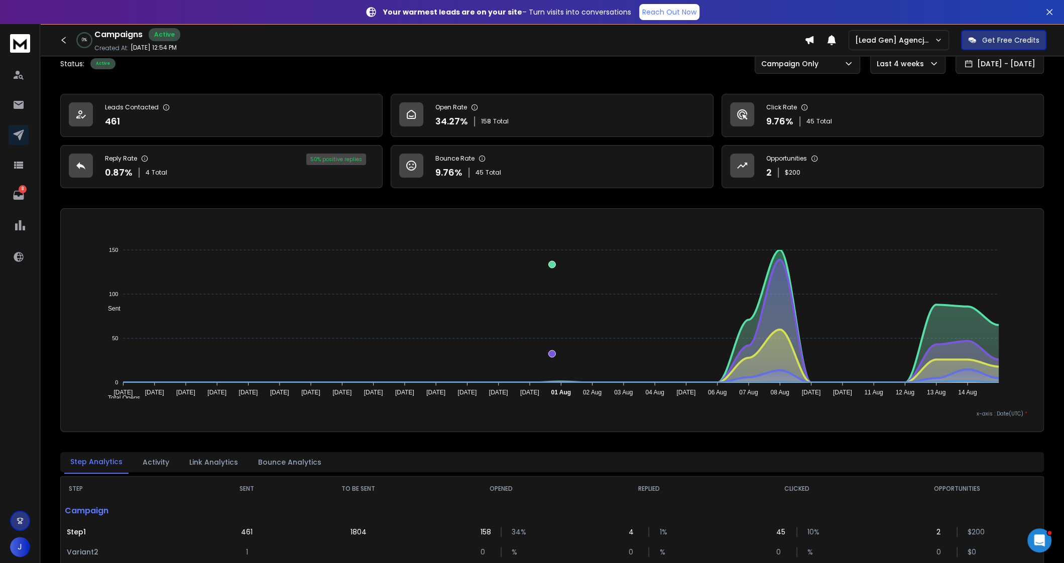
scroll to position [106, 0]
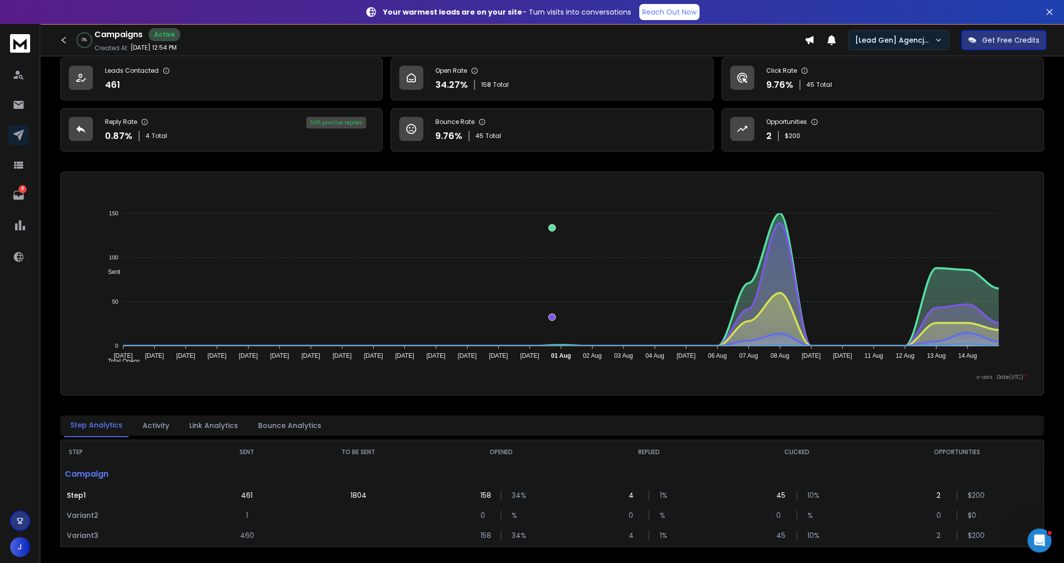
click at [880, 35] on p "[Lead Gen] Agencje pracy" at bounding box center [894, 40] width 79 height 10
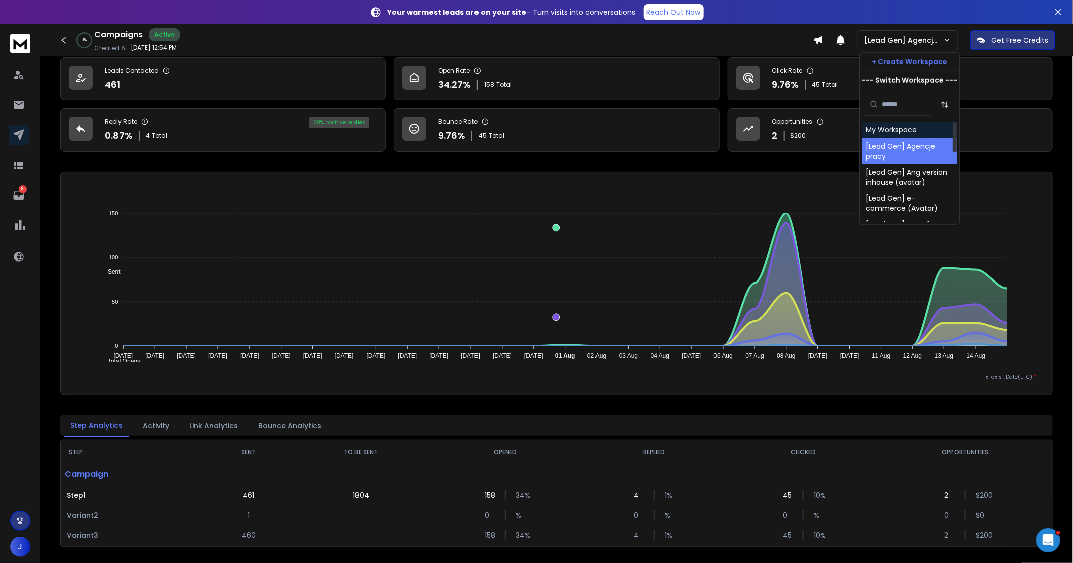
click at [879, 124] on div "My Workspace" at bounding box center [909, 130] width 95 height 16
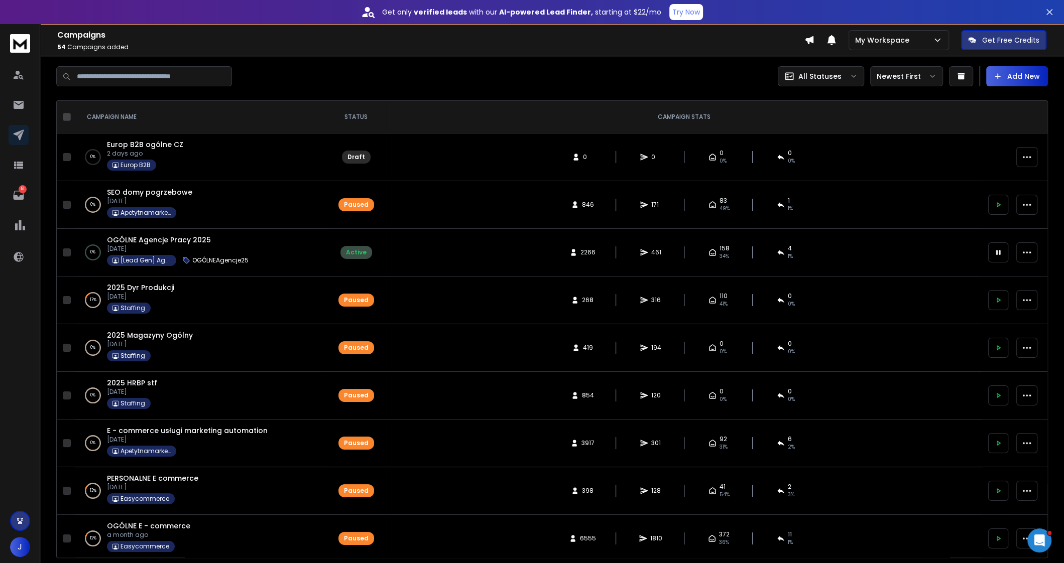
click at [156, 194] on span "SEO domy pogrzebowe" at bounding box center [149, 192] width 85 height 10
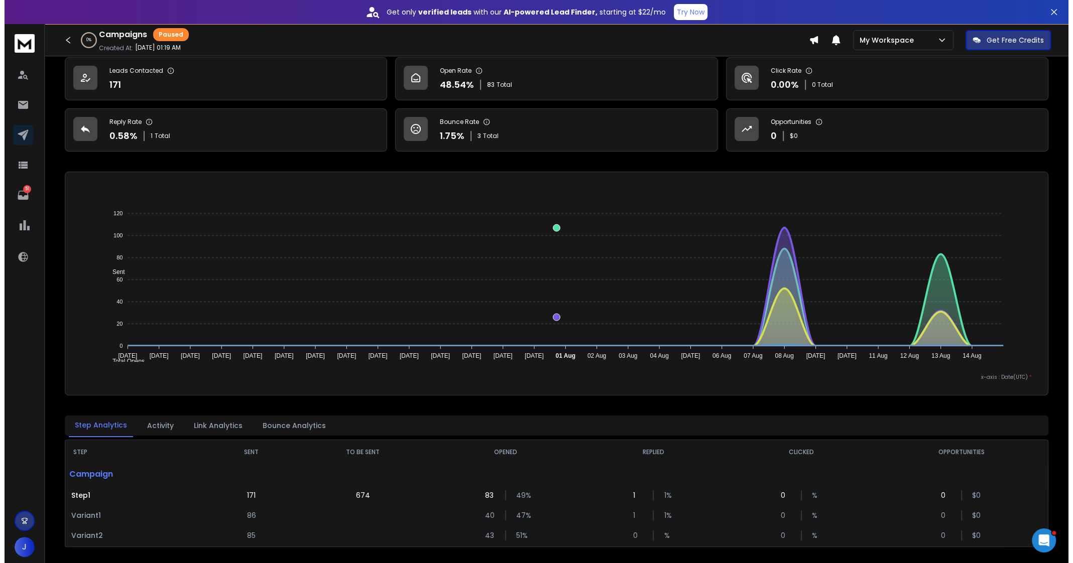
scroll to position [33, 0]
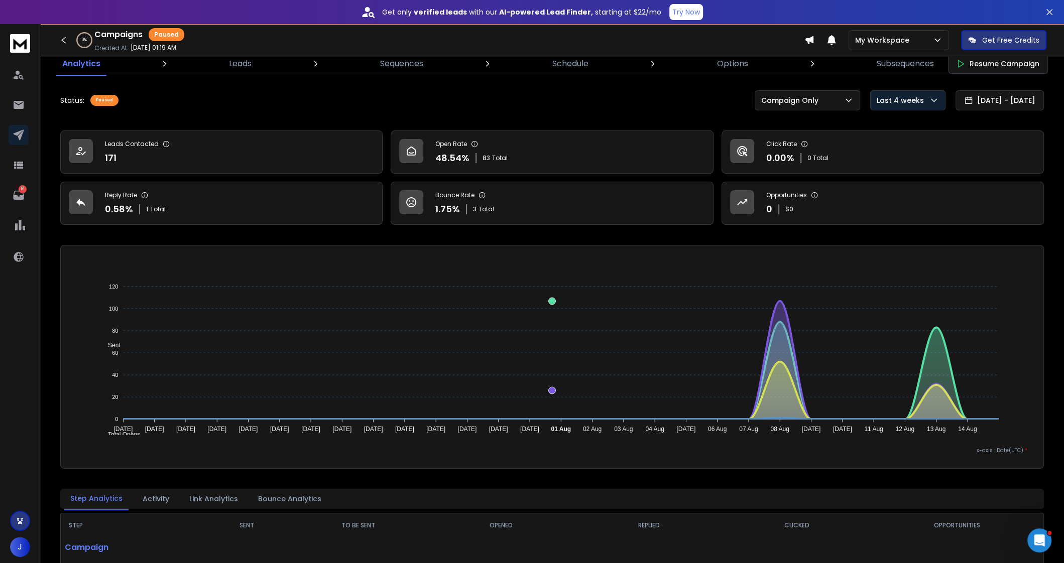
click at [929, 102] on icon "button" at bounding box center [934, 100] width 10 height 10
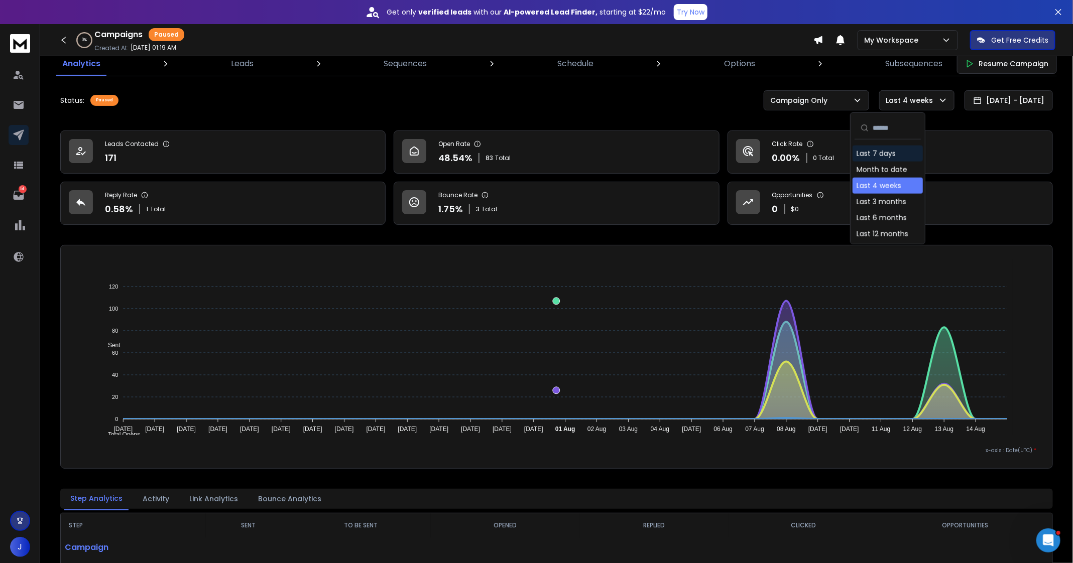
click at [874, 156] on div "Last 7 days" at bounding box center [876, 154] width 39 height 10
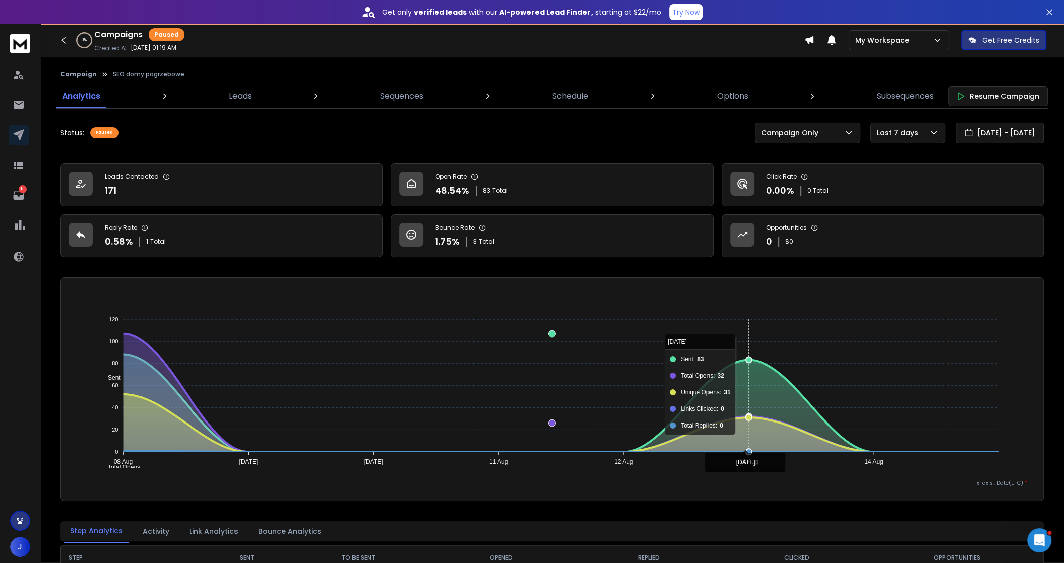
scroll to position [106, 0]
